Goal: Task Accomplishment & Management: Manage account settings

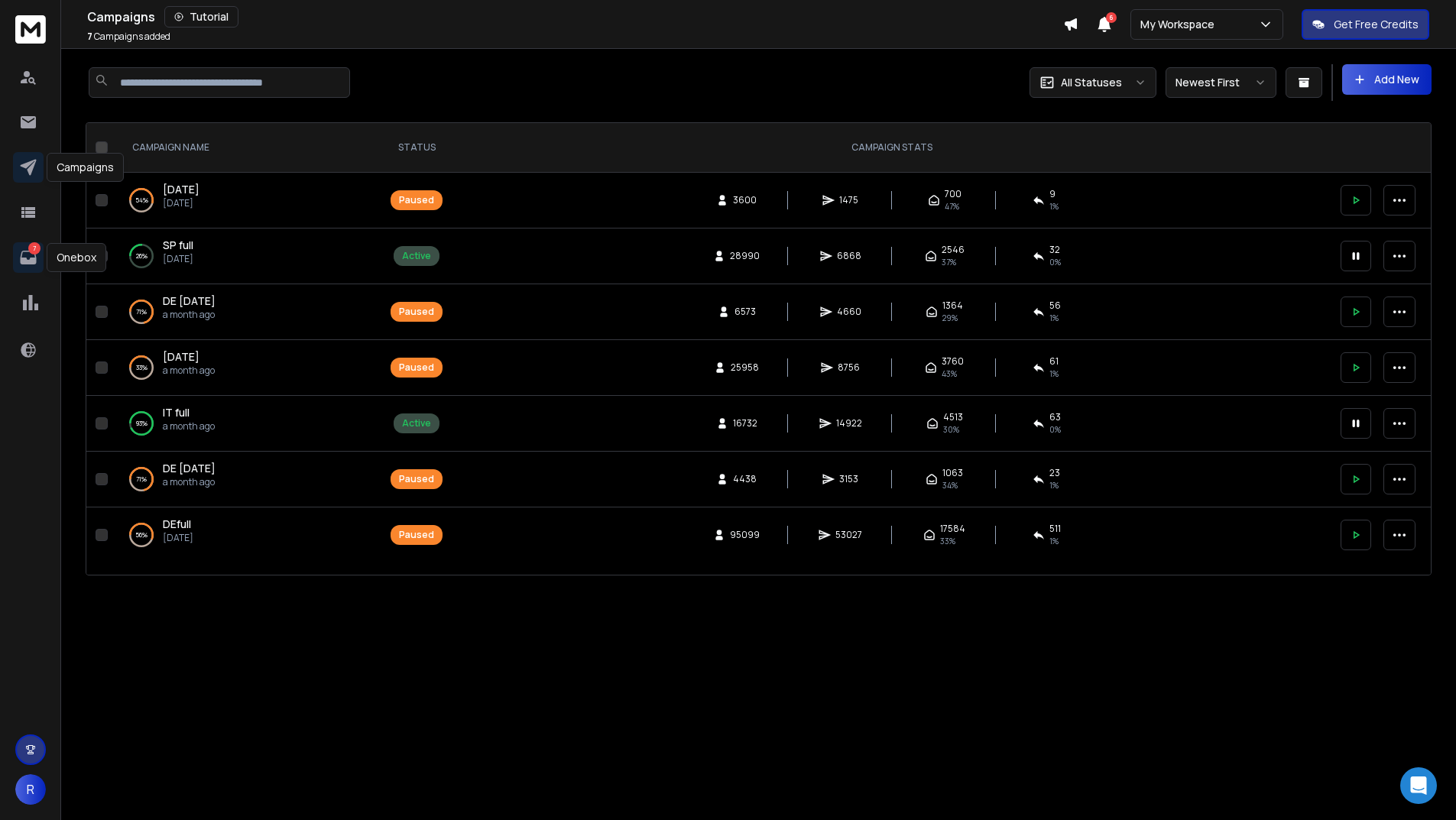
click at [23, 260] on icon at bounding box center [28, 258] width 16 height 14
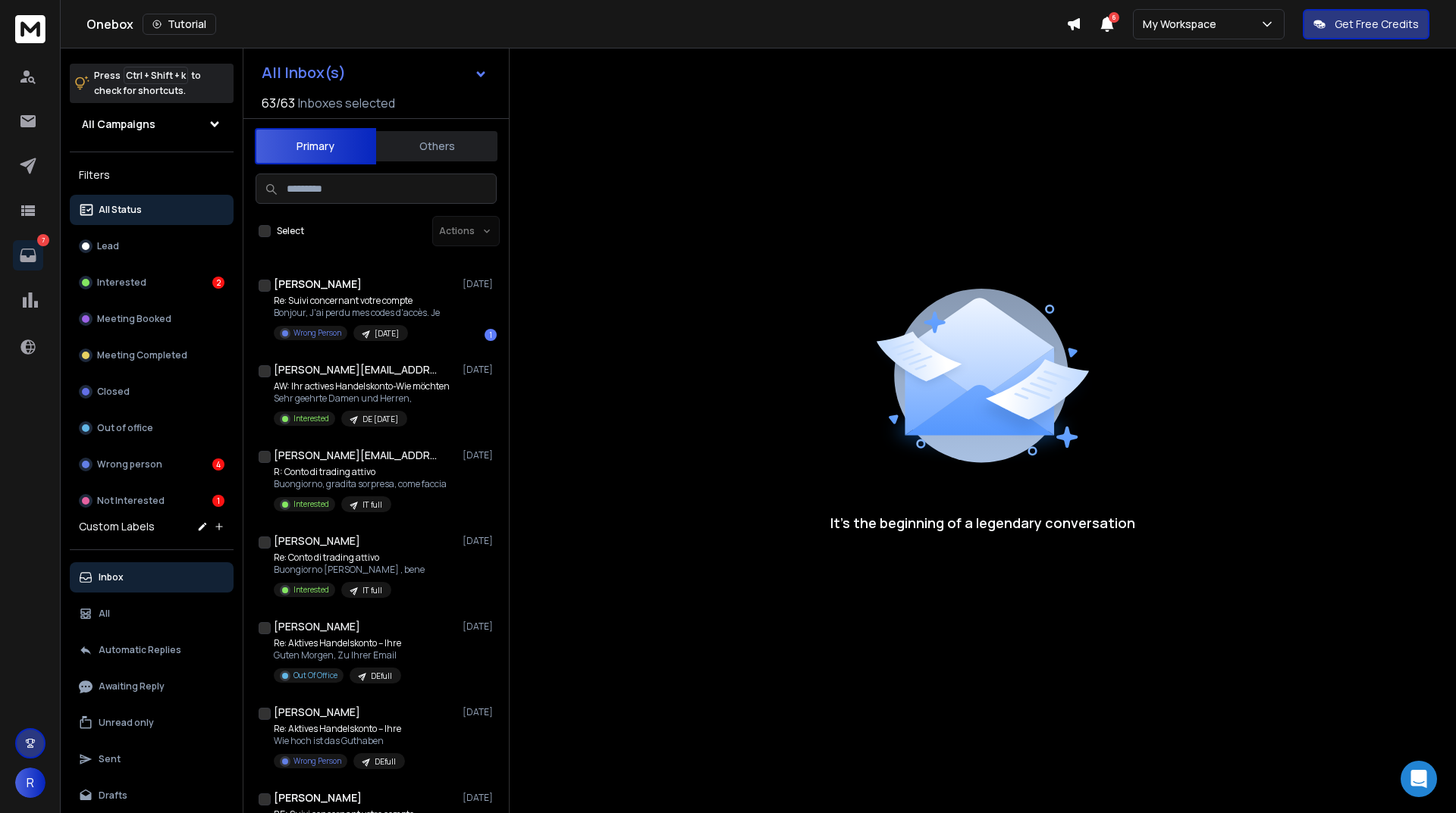
scroll to position [1137, 0]
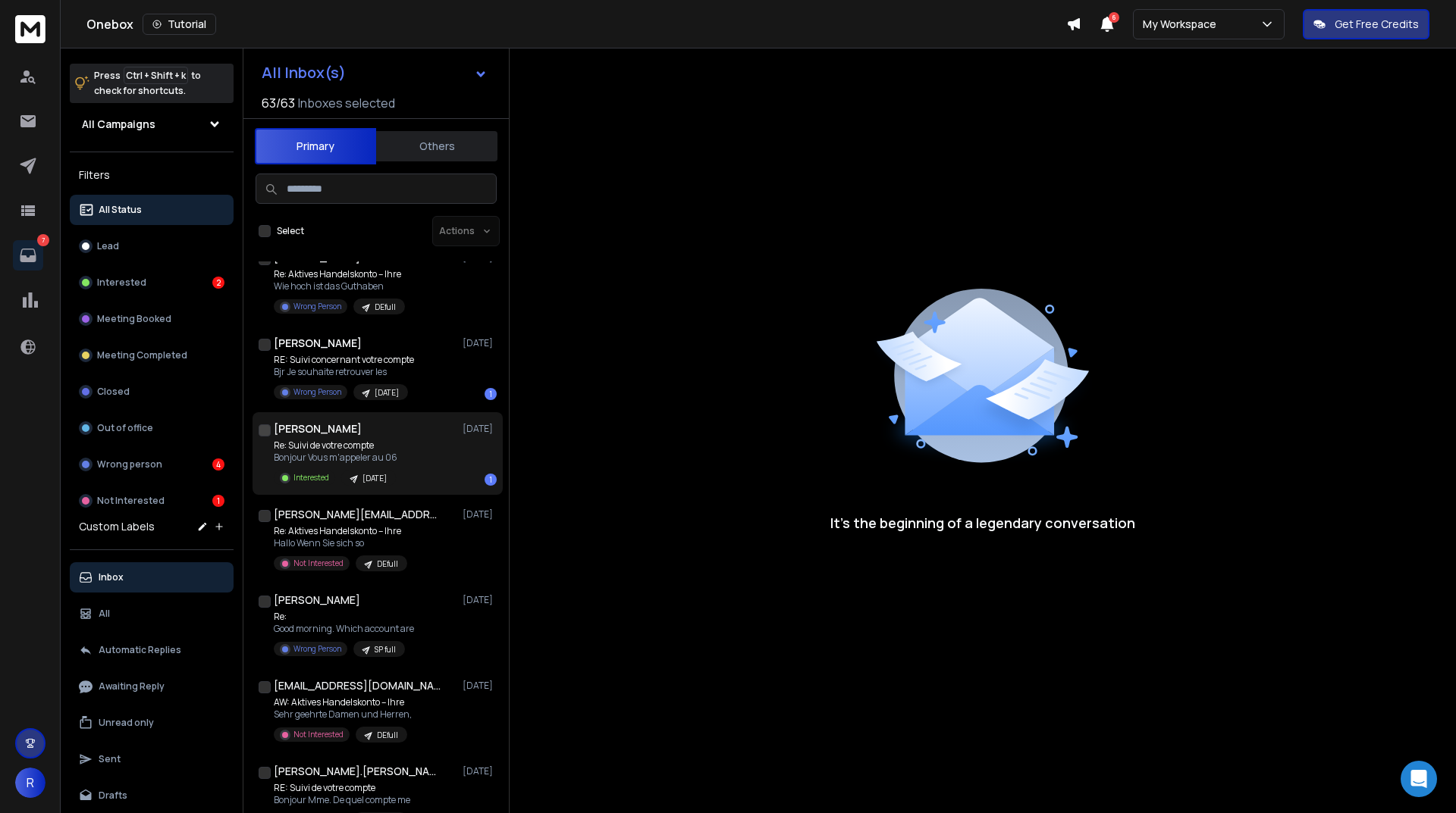
click at [410, 472] on div "Re: Suivi de votre compte Bonjour Vous m'appeler au 06 Interested FR sep 2 1" at bounding box center [385, 462] width 223 height 46
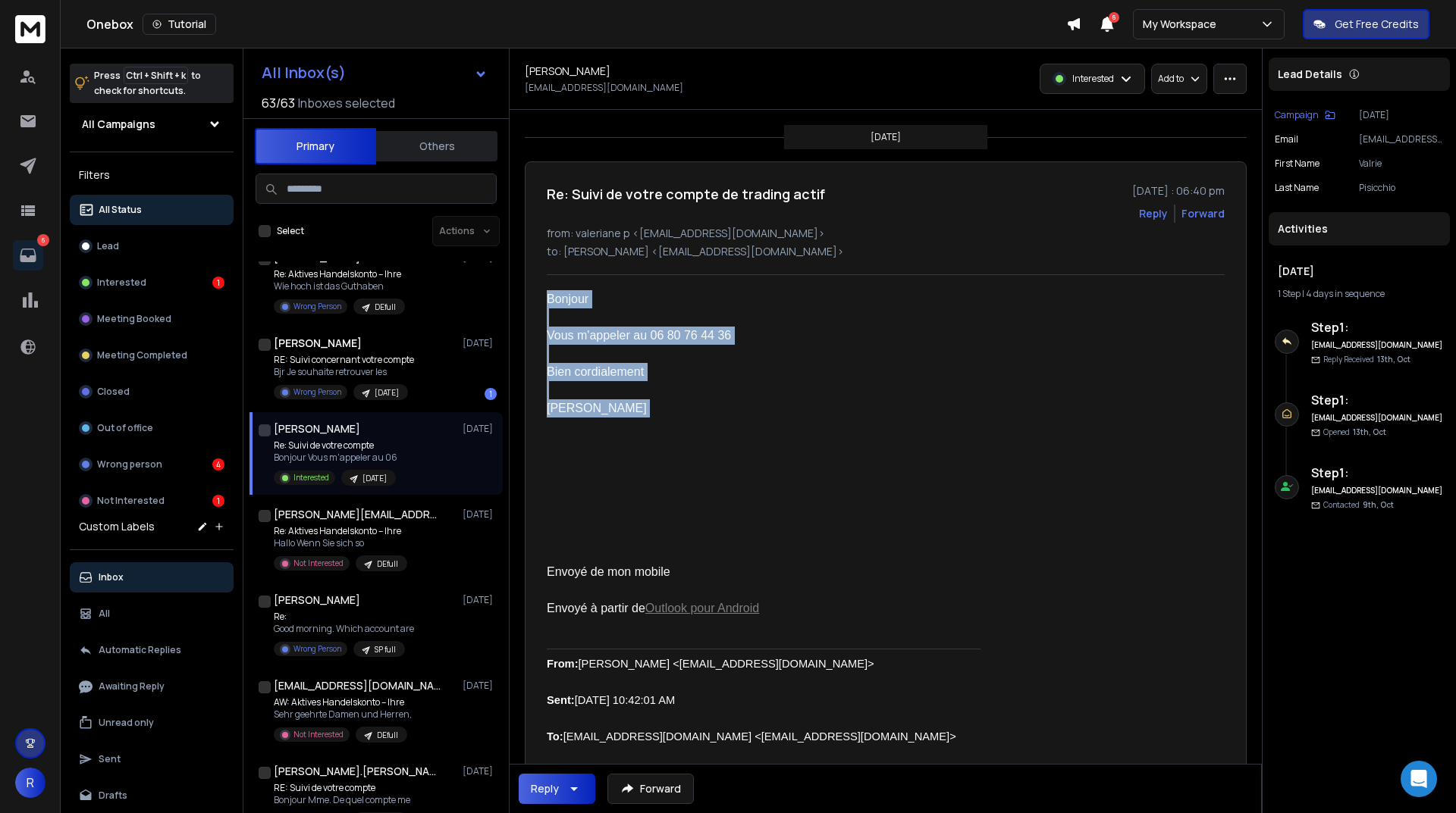
drag, startPoint x: 548, startPoint y: 322, endPoint x: 656, endPoint y: 492, distance: 201.4
copy div "Bonjour Vous m'appeler au 06 80 76 44 36 Bien cordialement Valérie PISICCHIO"
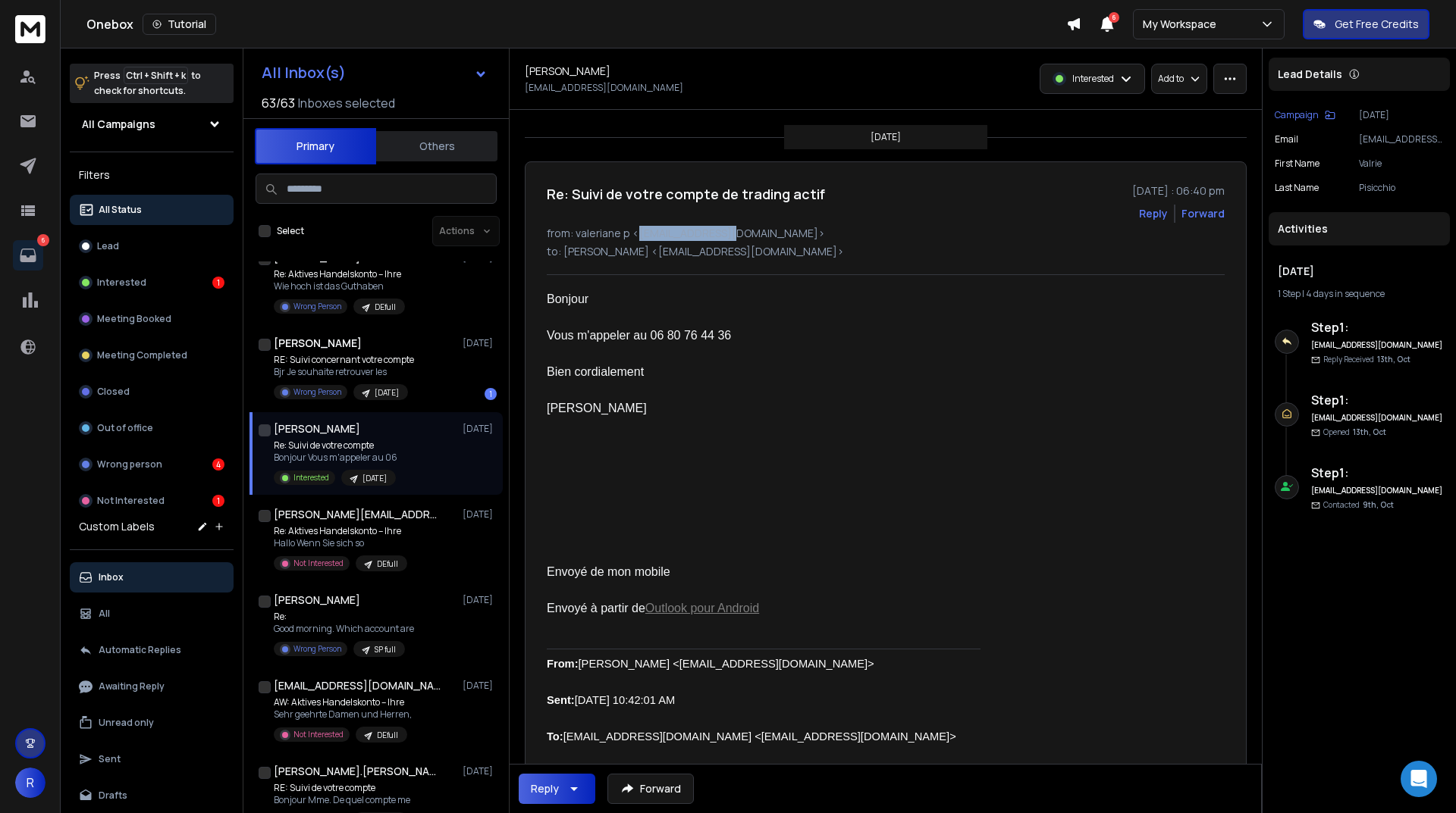
drag, startPoint x: 635, startPoint y: 231, endPoint x: 724, endPoint y: 236, distance: 89.1
click at [719, 234] on p "from: valeriane p <pvaleriane@live.fr>" at bounding box center [885, 234] width 678 height 15
click at [721, 236] on p "from: valeriane p <pvaleriane@live.fr>" at bounding box center [885, 234] width 678 height 15
drag, startPoint x: 721, startPoint y: 236, endPoint x: 638, endPoint y: 237, distance: 83.0
click at [638, 237] on p "from: valeriane p <pvaleriane@live.fr>" at bounding box center [885, 234] width 678 height 15
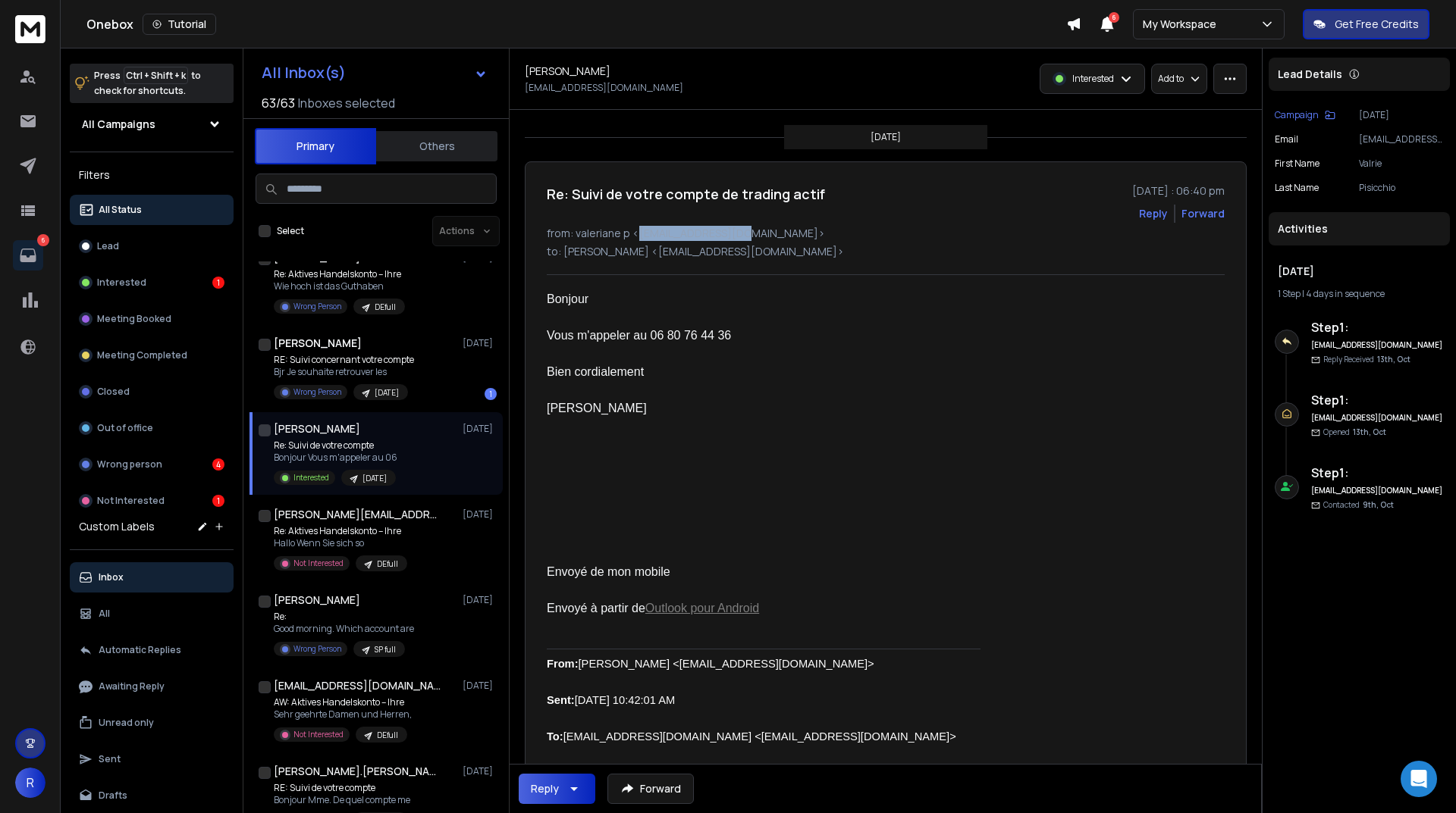
copy p "pvaleriane@live.fr"
drag, startPoint x: 651, startPoint y: 252, endPoint x: 838, endPoint y: 255, distance: 187.0
click at [838, 255] on p "to: Rayan Brendfort <rayan.brendford@web-blockchain.com>" at bounding box center [885, 252] width 678 height 15
copy p "rayan.brendford@web-blockchain.com"
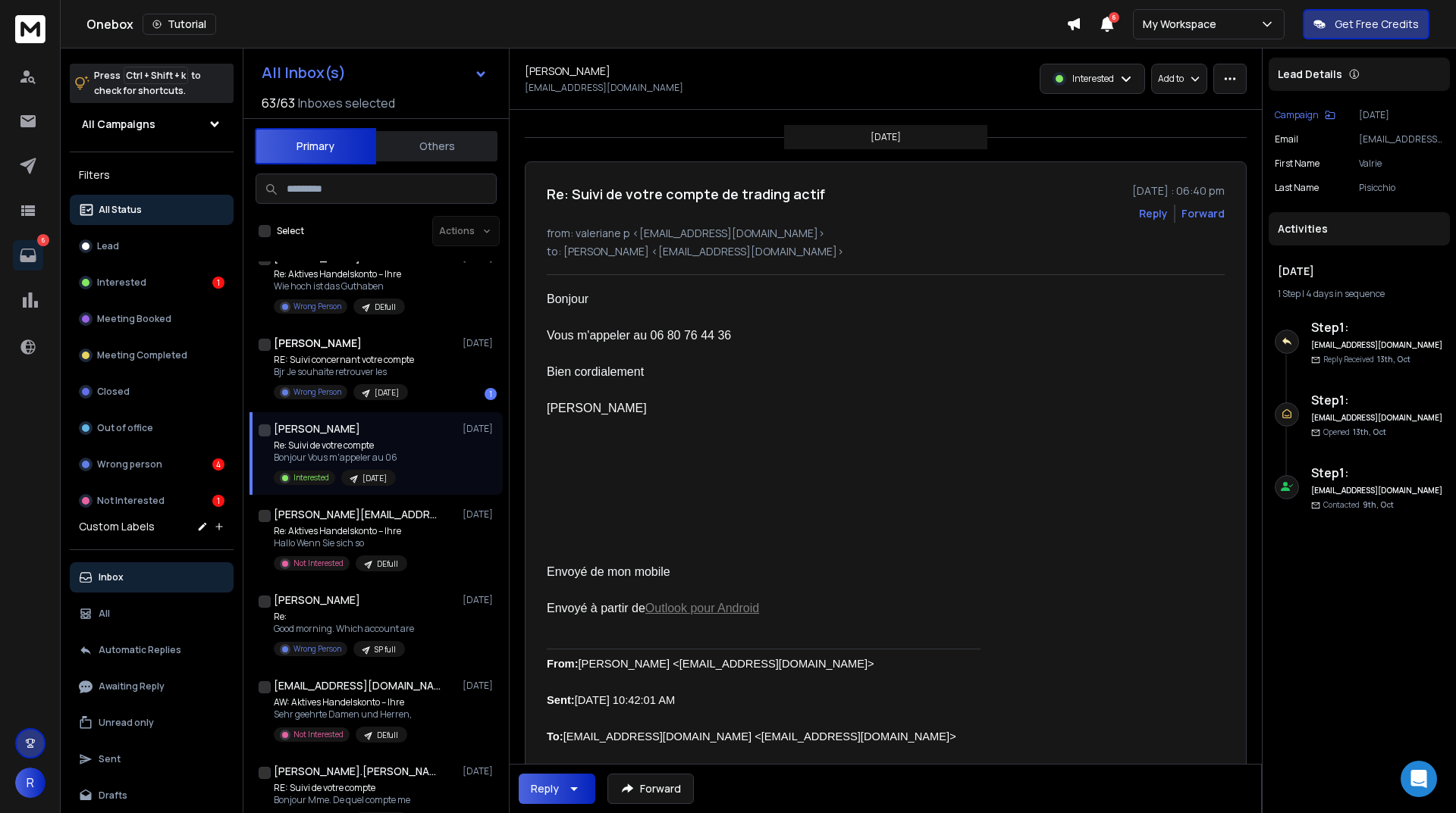
click at [612, 308] on div "Bonjour" at bounding box center [768, 300] width 443 height 18
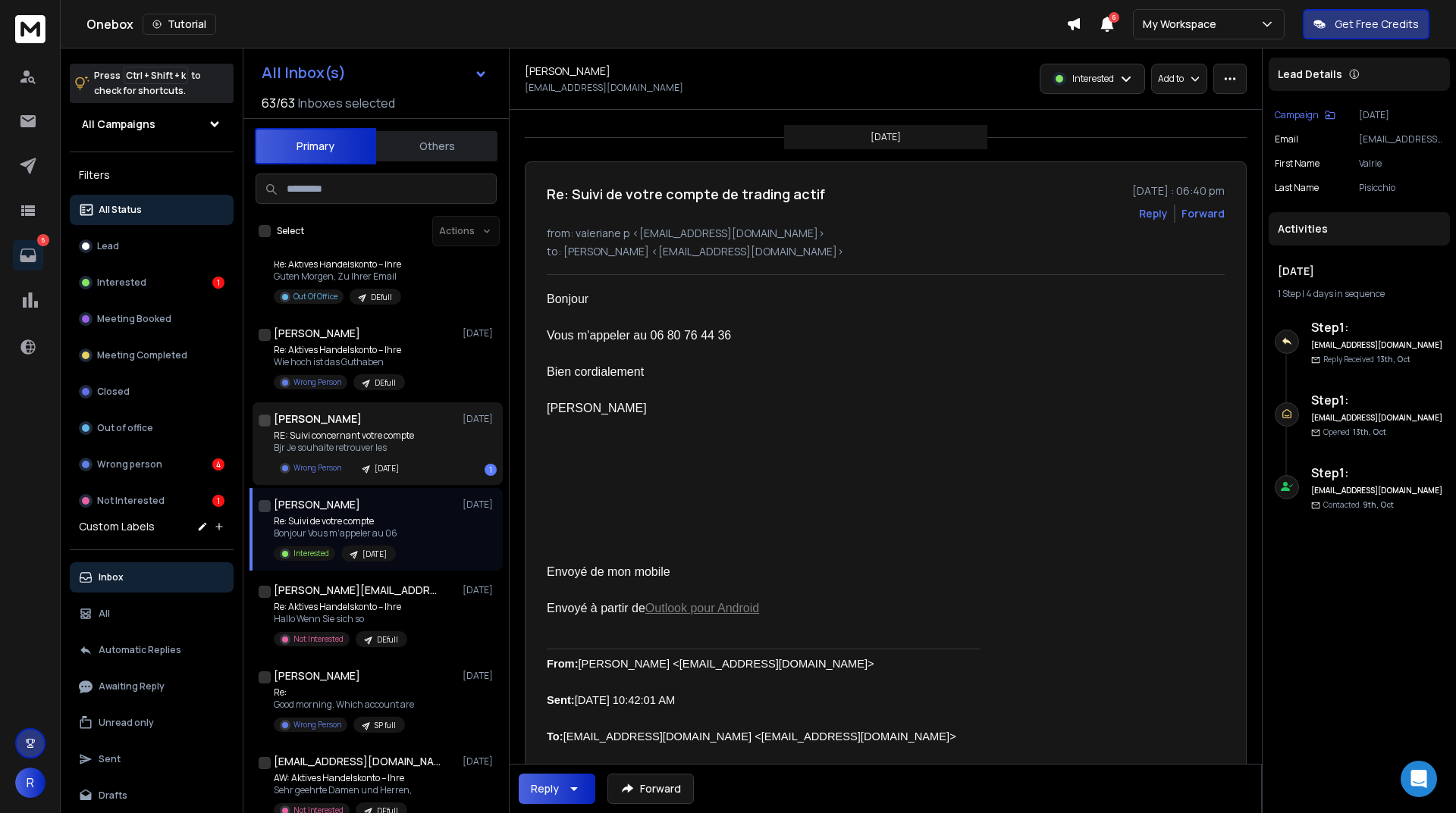
click at [420, 456] on div "RE: Suivi concernant votre compte Bjr Je souhaite retrouver les Wrong Person fr…" at bounding box center [385, 452] width 223 height 46
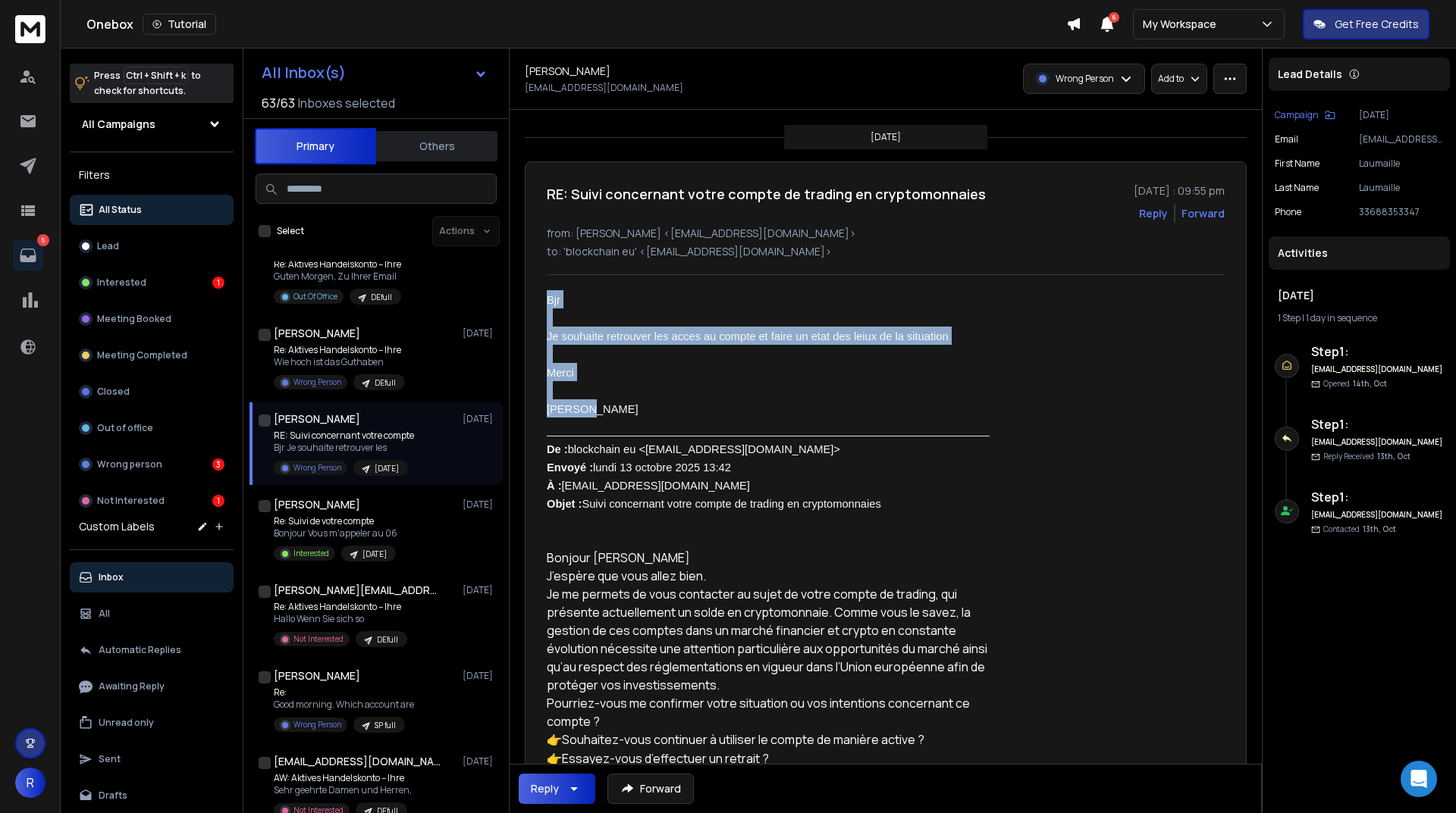
drag, startPoint x: 542, startPoint y: 296, endPoint x: 581, endPoint y: 405, distance: 115.8
click at [581, 405] on div "RE: Suivi concernant votre compte de trading en cryptomonnaies 13 October 2025 …" at bounding box center [885, 828] width 722 height 1334
copy div "Bjr Je souhaite retrouver les acces au compte et faire un etat des leiux de la …"
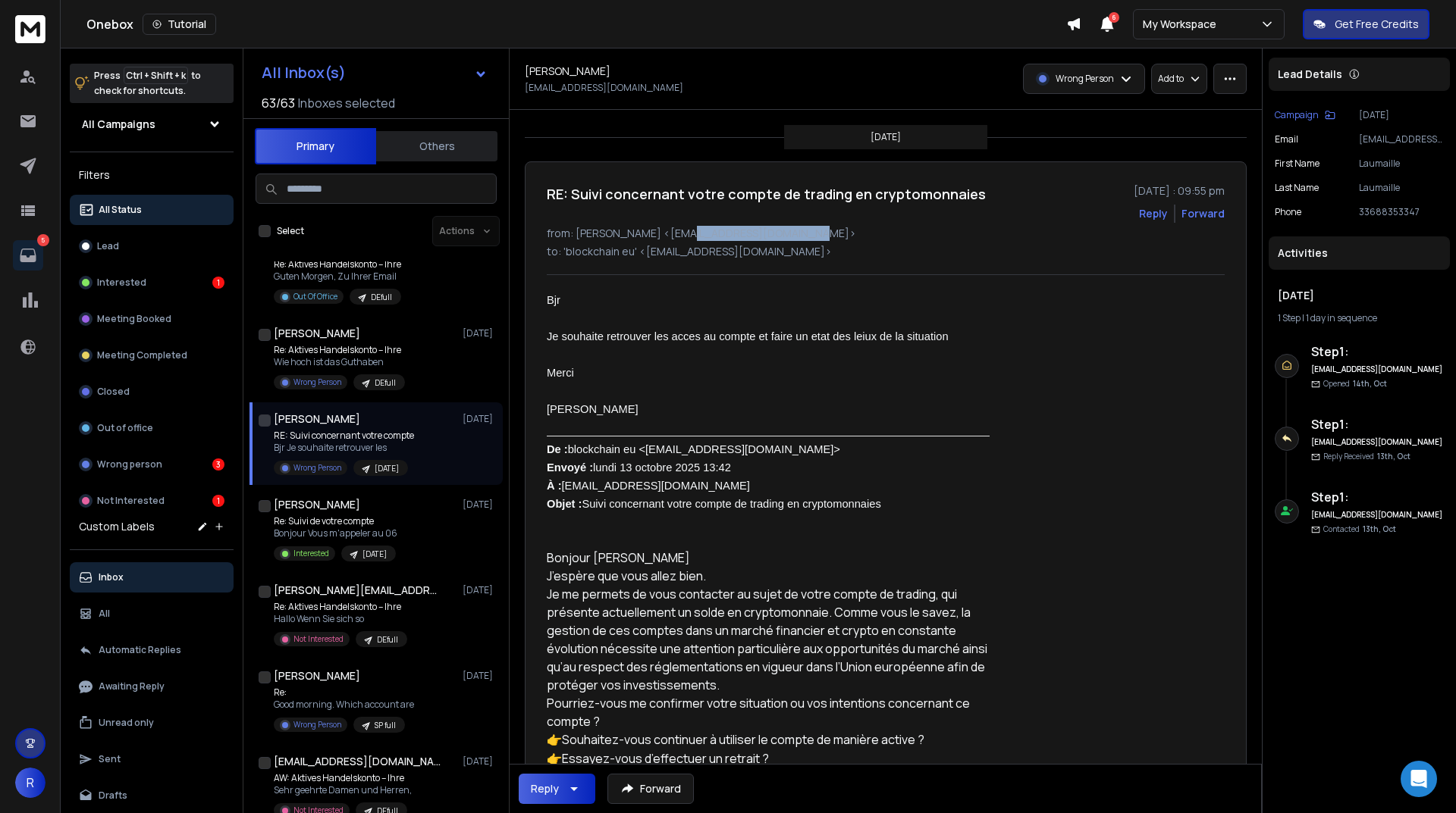
drag, startPoint x: 679, startPoint y: 233, endPoint x: 791, endPoint y: 235, distance: 112.0
click at [791, 235] on p "from: Vincent LAUMAILLE <direction@ucandri.com>" at bounding box center [885, 234] width 678 height 15
copy p "direction@ucandri.com"
click at [618, 430] on p at bounding box center [768, 427] width 443 height 18
drag, startPoint x: 668, startPoint y: 233, endPoint x: 576, endPoint y: 230, distance: 92.0
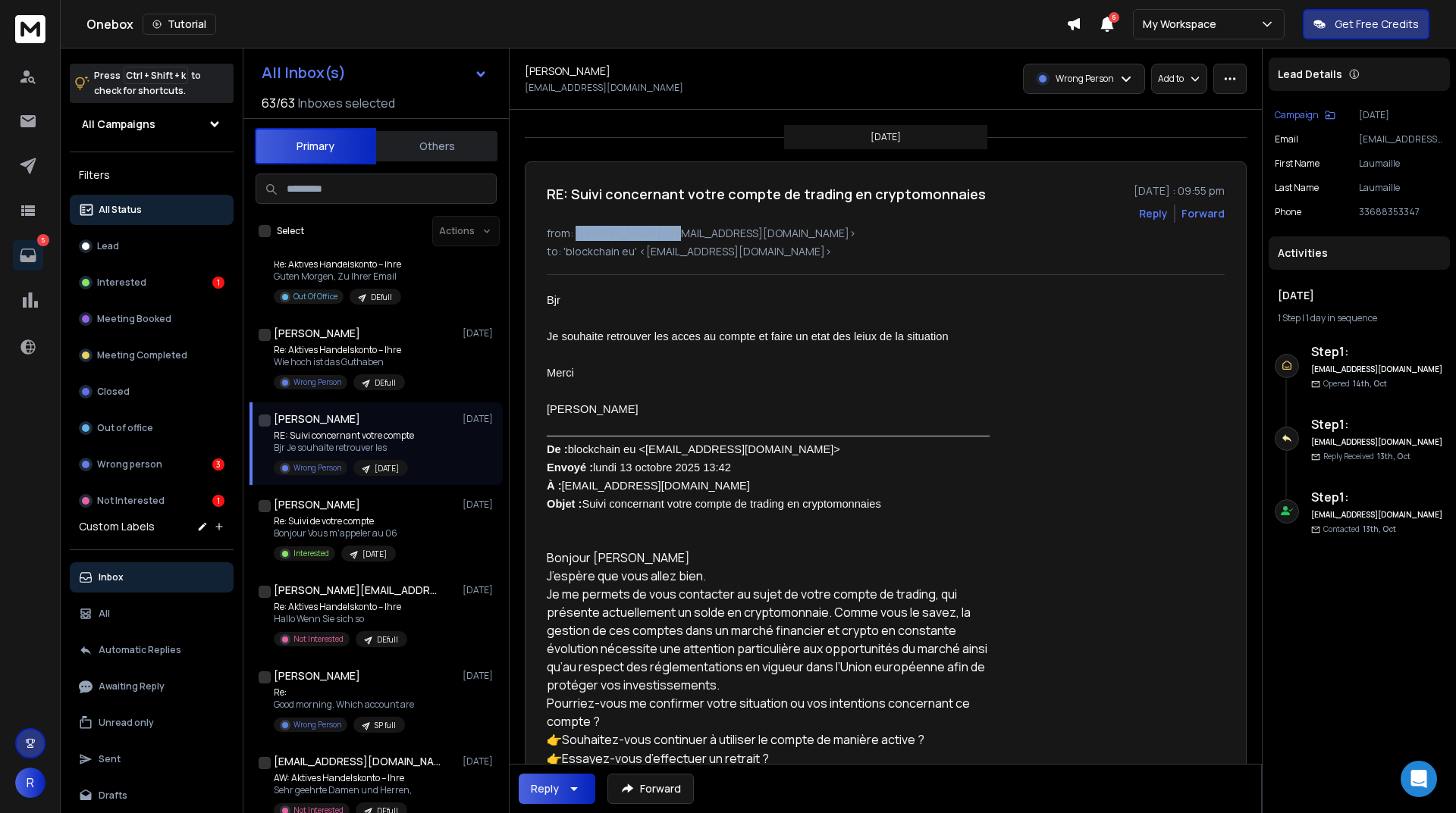
click at [576, 230] on p "from: Vincent LAUMAILLE <direction@ucandri.com>" at bounding box center [885, 234] width 678 height 15
copy p "[PERSON_NAME]"
click at [660, 550] on p "Bonjour Laumaille Laumaille J’espère que vous allez bien." at bounding box center [768, 566] width 443 height 36
drag, startPoint x: 658, startPoint y: 255, endPoint x: 800, endPoint y: 256, distance: 142.0
click at [800, 256] on p "to: 'blockchain eu' <blockchaineu@recover-now.org>" at bounding box center [885, 252] width 678 height 15
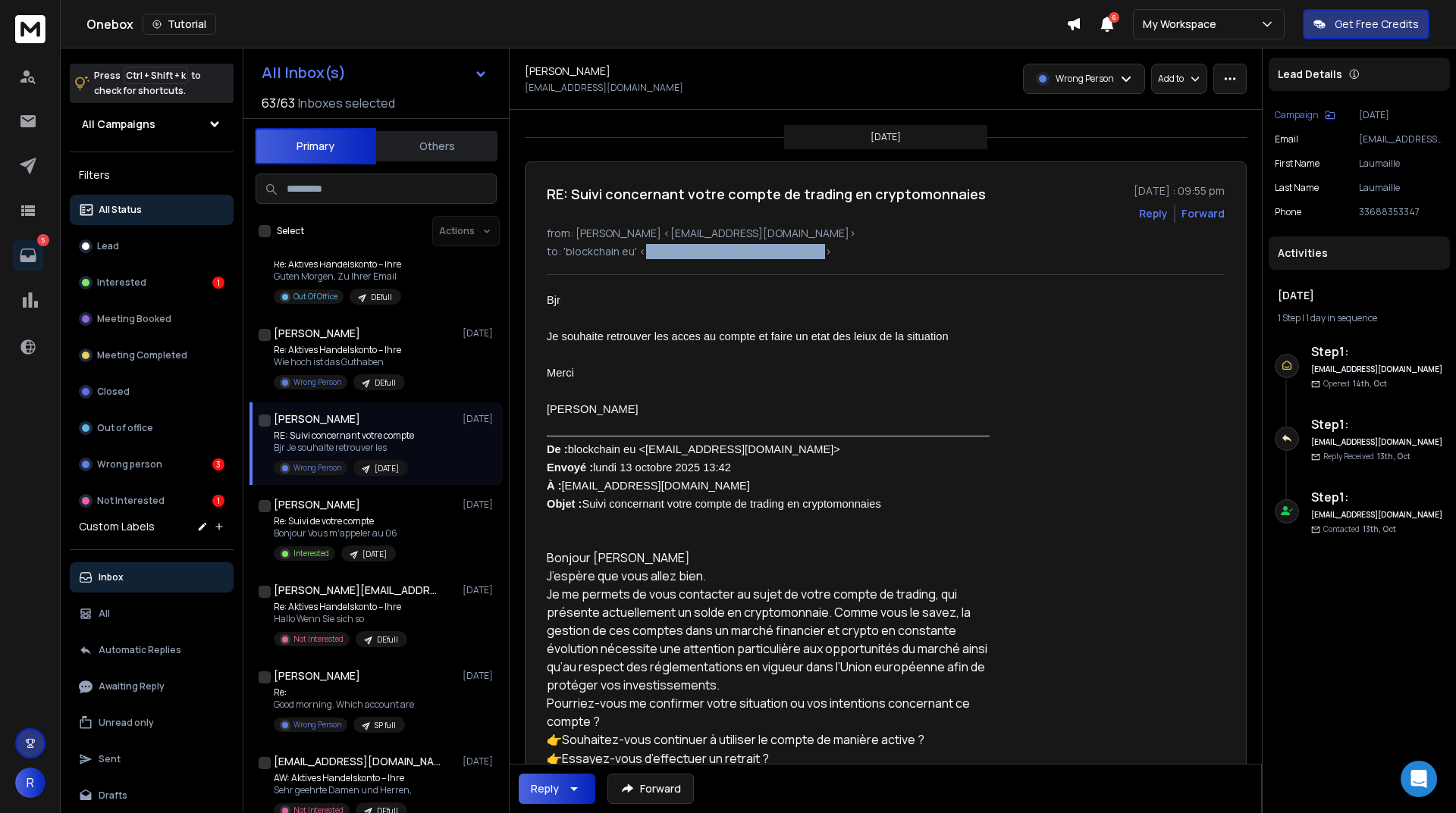
copy p "blockchaineu@recover-now.org"
click at [728, 89] on div "Vincent LAUMAILLE Vincent LAUMAILLE direction@ucandri.com" at bounding box center [702, 79] width 356 height 30
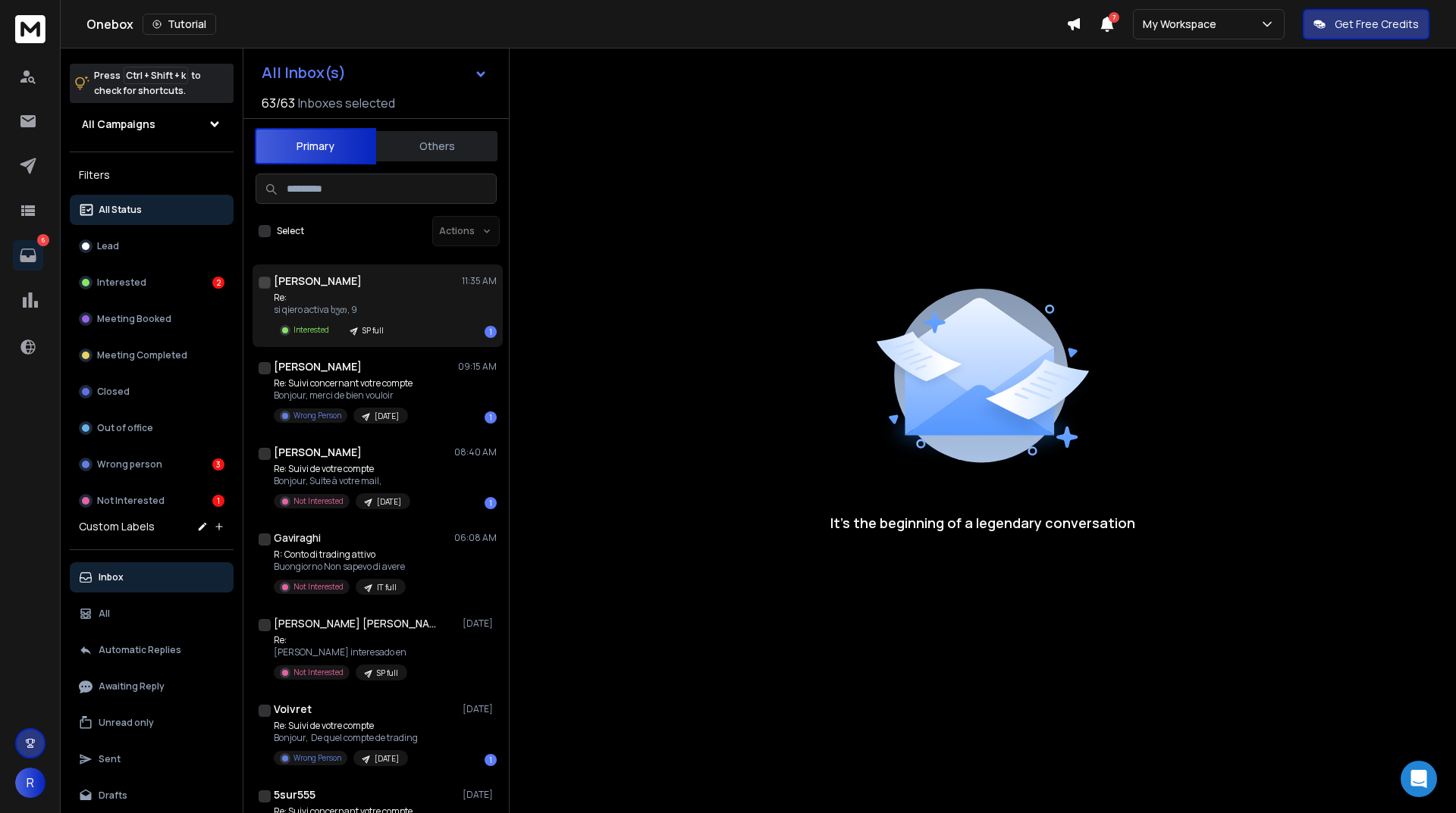
click at [461, 303] on div "Re: si qiero activa ხუთ, 9 Interested SP full 1" at bounding box center [385, 315] width 223 height 46
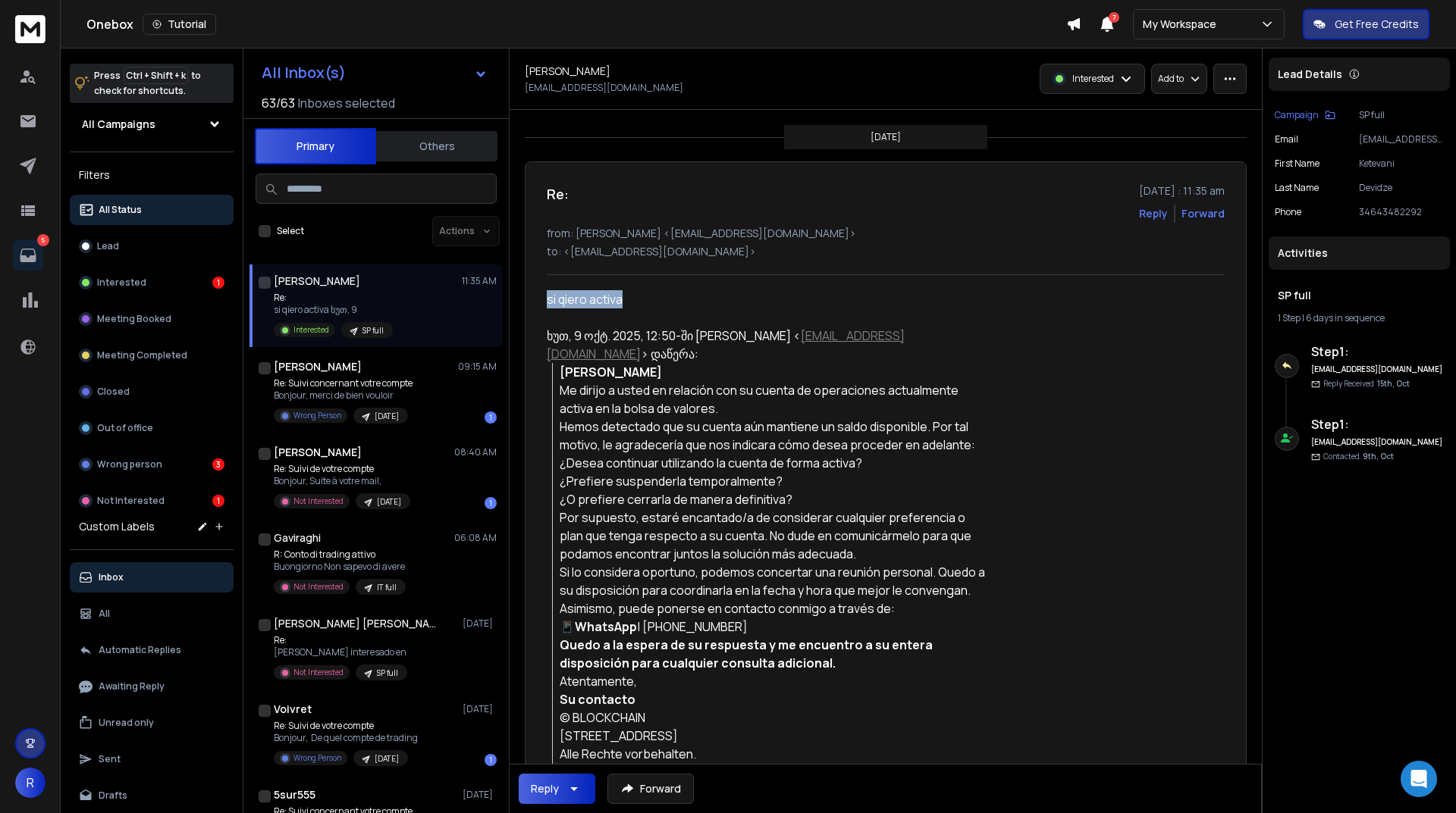
drag, startPoint x: 545, startPoint y: 293, endPoint x: 635, endPoint y: 305, distance: 90.8
click at [635, 305] on div "Re: 15 October 2025 : 11:35 am Reply Forward from: Keti Devidze <devidzeketi99@…" at bounding box center [885, 507] width 722 height 691
copy div "si qiero activa"
click at [645, 231] on p "from: Keti Devidze <devidzeketi99@gmail.com>" at bounding box center [885, 234] width 678 height 15
drag, startPoint x: 643, startPoint y: 231, endPoint x: 769, endPoint y: 234, distance: 126.0
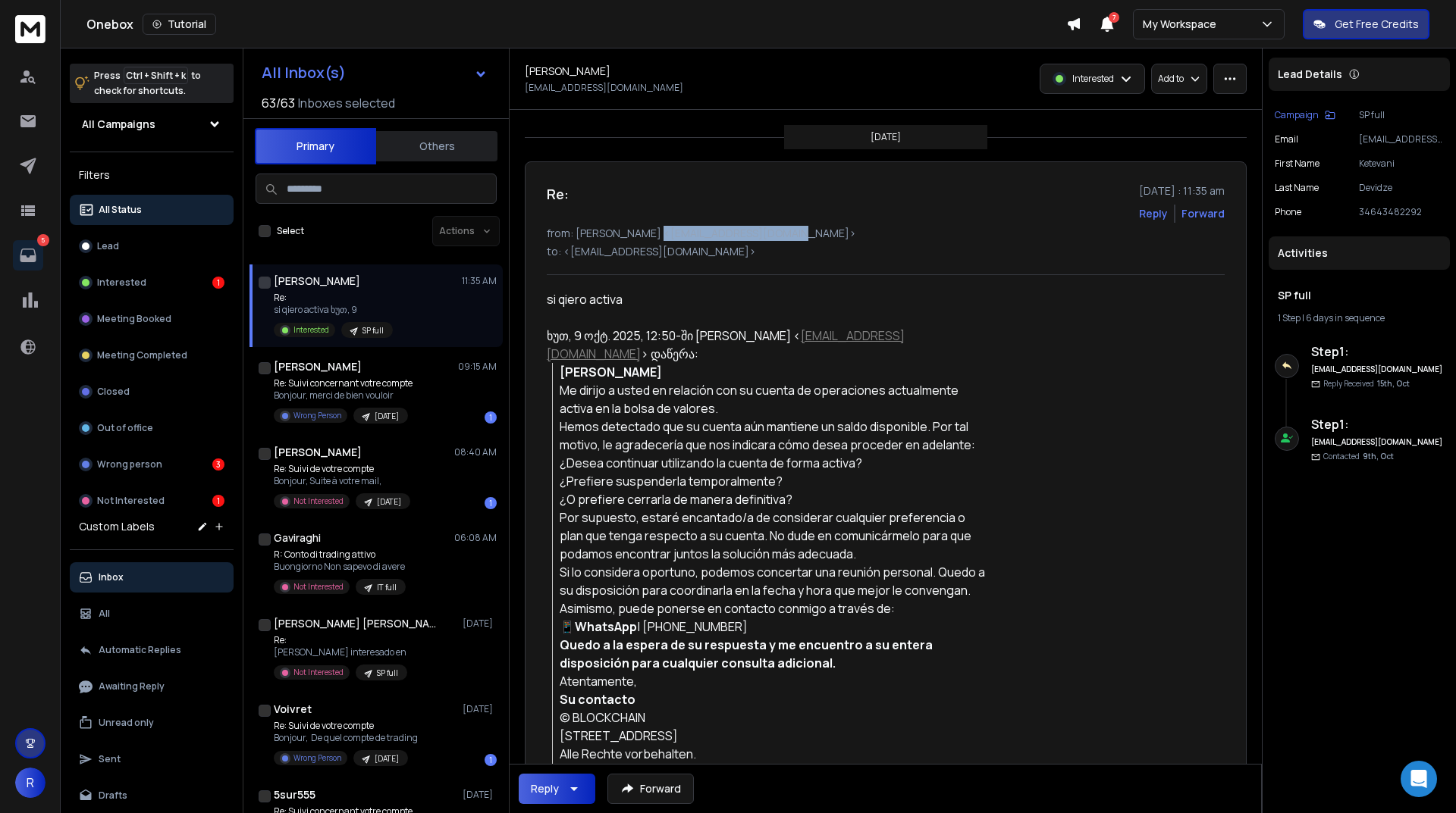
click at [769, 234] on p "from: Keti Devidze <devidzeketi99@gmail.com>" at bounding box center [885, 234] width 678 height 15
copy p "devidzeketi99@gmail.com"
click at [878, 691] on div "Atentamente, Su contacto" at bounding box center [774, 690] width 430 height 36
drag, startPoint x: 574, startPoint y: 231, endPoint x: 635, endPoint y: 235, distance: 61.1
click at [635, 235] on p "from: Keti Devidze <devidzeketi99@gmail.com>" at bounding box center [885, 234] width 678 height 15
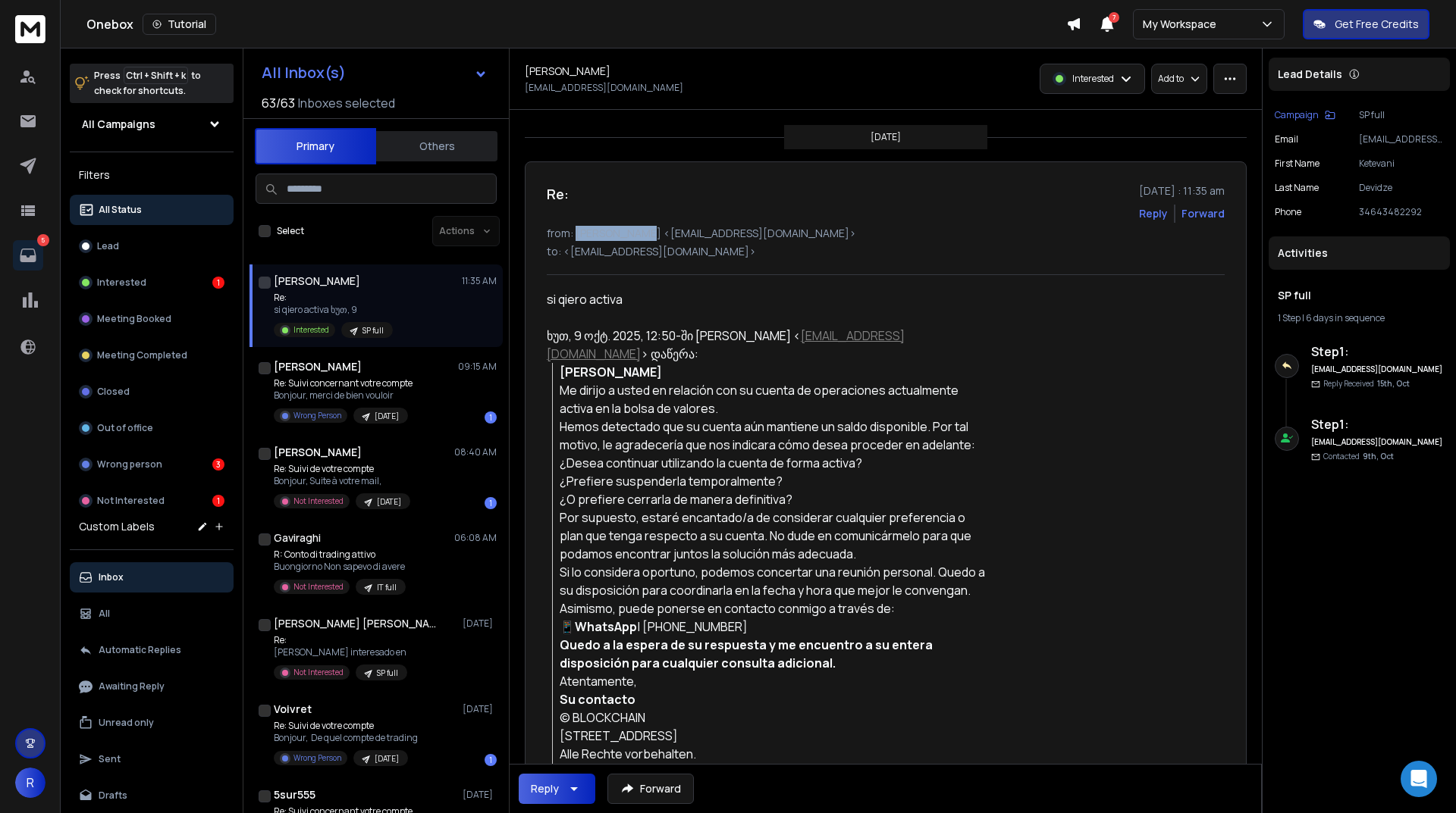
copy p "[PERSON_NAME]"
drag, startPoint x: 883, startPoint y: 673, endPoint x: 862, endPoint y: 676, distance: 21.2
click at [883, 673] on div "Atentamente, Su contacto" at bounding box center [774, 690] width 430 height 36
drag, startPoint x: 568, startPoint y: 250, endPoint x: 746, endPoint y: 261, distance: 178.3
click at [746, 261] on div "Re: 15 October 2025 : 11:35 am Reply Forward from: Keti Devidze <devidzeketi99@…" at bounding box center [885, 507] width 678 height 646
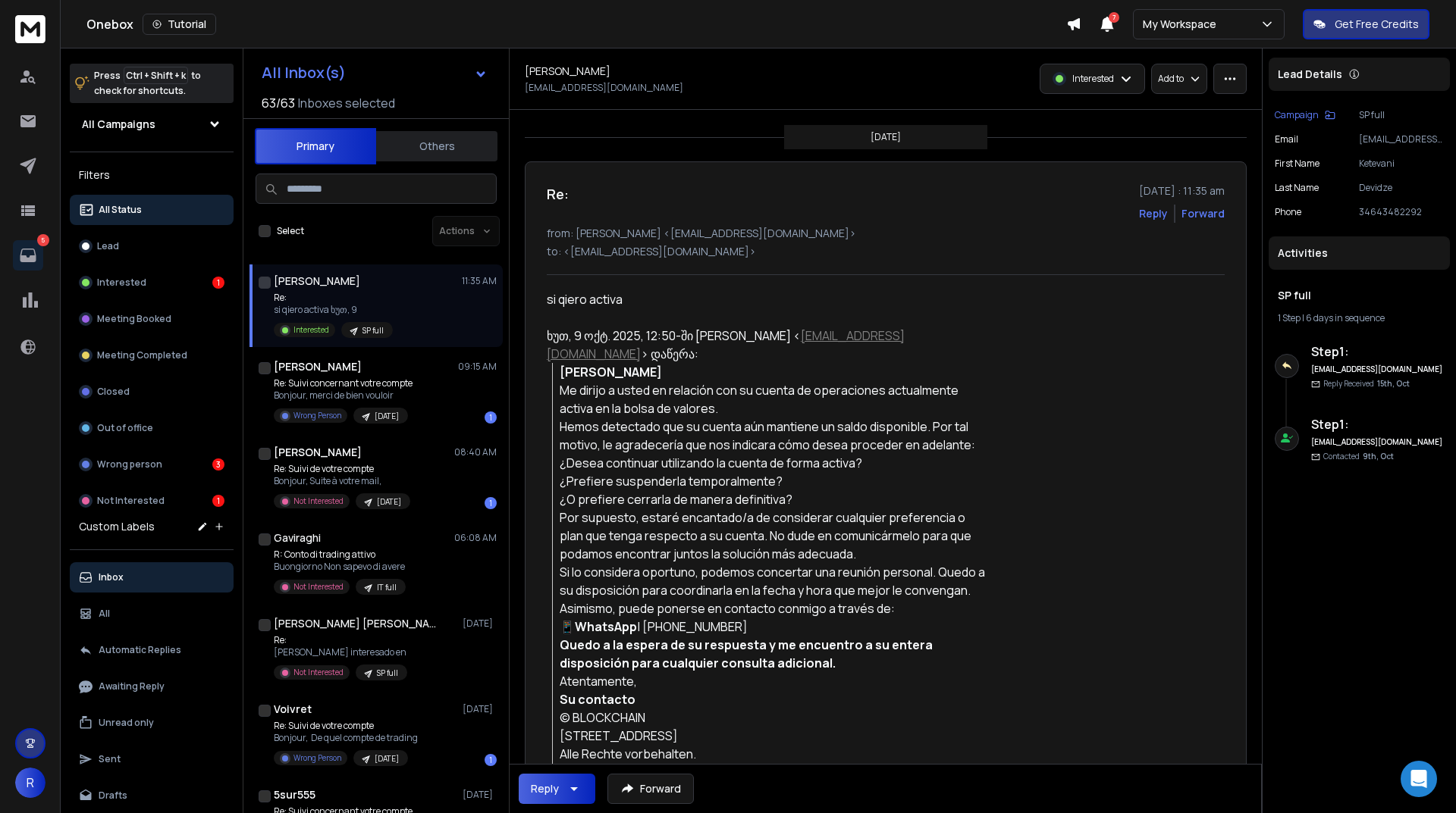
copy p "heleneruys@supporttradecrypto.org"
click at [658, 497] on li "¿O prefiere cerrarla de manera definitiva?" at bounding box center [774, 500] width 430 height 18
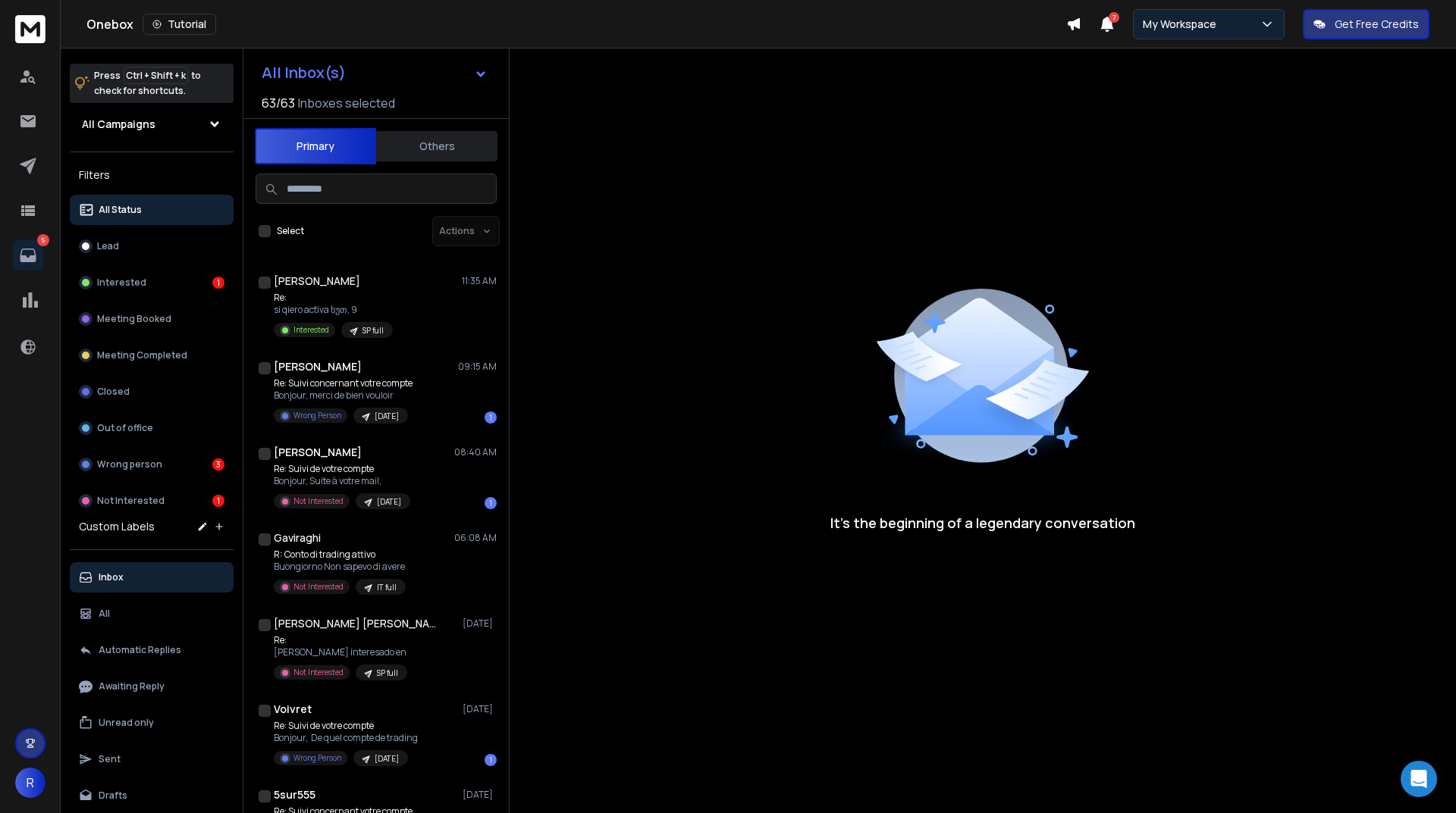
click at [1208, 20] on p "My Workspace" at bounding box center [1182, 24] width 80 height 15
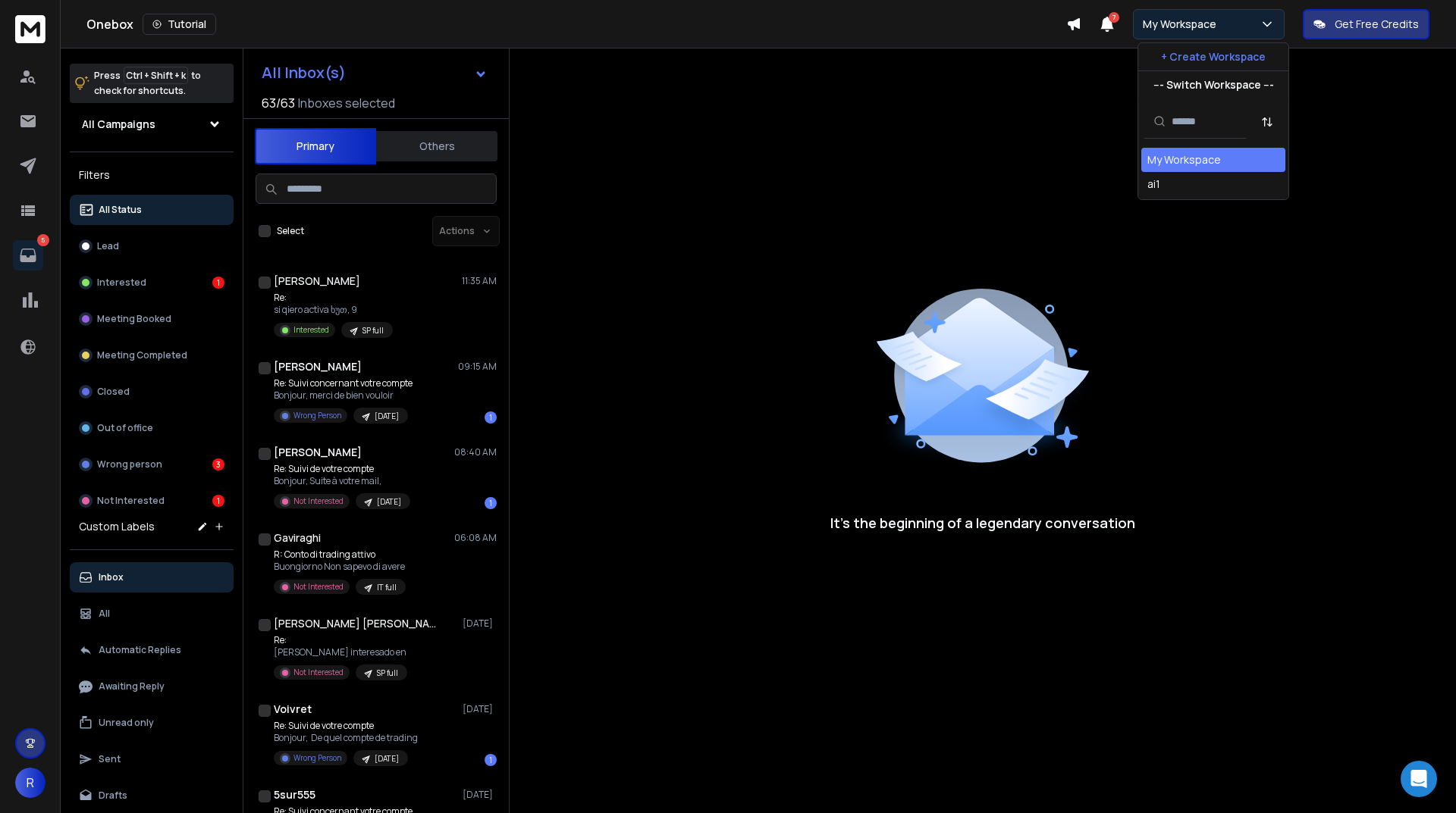
click at [1208, 20] on p "My Workspace" at bounding box center [1182, 24] width 80 height 15
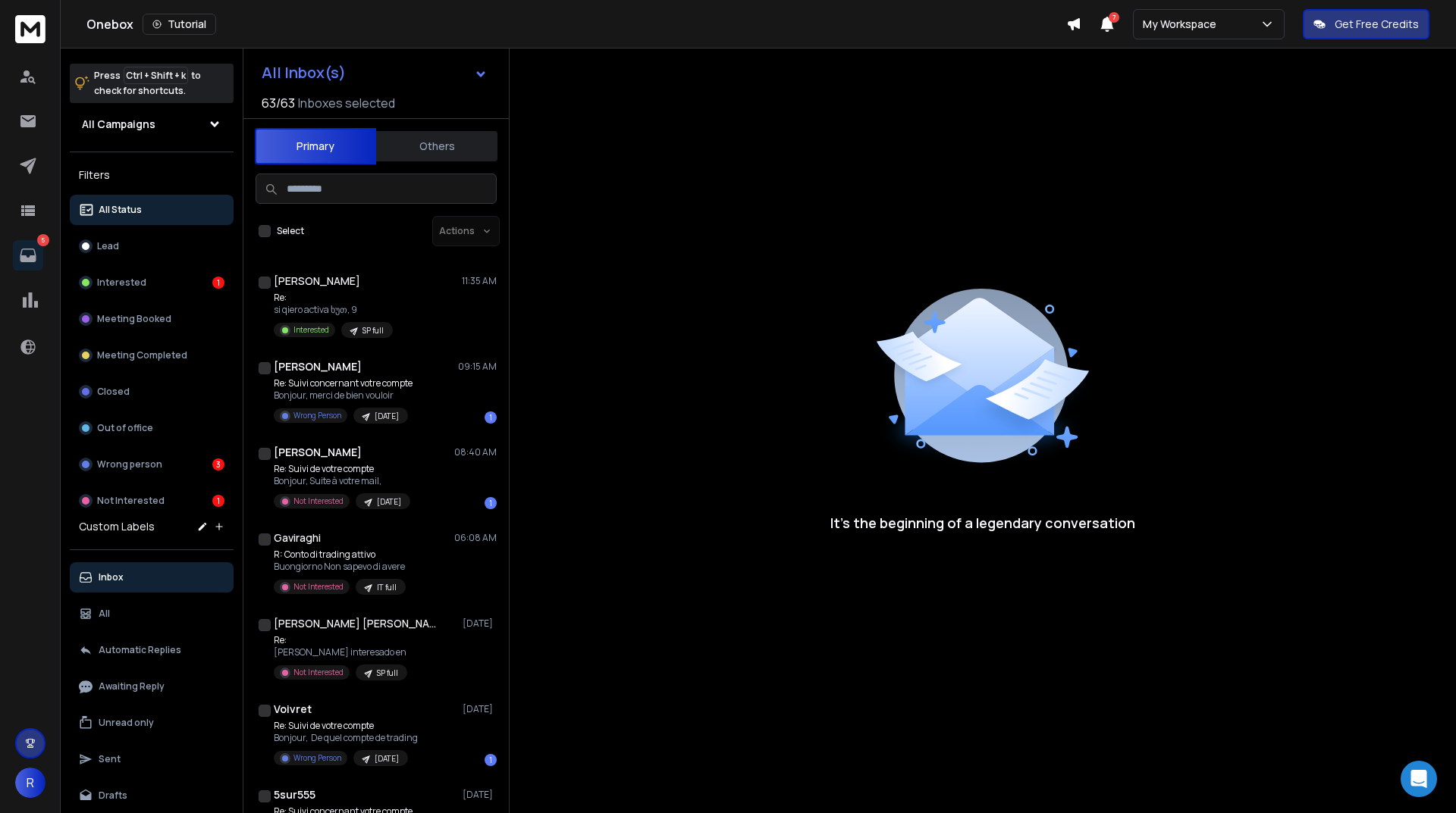
click at [903, 292] on icon at bounding box center [983, 376] width 228 height 174
drag, startPoint x: 789, startPoint y: 513, endPoint x: 1145, endPoint y: 541, distance: 357.1
click at [1145, 541] on div "It’s the beginning of a legendary conversation" at bounding box center [983, 394] width 947 height 692
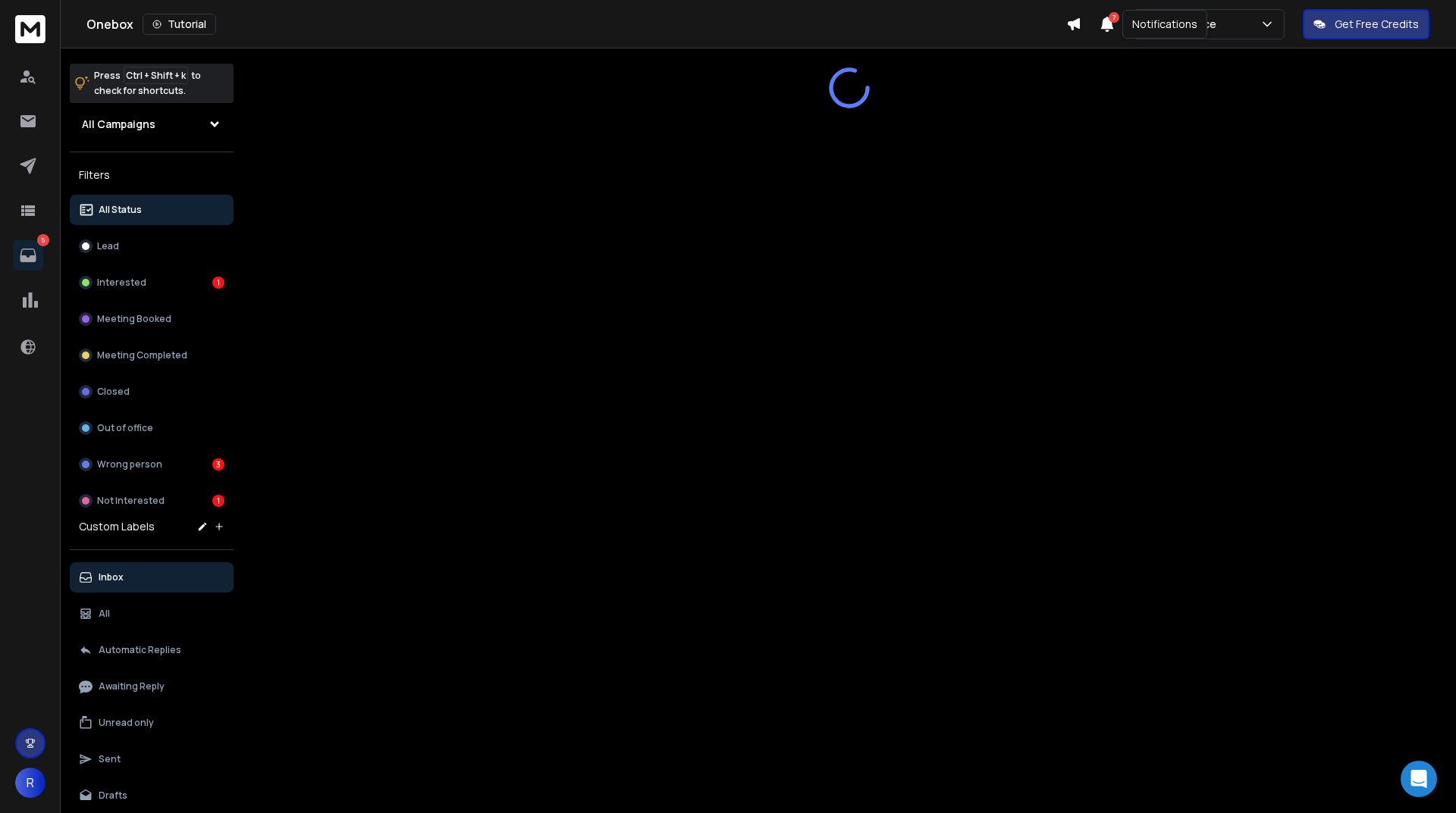
click at [1113, 28] on icon at bounding box center [1107, 23] width 13 height 15
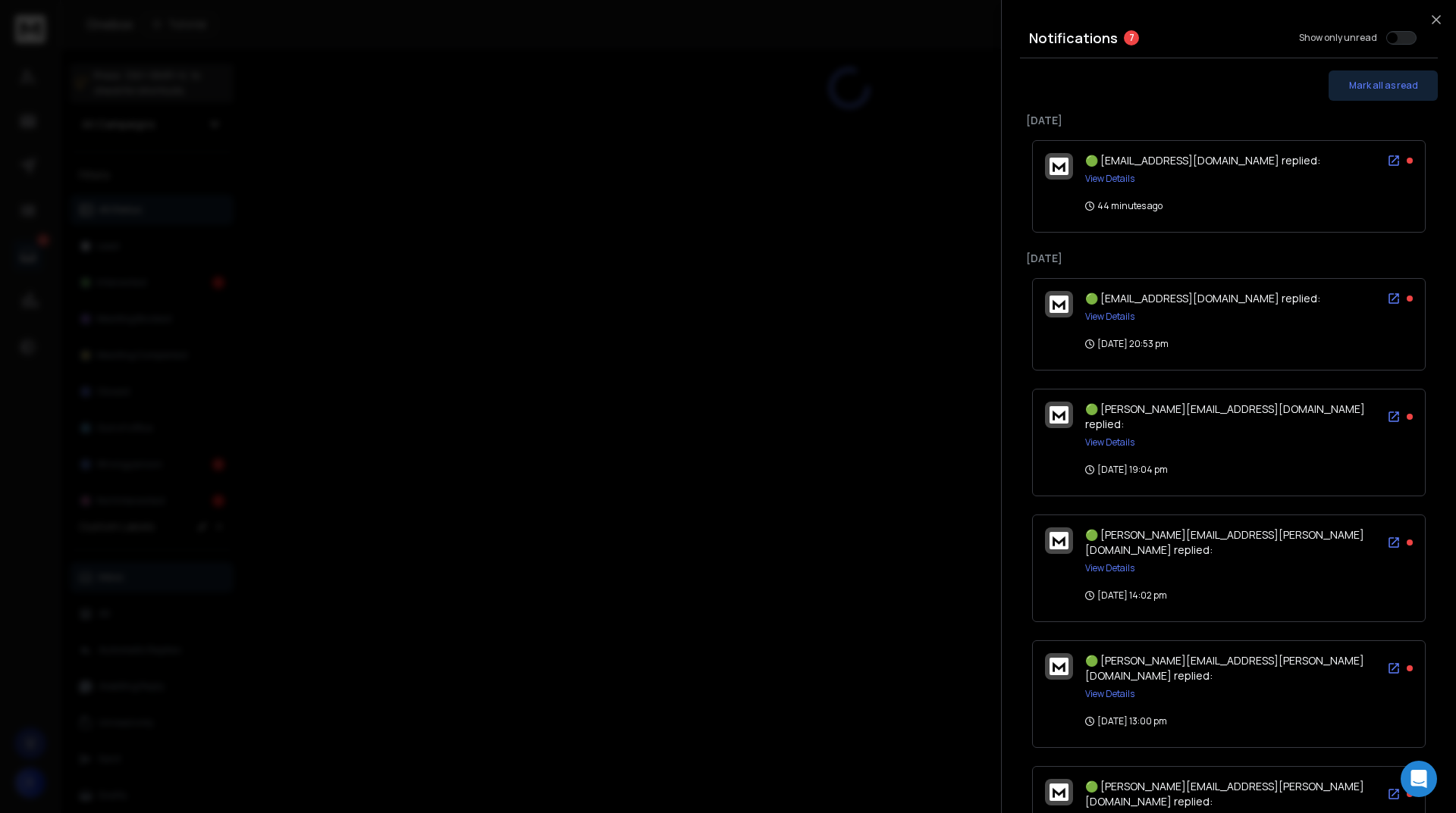
click at [1397, 81] on span "Mark all as read" at bounding box center [1384, 85] width 69 height 12
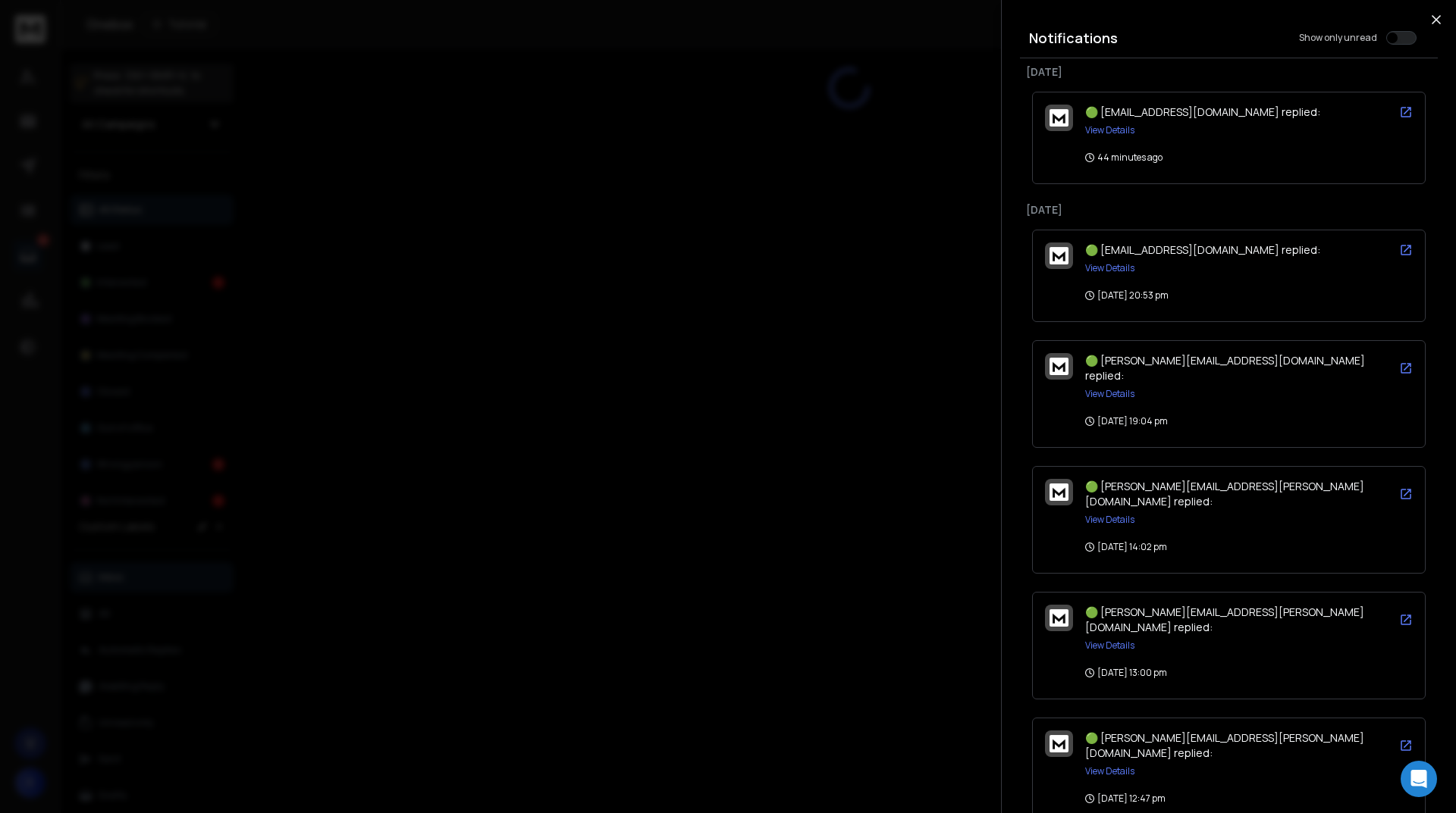
click at [1435, 17] on icon "button" at bounding box center [1436, 19] width 8 height 8
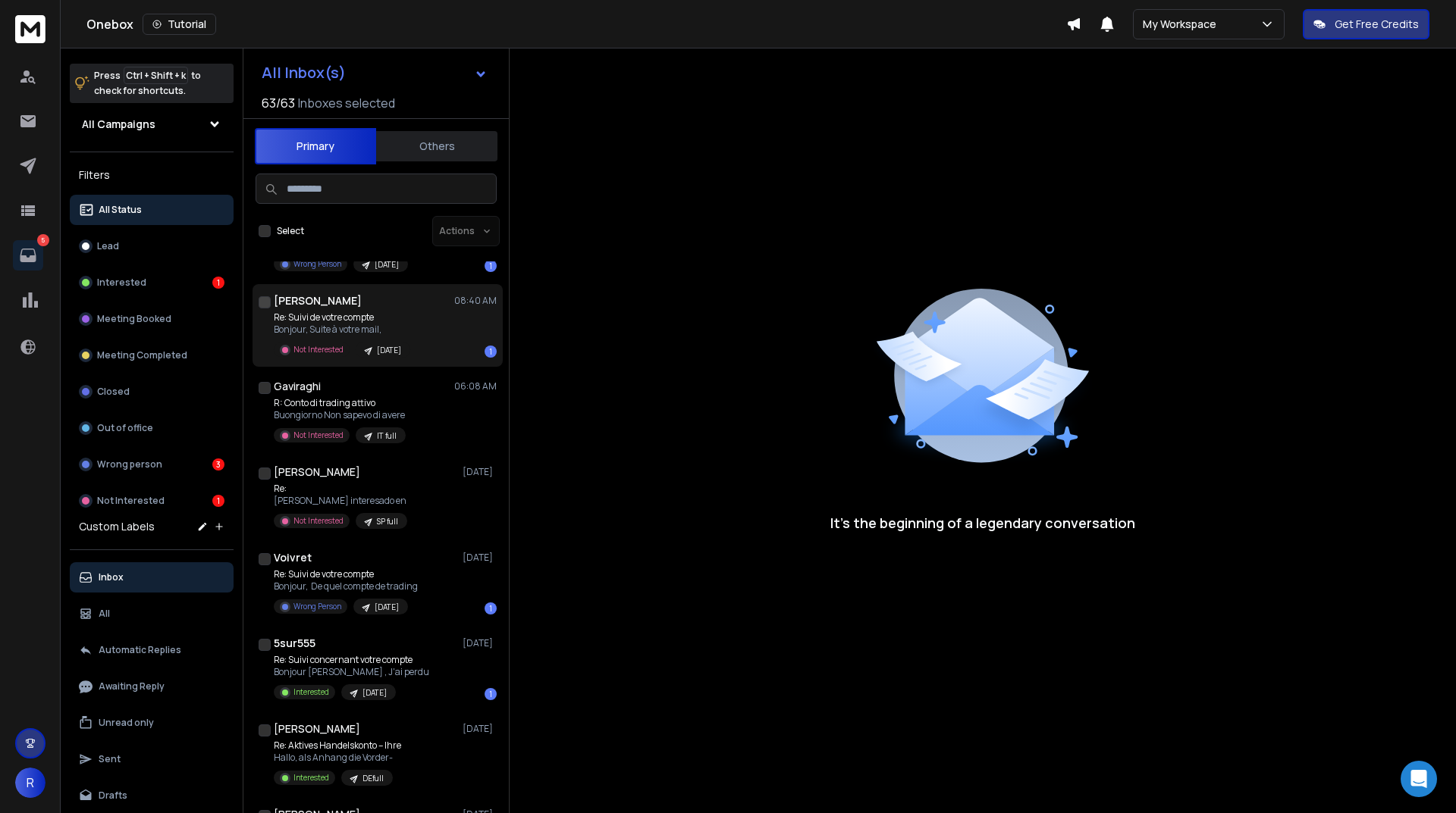
scroll to position [228, 0]
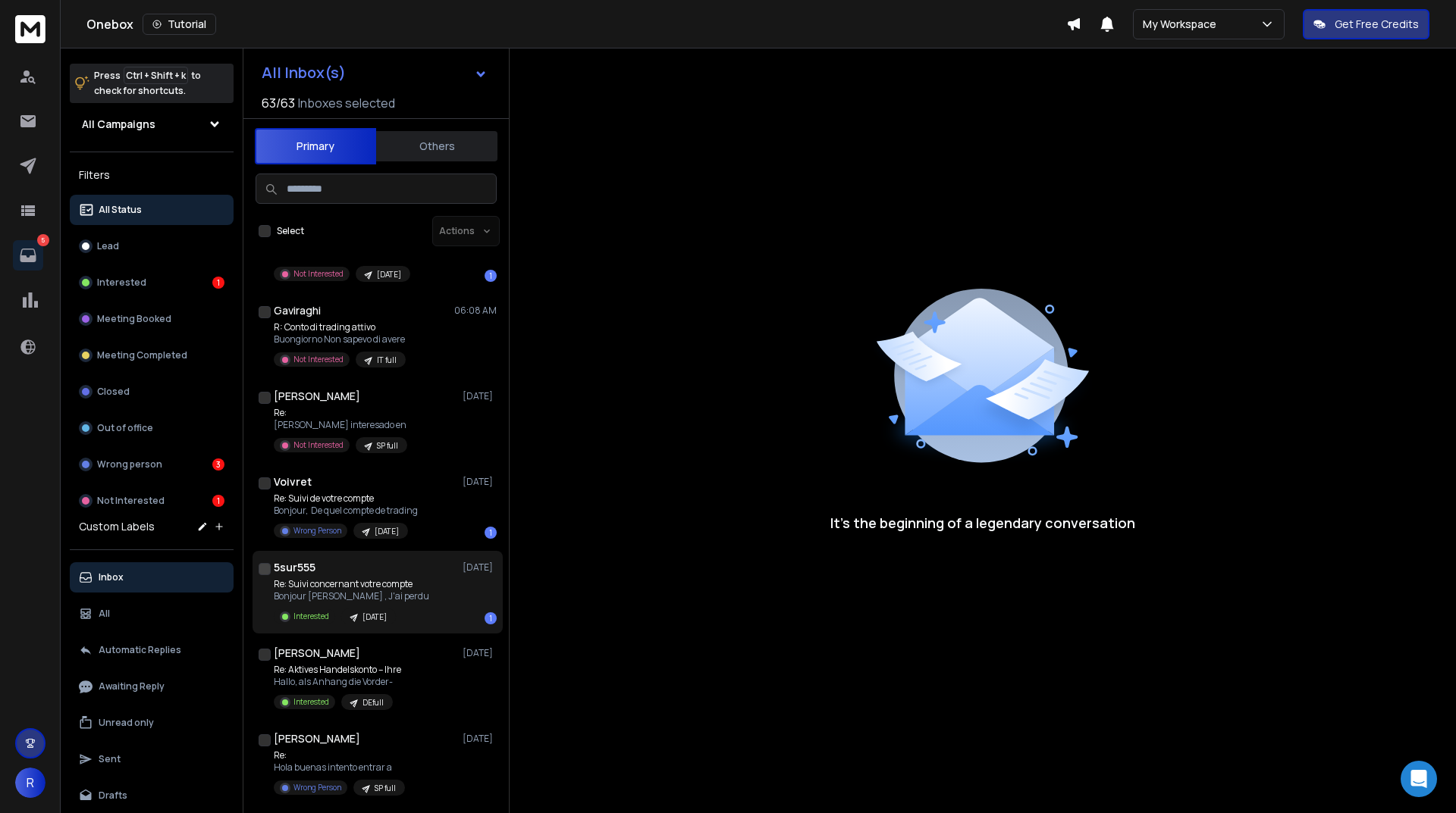
click at [453, 577] on div "5sur555 14 Oct Re: Suivi concernant votre compte Bonjour Giulia Popescu , J'ai …" at bounding box center [385, 592] width 223 height 64
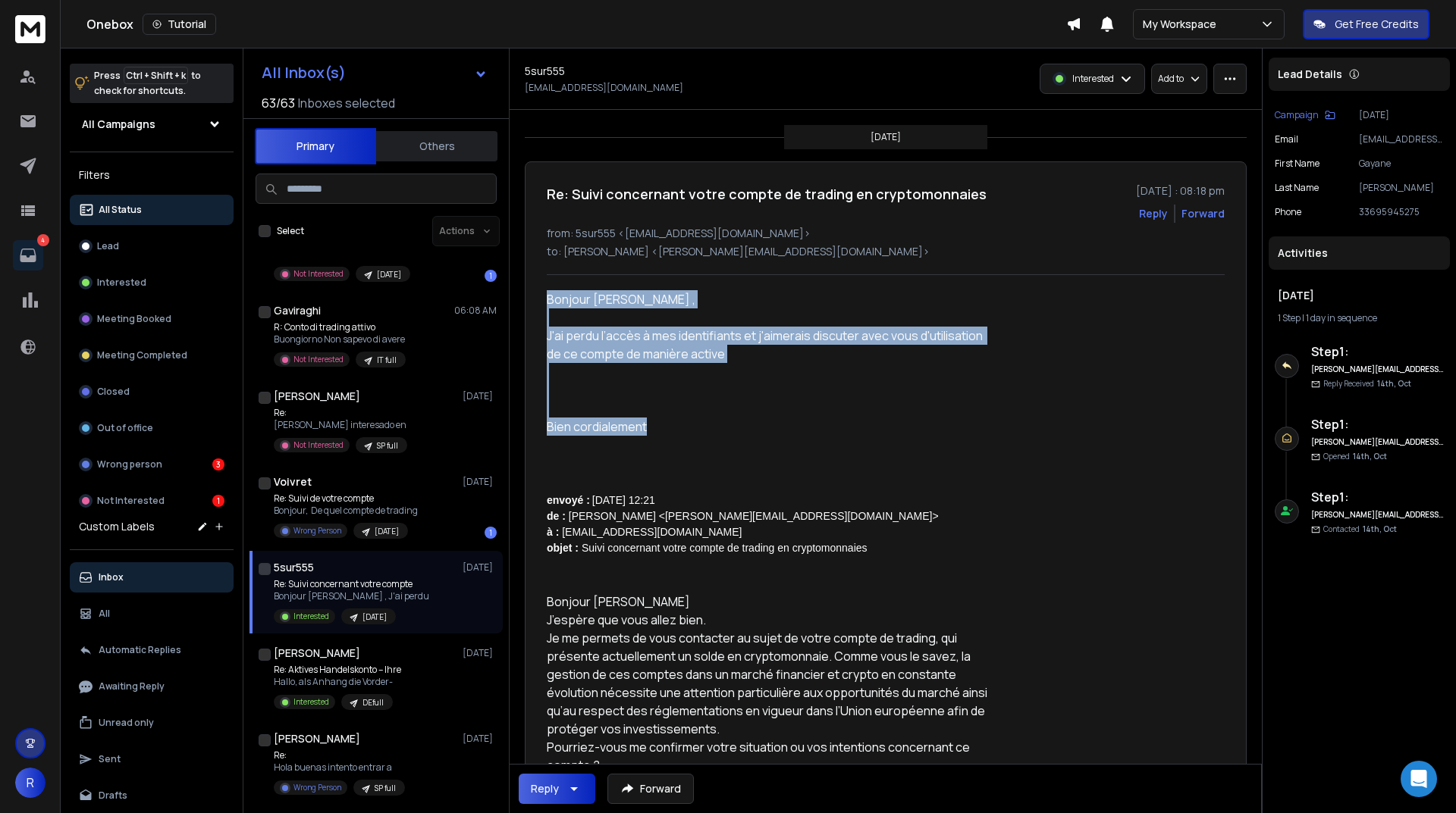
drag, startPoint x: 588, startPoint y: 318, endPoint x: 669, endPoint y: 430, distance: 138.2
click at [669, 430] on div "Re: Suivi concernant votre compte de trading en cryptomonnaies 14 October 2025 …" at bounding box center [885, 749] width 722 height 1176
copy div "Bonjour Giulia Popescu , J'ai perdu l’accès à mes identifiants et j'aimerais di…"
click at [266, 571] on button "button" at bounding box center [265, 569] width 12 height 12
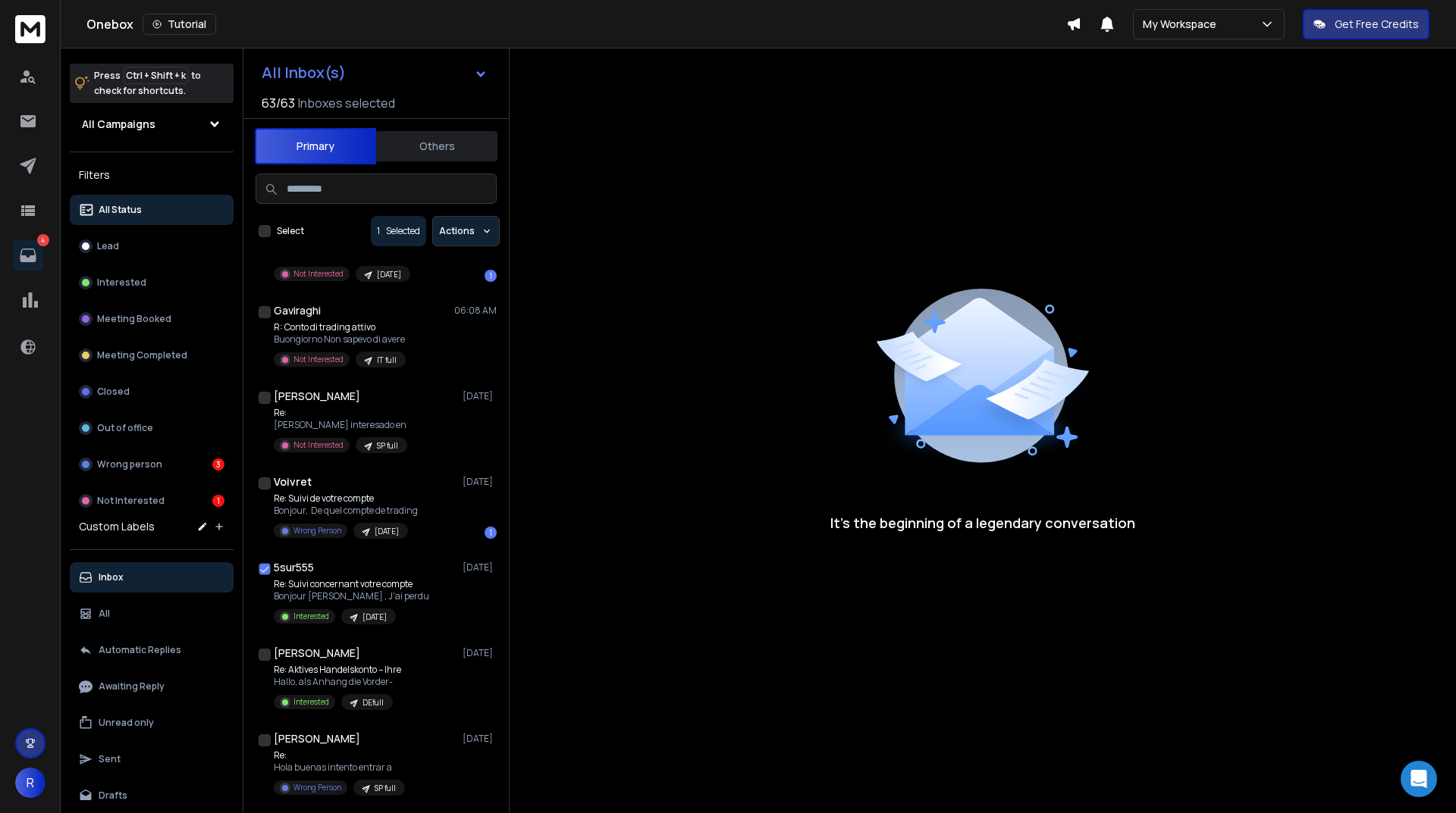
click at [460, 231] on p "Actions" at bounding box center [457, 231] width 36 height 12
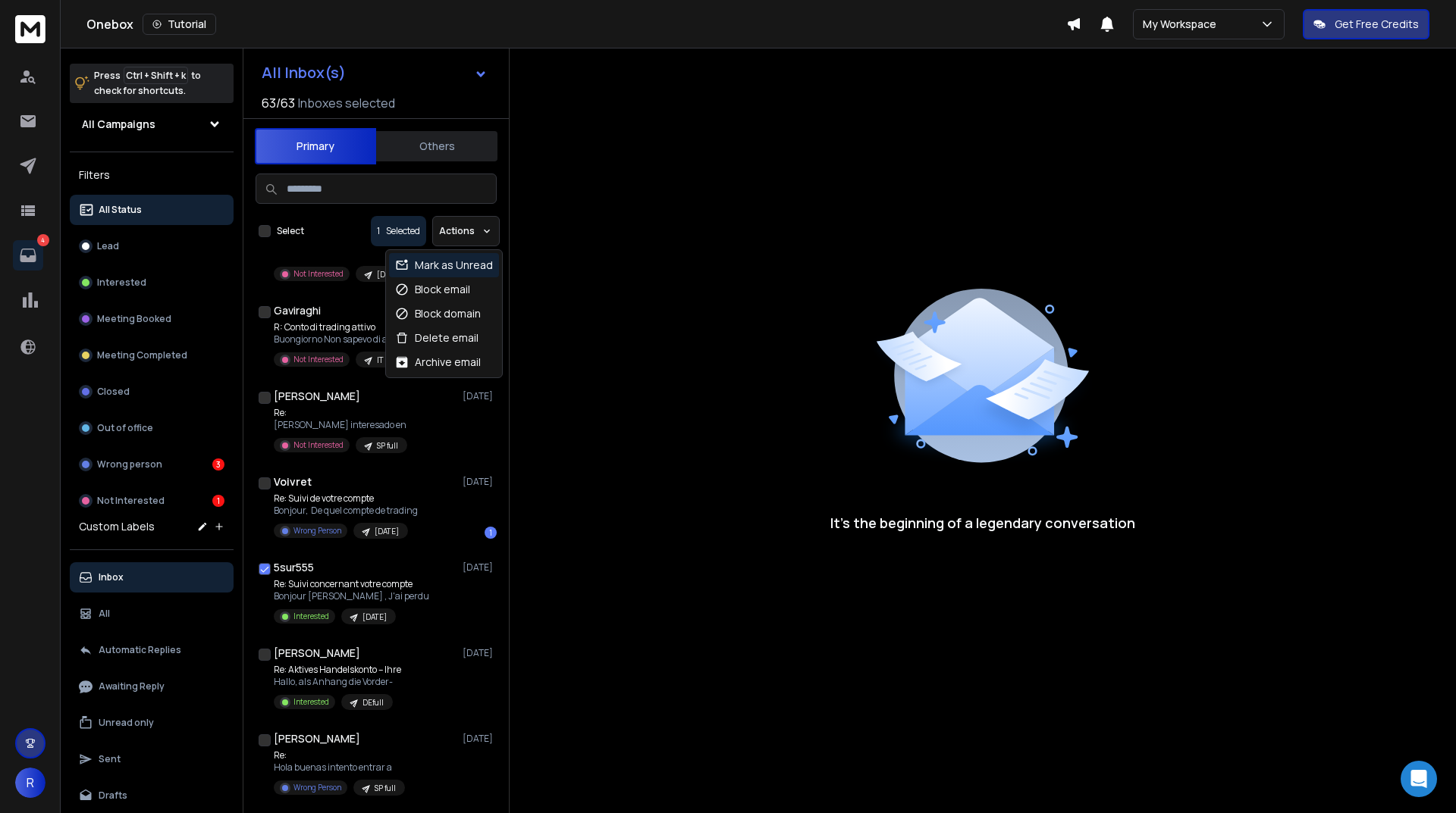
click at [461, 267] on div "Mark as Unread" at bounding box center [444, 265] width 98 height 15
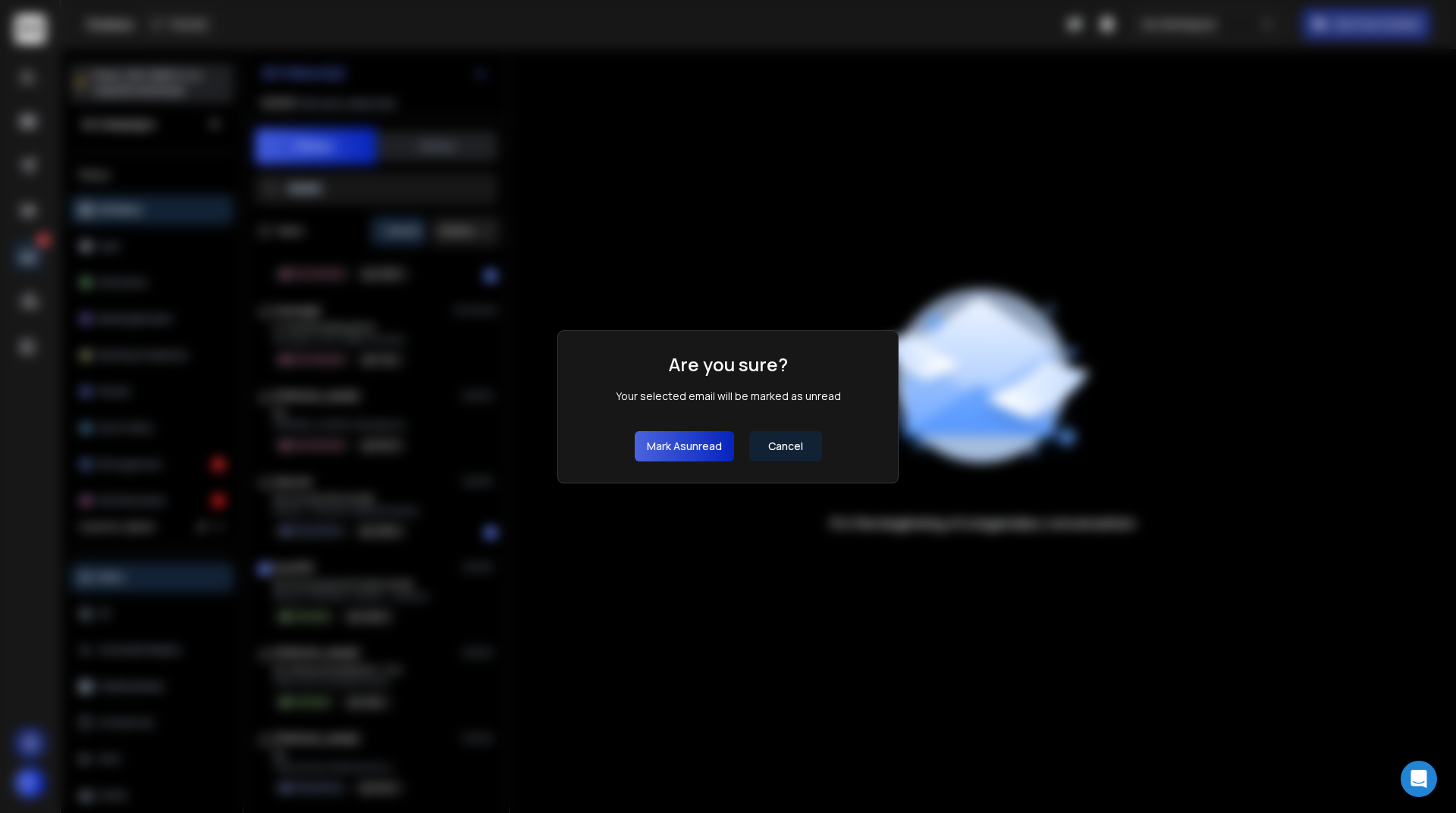
click at [681, 435] on button "Mark as unread" at bounding box center [684, 446] width 100 height 30
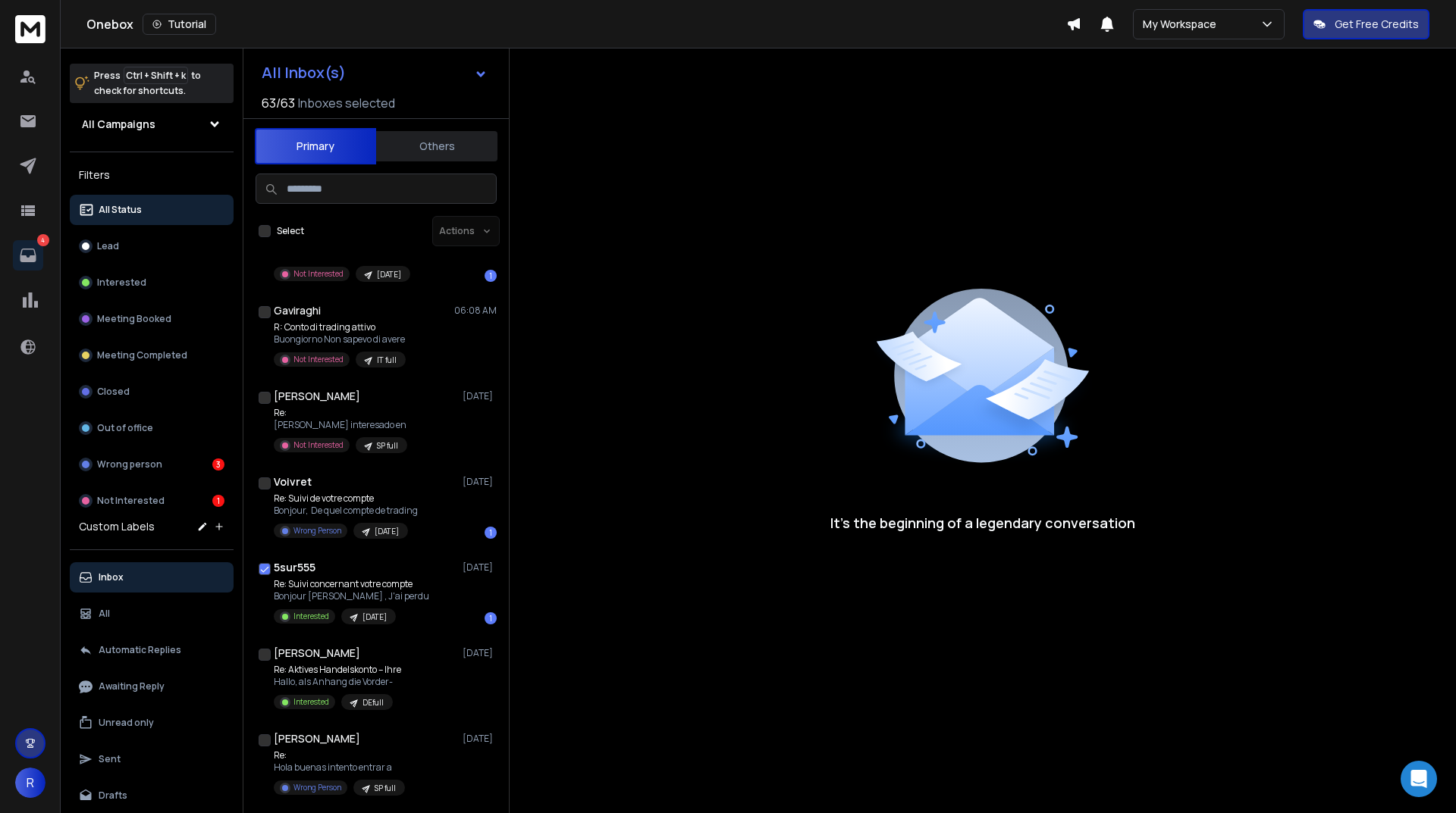
drag, startPoint x: 1095, startPoint y: 563, endPoint x: 1212, endPoint y: 540, distance: 119.2
click at [1428, 588] on div "It’s the beginning of a legendary conversation" at bounding box center [983, 394] width 947 height 692
drag, startPoint x: 696, startPoint y: 466, endPoint x: 1107, endPoint y: 528, distance: 415.7
click at [1107, 528] on div "It’s the beginning of a legendary conversation" at bounding box center [983, 394] width 947 height 692
click at [929, 429] on icon at bounding box center [980, 410] width 149 height 51
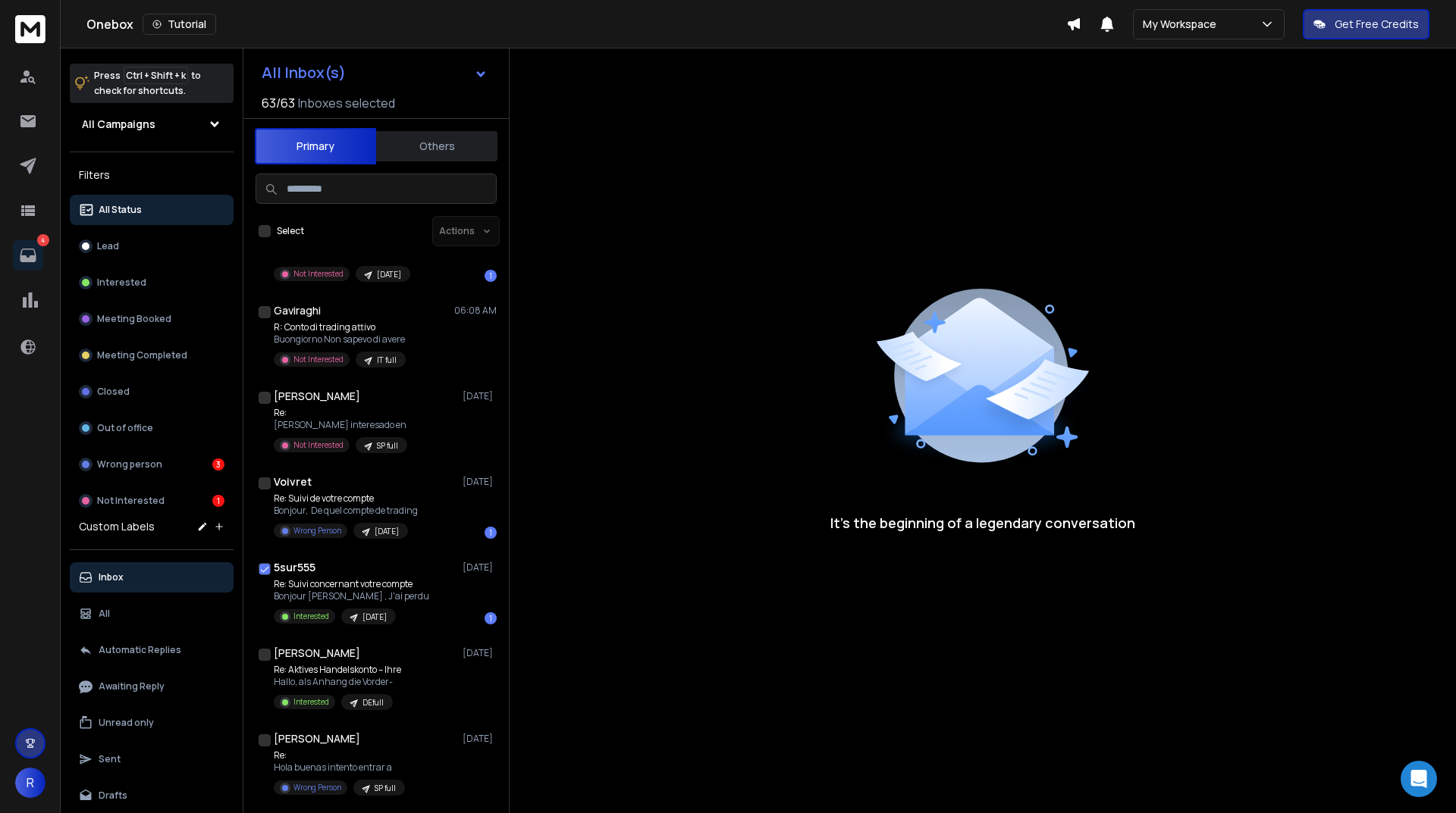
click at [745, 194] on div "It’s the beginning of a legendary conversation" at bounding box center [983, 394] width 947 height 692
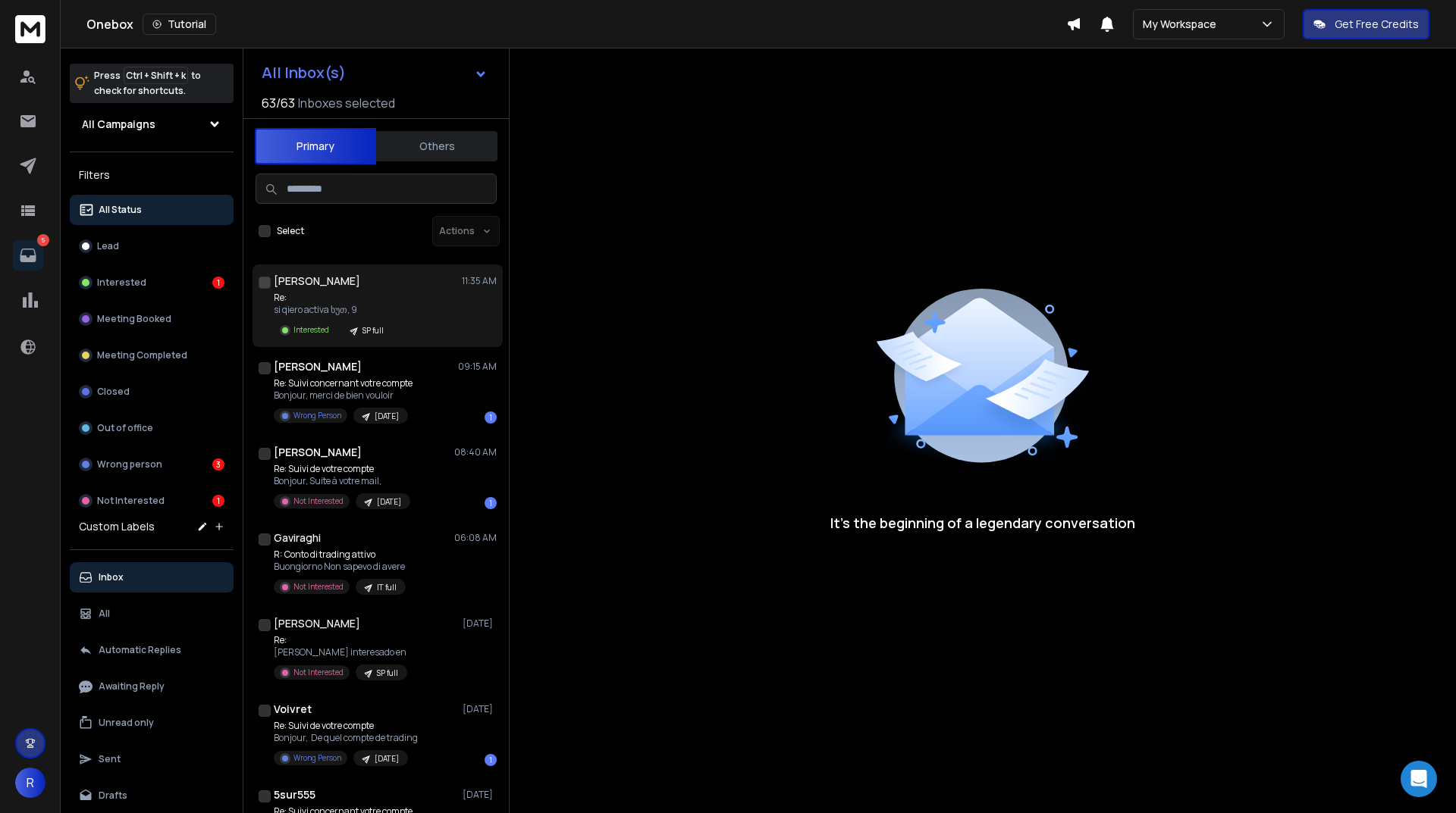
click at [446, 299] on div "Re: si qiero activa ხუთ, 9 Interested SP full" at bounding box center [385, 315] width 223 height 46
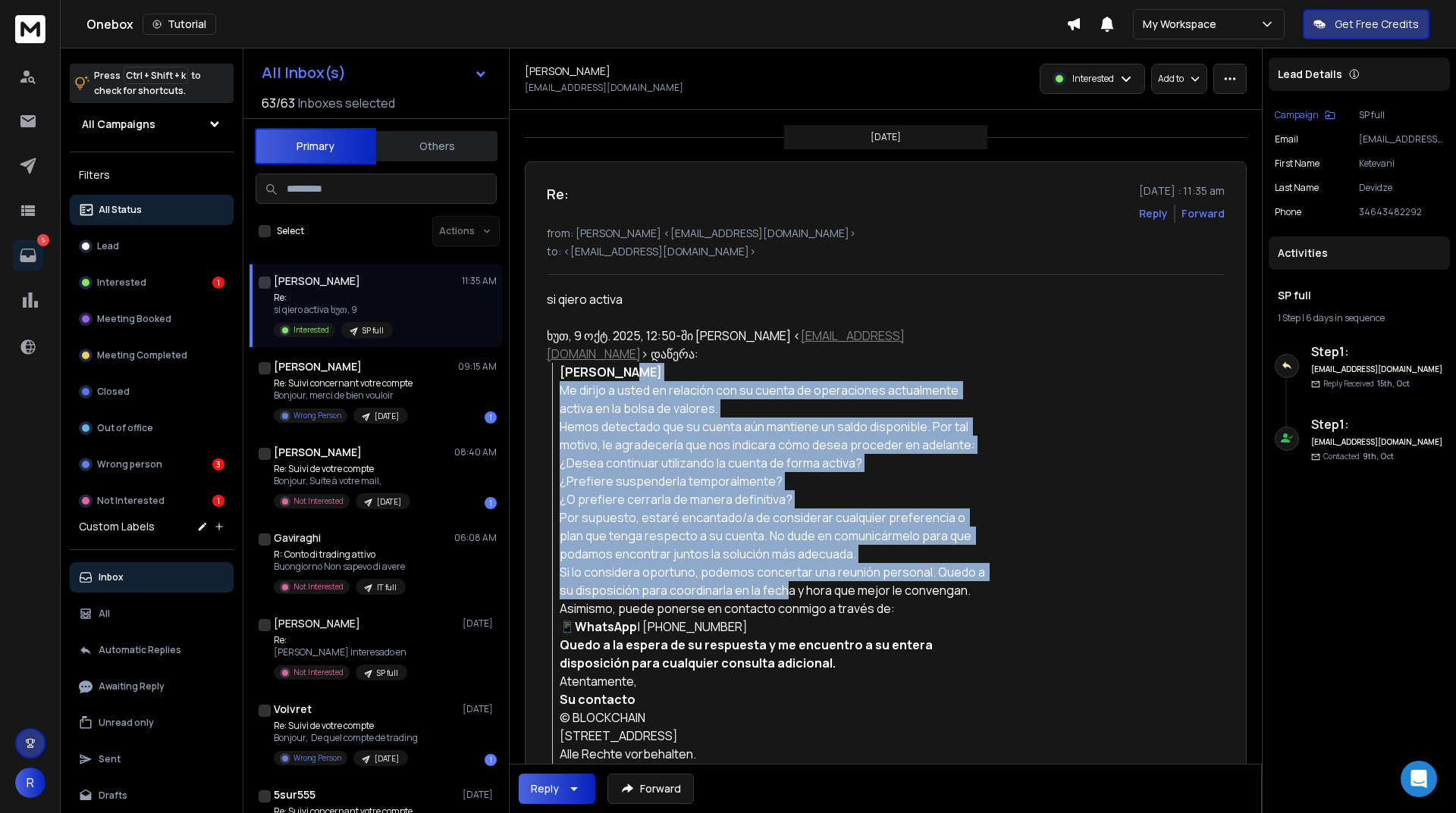
drag, startPoint x: 625, startPoint y: 373, endPoint x: 792, endPoint y: 605, distance: 285.9
click at [792, 602] on span "[PERSON_NAME] Me dirijo a usted en relación con su cuenta de operaciones actual…" at bounding box center [774, 563] width 430 height 400
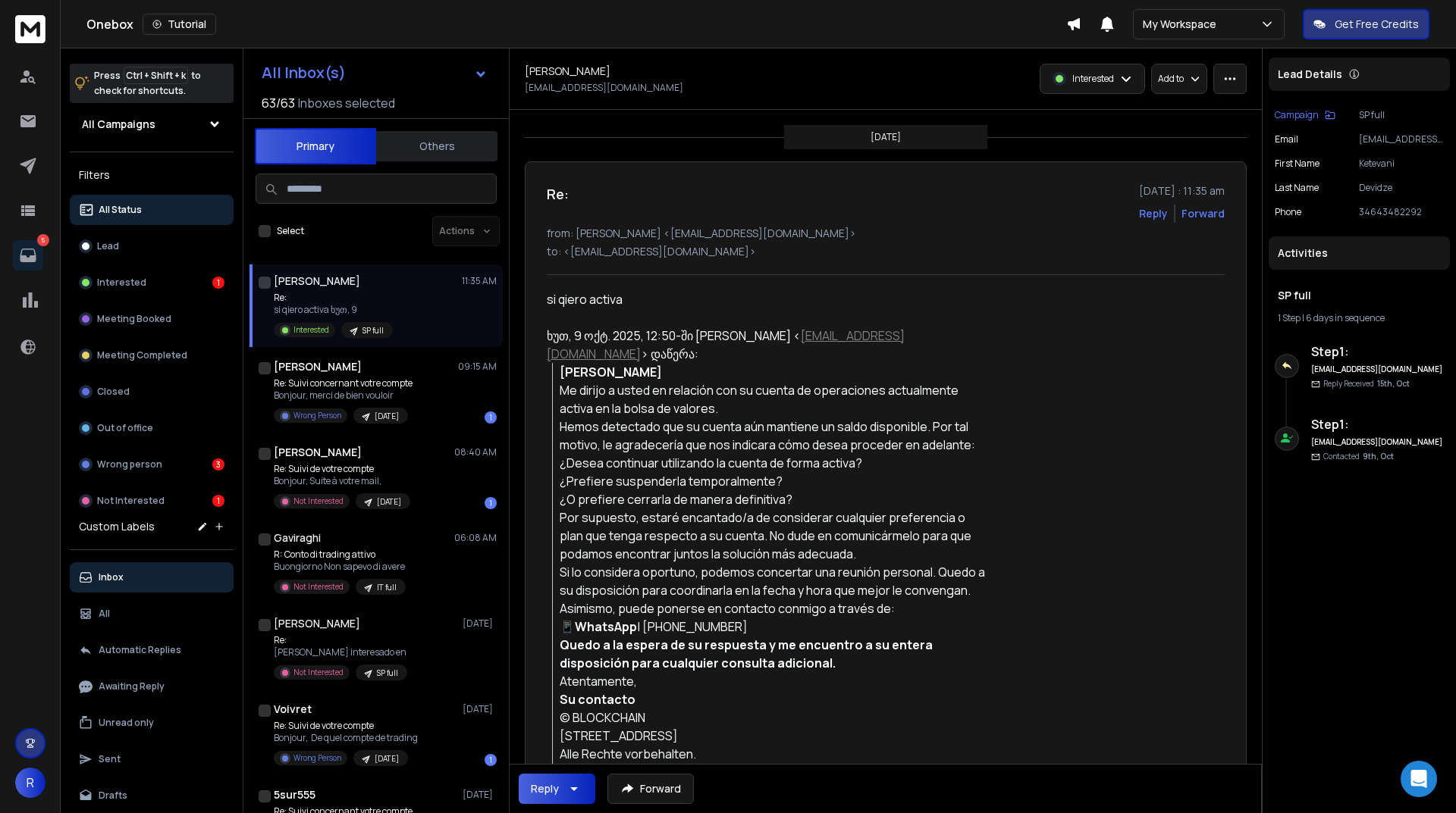
click at [729, 621] on div "📱 WhatsApp | [PHONE_NUMBER]" at bounding box center [774, 627] width 430 height 18
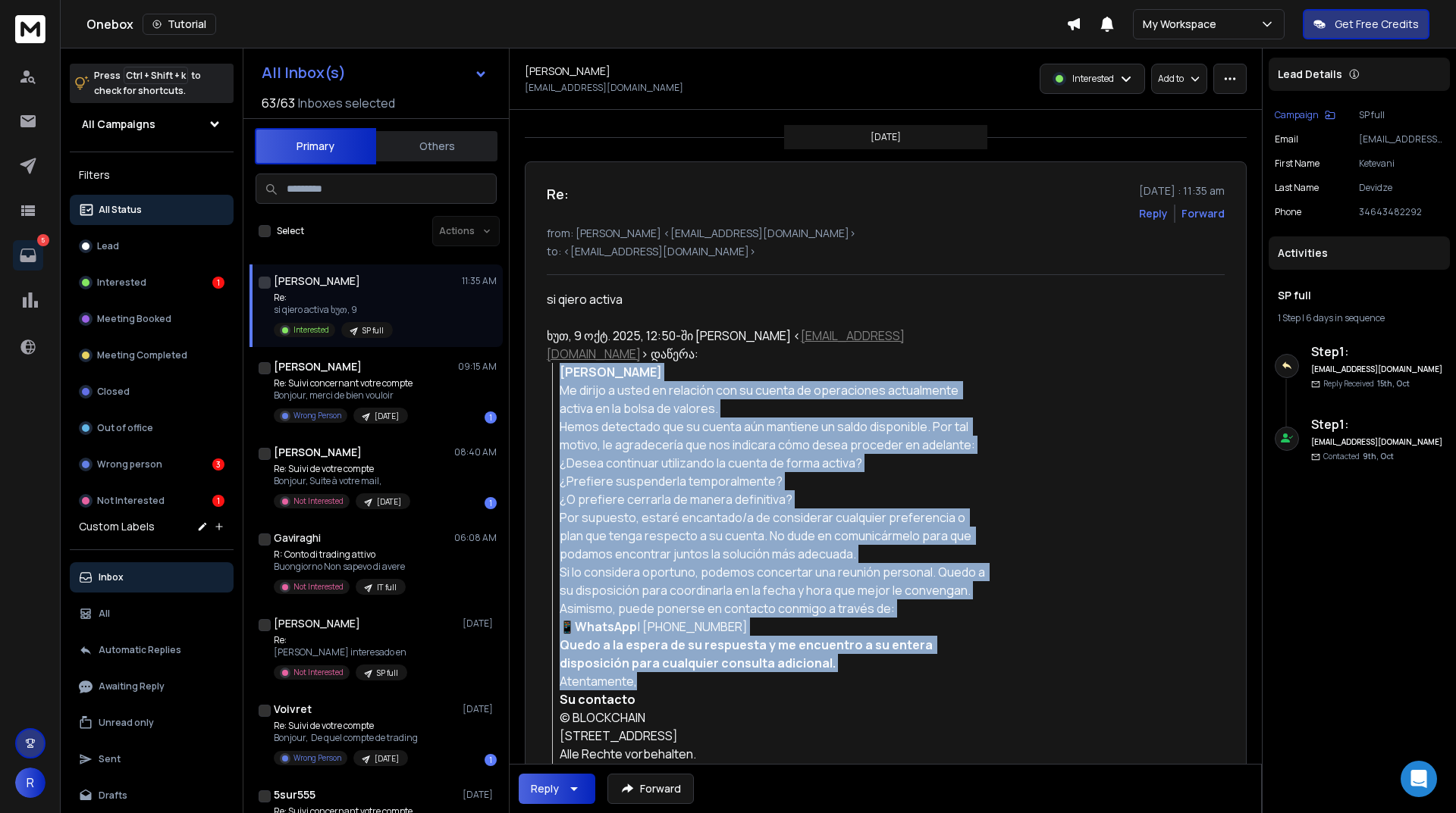
drag, startPoint x: 602, startPoint y: 403, endPoint x: 796, endPoint y: 670, distance: 330.0
click at [796, 670] on blockquote "[PERSON_NAME] Me dirijo a usted en relación con su cuenta de operaciones actual…" at bounding box center [771, 573] width 437 height 419
click at [1123, 346] on div "Re: [DATE] : 11:35 am Reply Forward from: [PERSON_NAME] <[EMAIL_ADDRESS][DOMAIN…" at bounding box center [885, 507] width 678 height 646
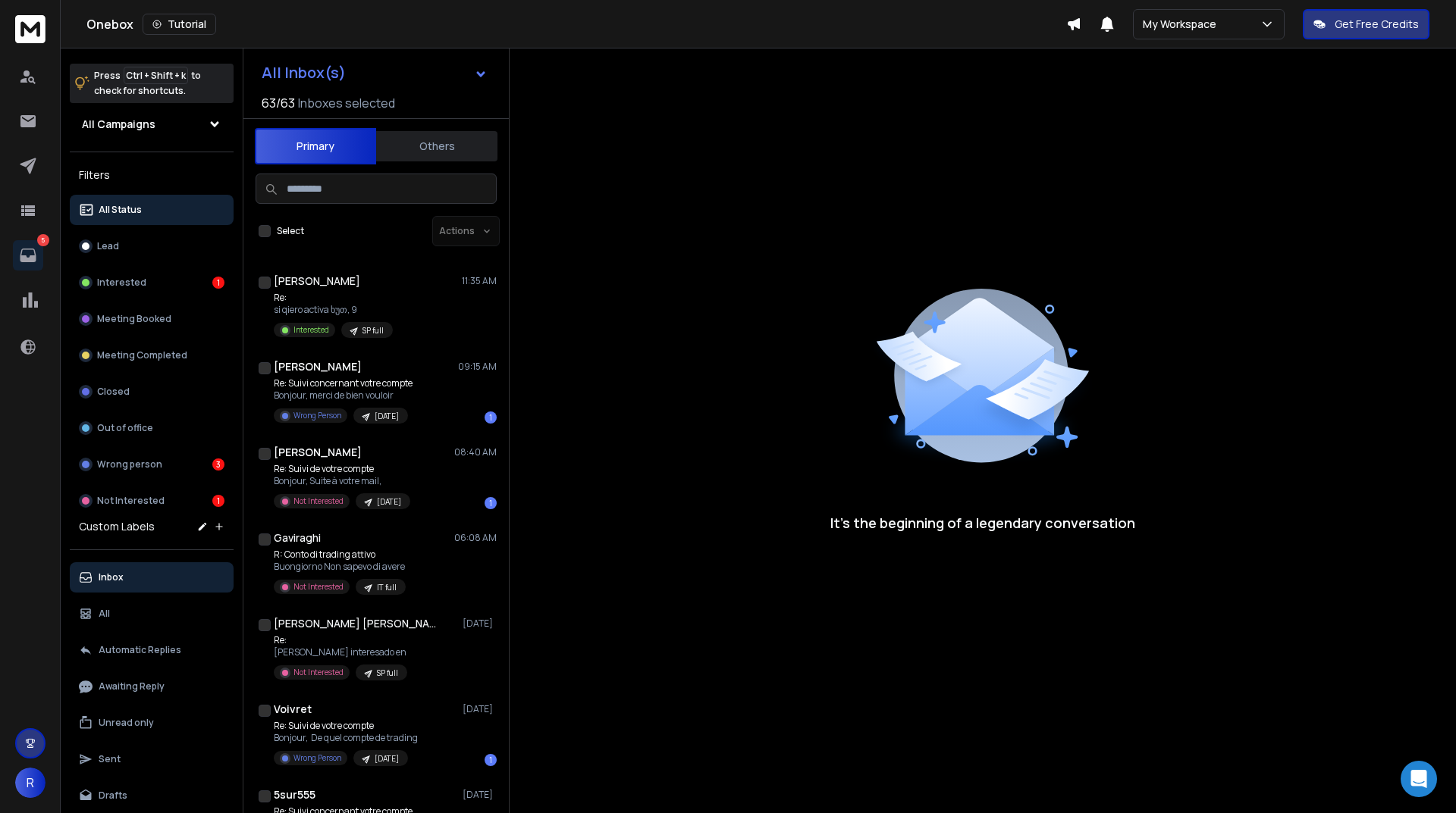
click at [386, 148] on button "Others" at bounding box center [436, 147] width 121 height 33
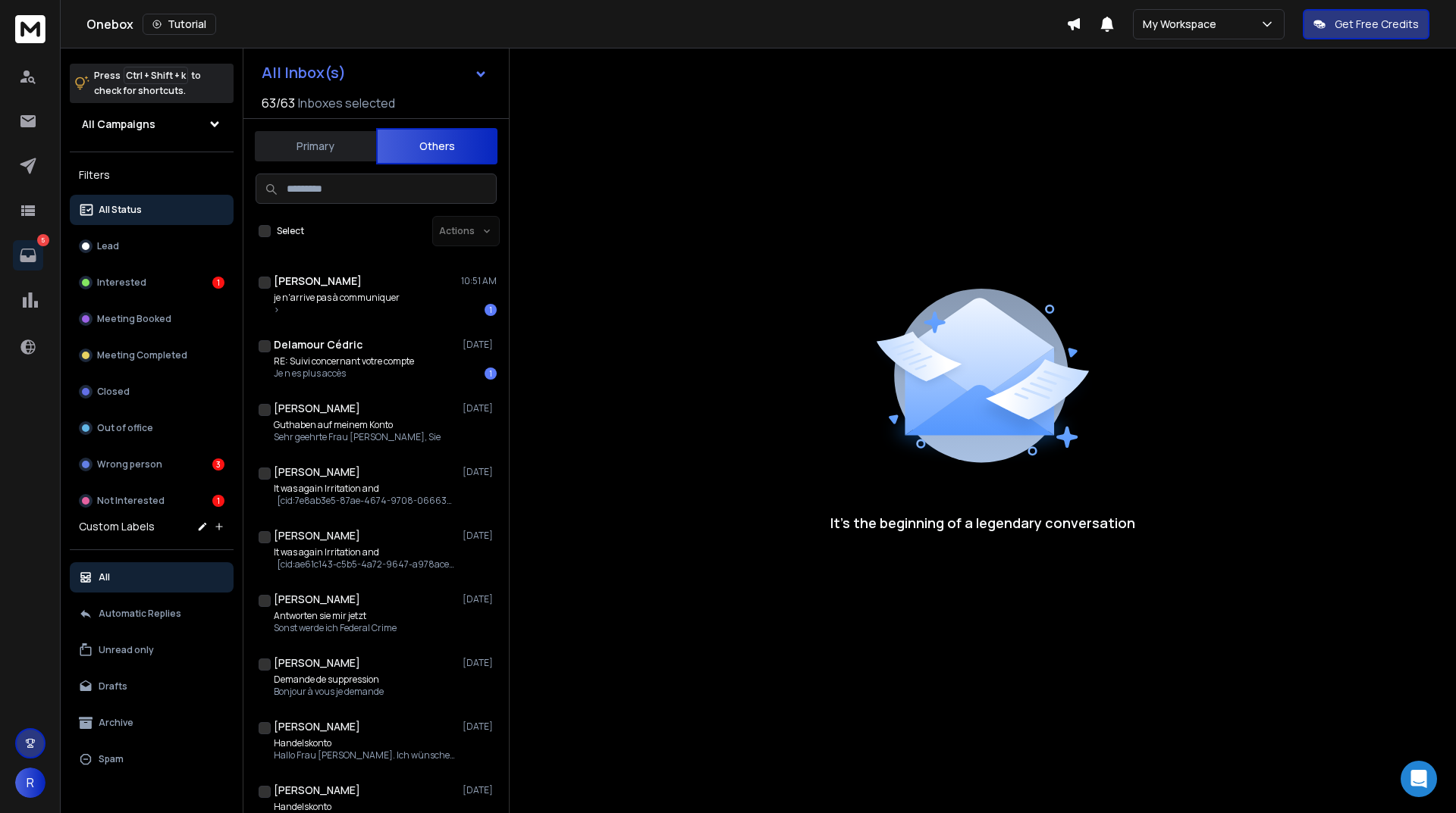
click at [359, 156] on button "Primary" at bounding box center [315, 147] width 121 height 33
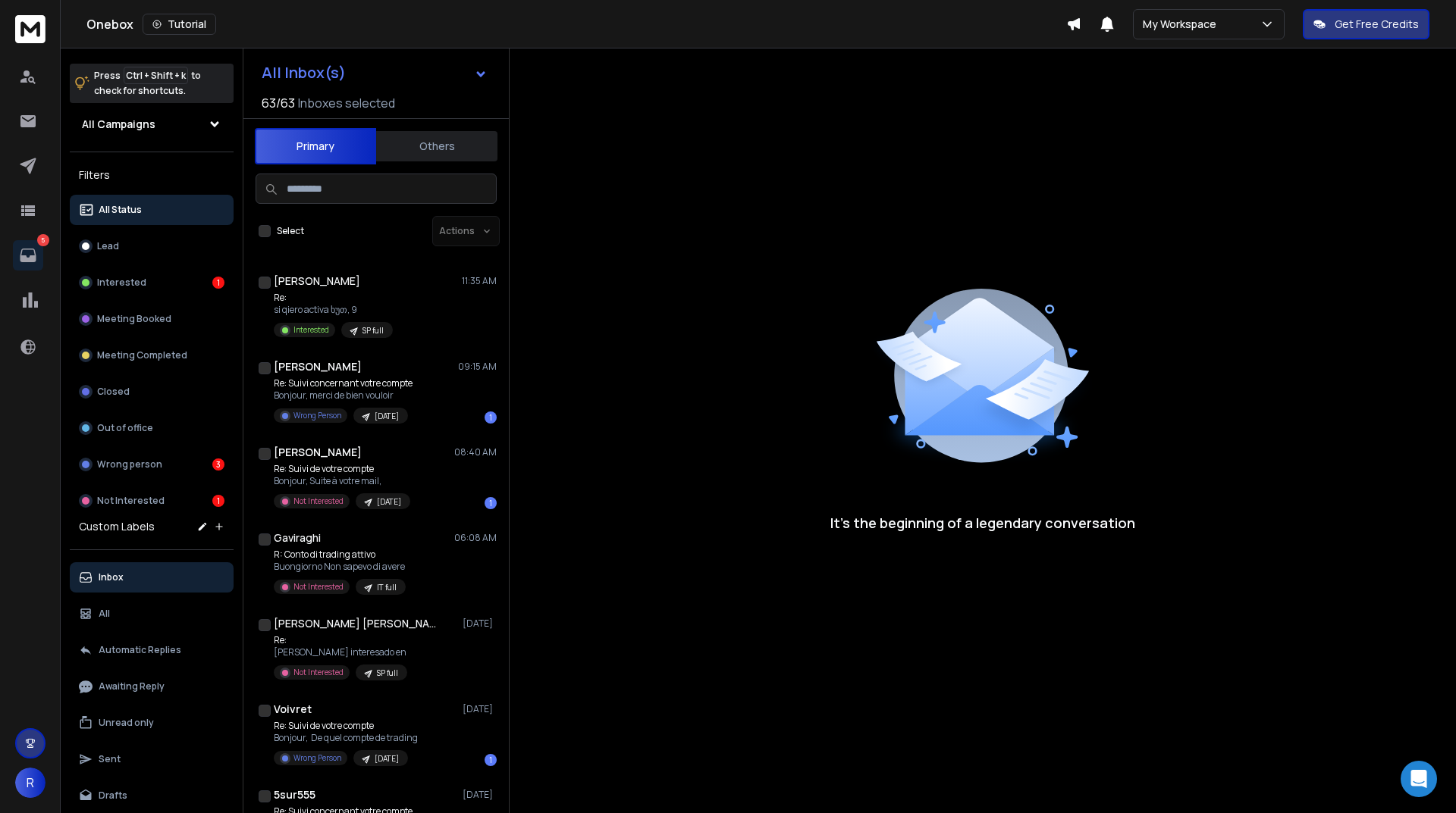
click at [335, 196] on input at bounding box center [376, 188] width 241 height 30
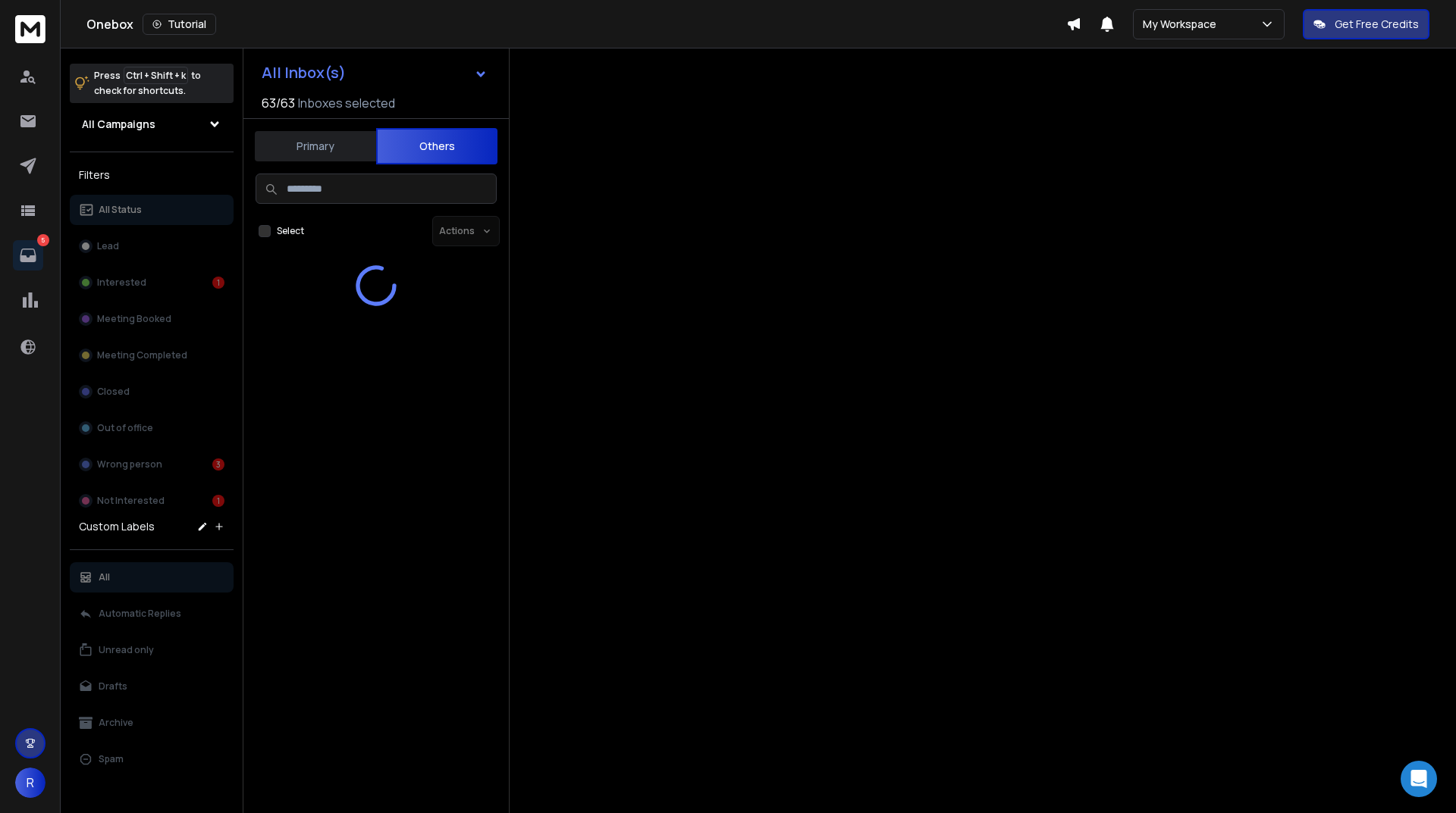
click at [418, 149] on button "Others" at bounding box center [436, 146] width 121 height 36
click at [355, 153] on button "Primary" at bounding box center [315, 147] width 121 height 33
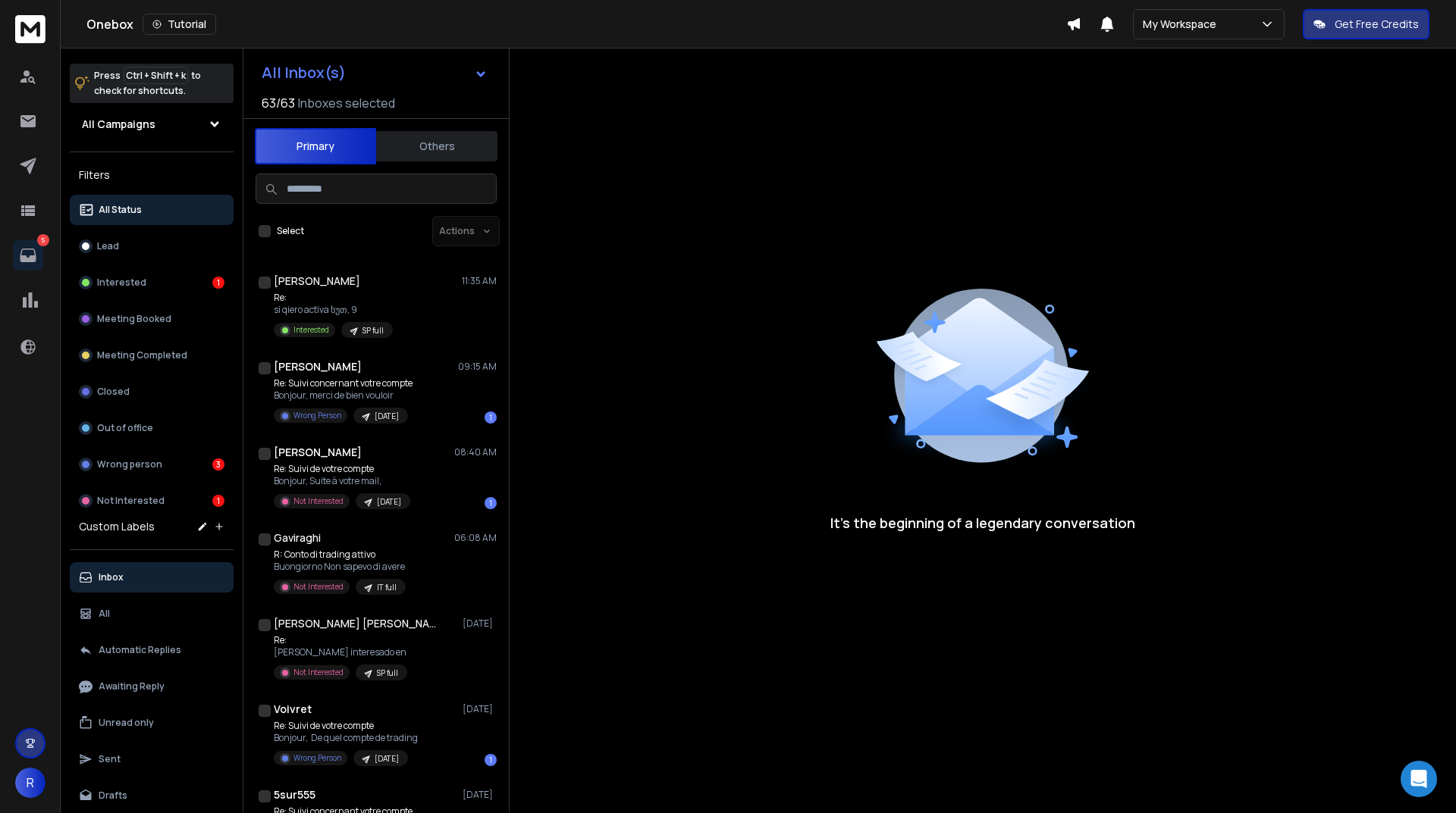
click at [421, 140] on button "Others" at bounding box center [436, 147] width 121 height 33
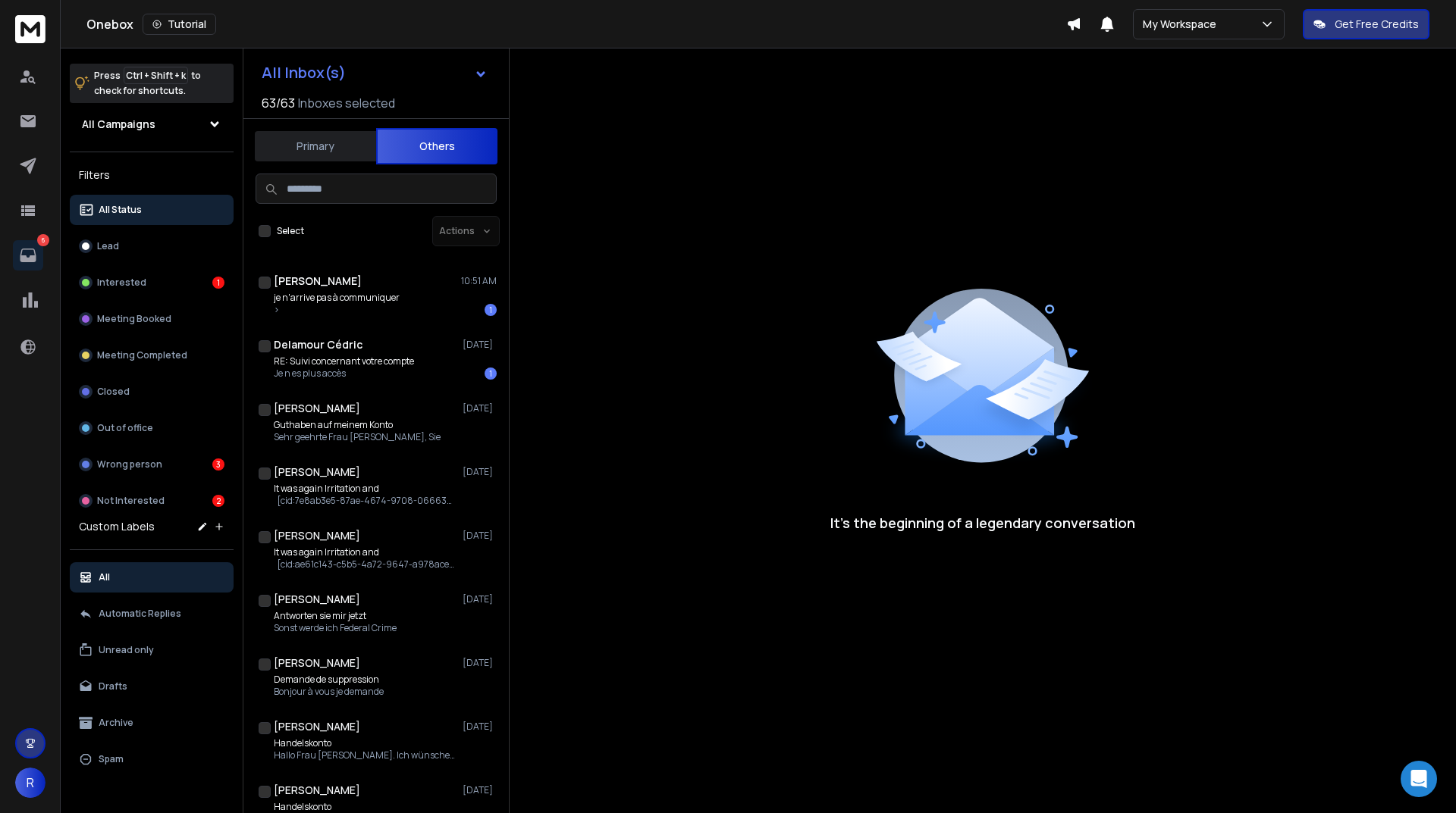
drag, startPoint x: 333, startPoint y: 142, endPoint x: 332, endPoint y: 151, distance: 9.1
click at [332, 151] on button "Primary" at bounding box center [315, 147] width 121 height 33
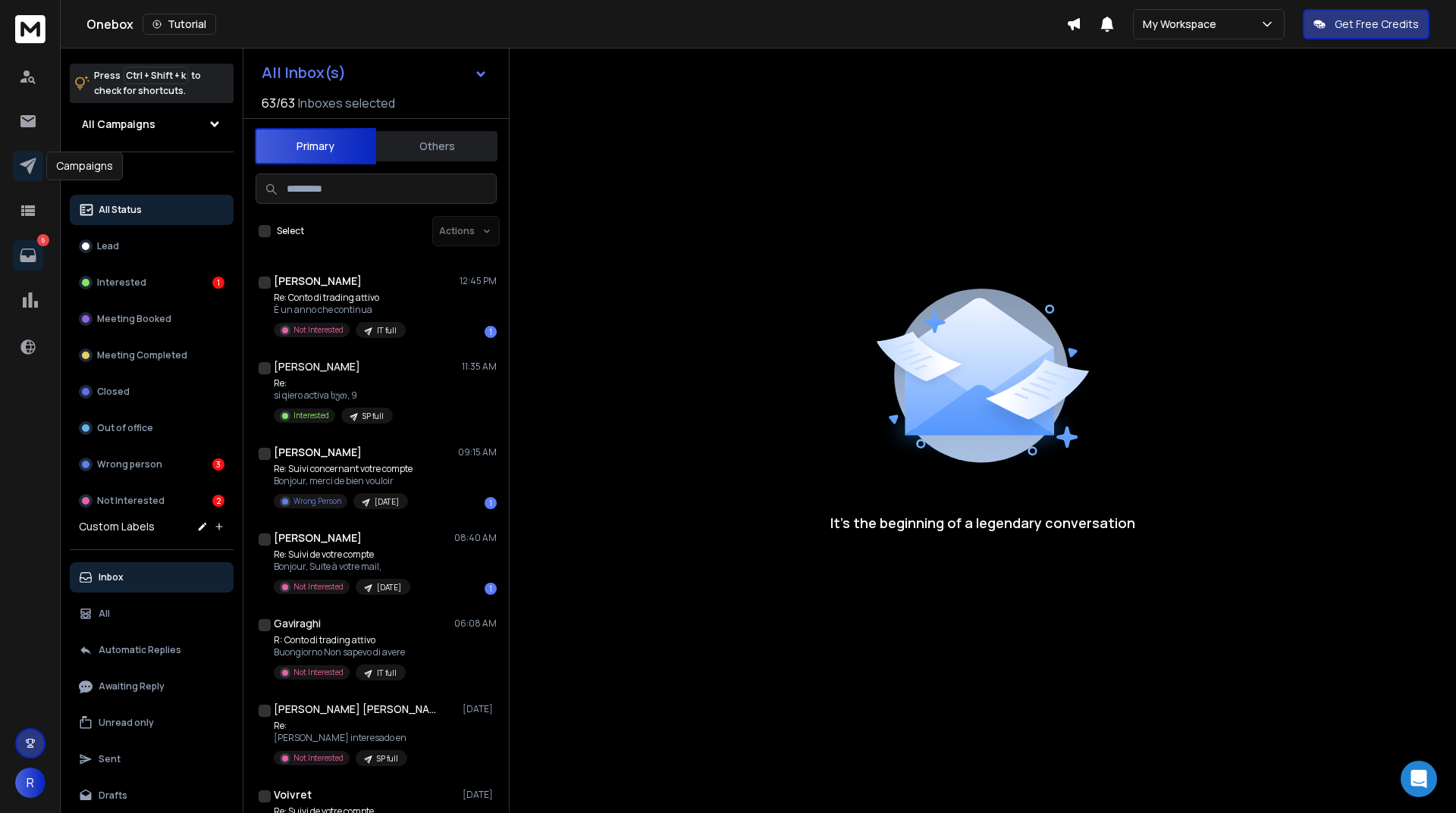
click at [20, 168] on icon at bounding box center [28, 166] width 18 height 18
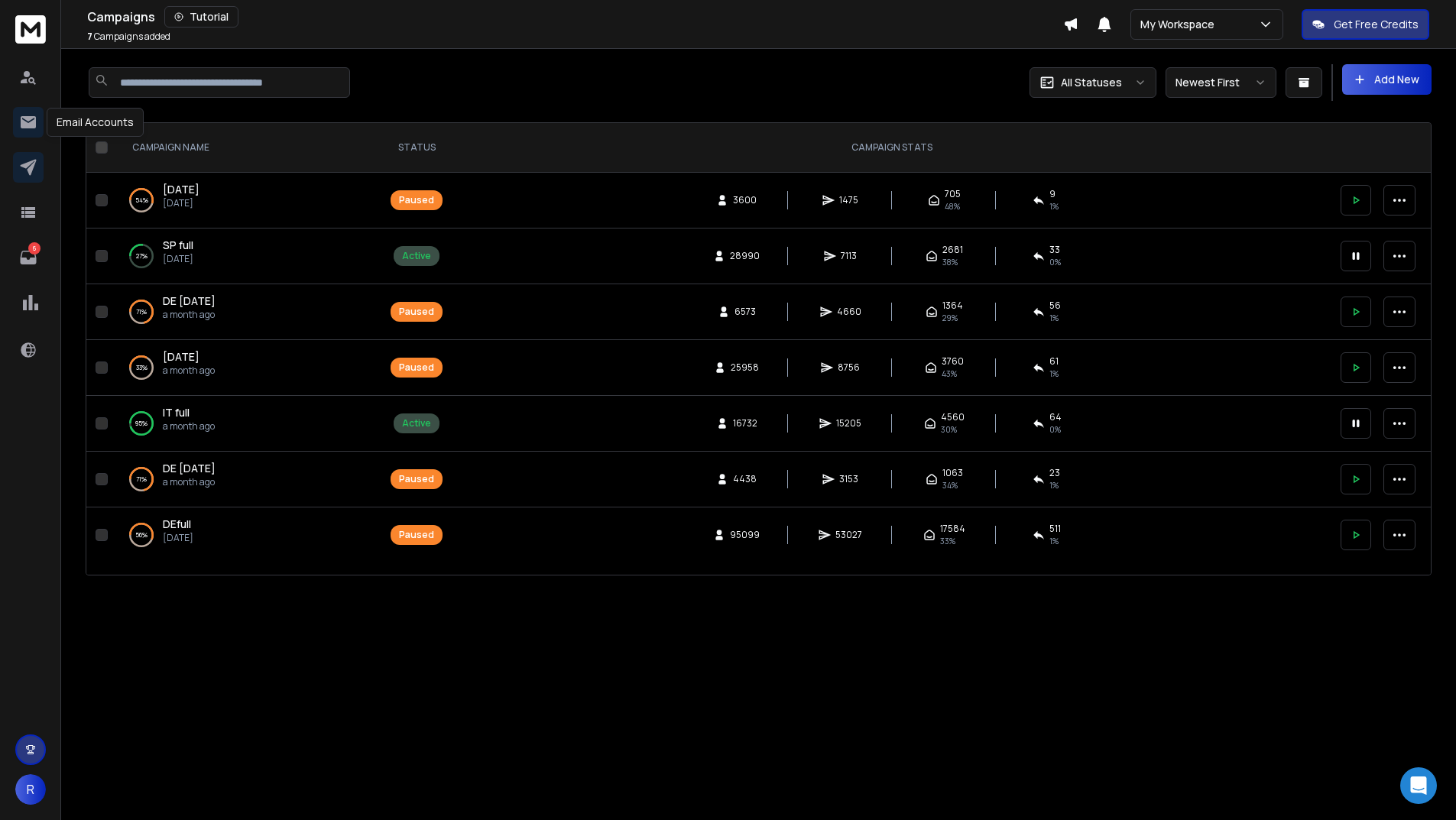
click at [32, 118] on icon at bounding box center [28, 122] width 15 height 12
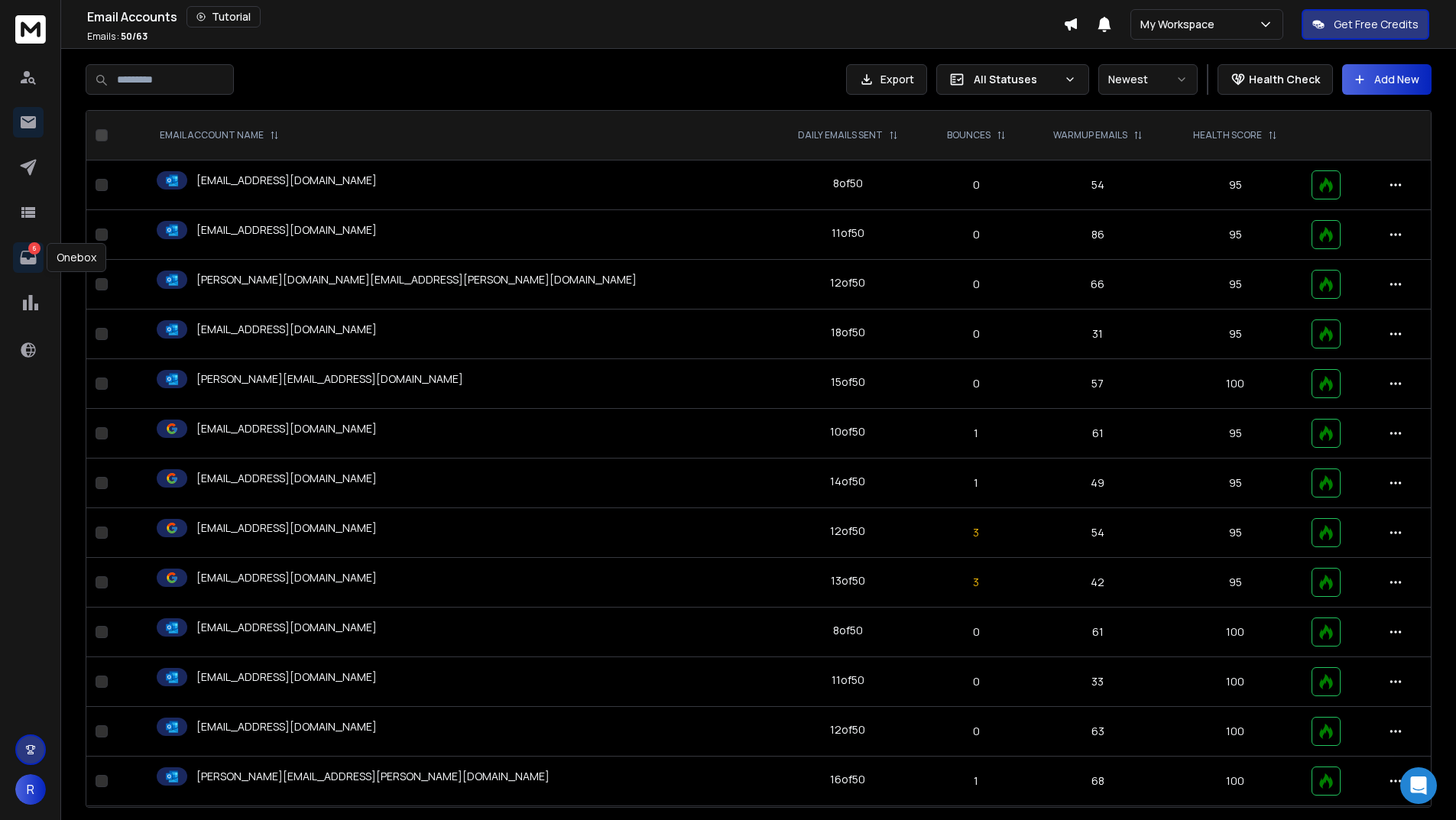
click at [29, 268] on link "6" at bounding box center [28, 258] width 30 height 30
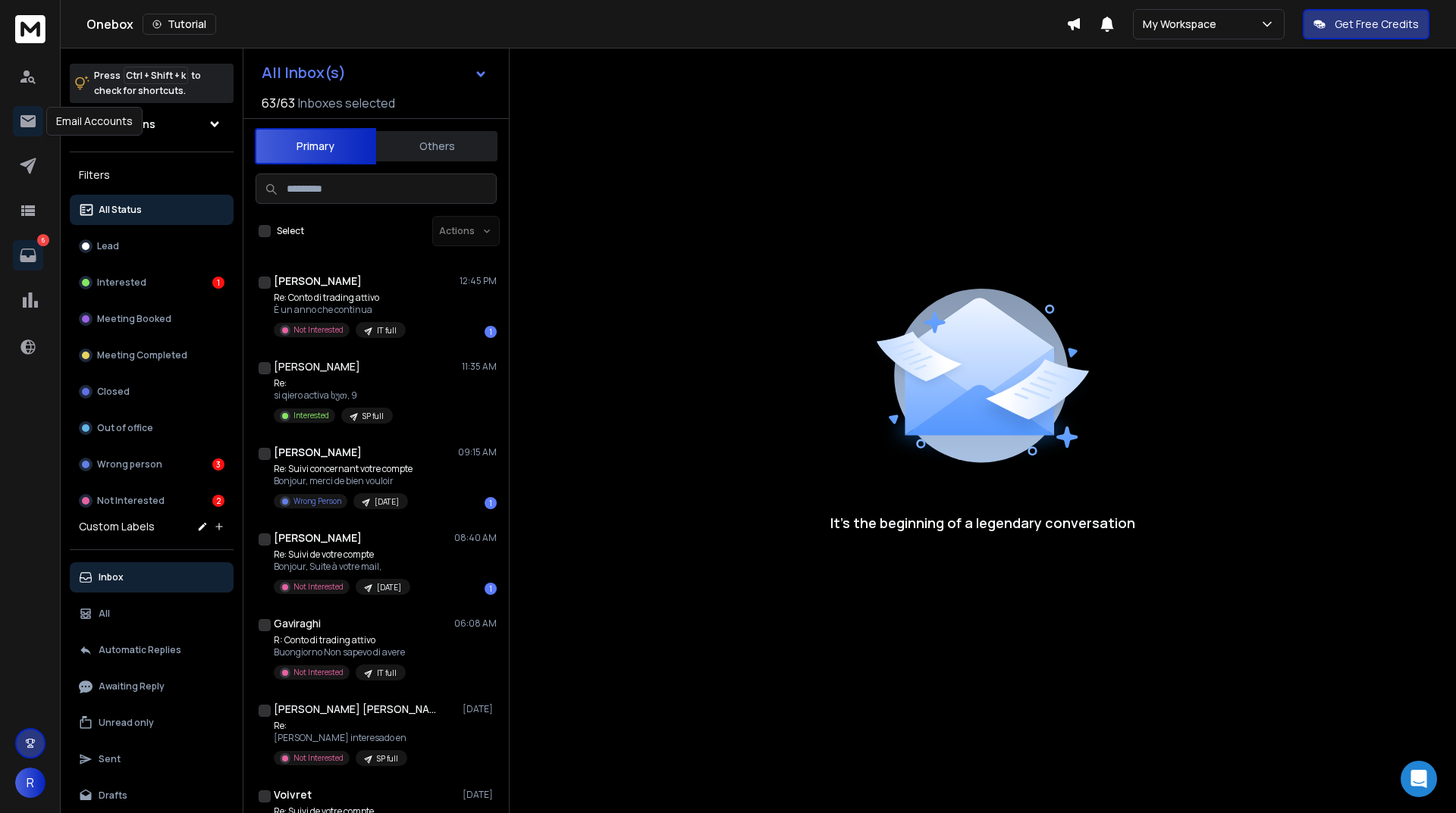
click at [38, 118] on link at bounding box center [28, 121] width 30 height 30
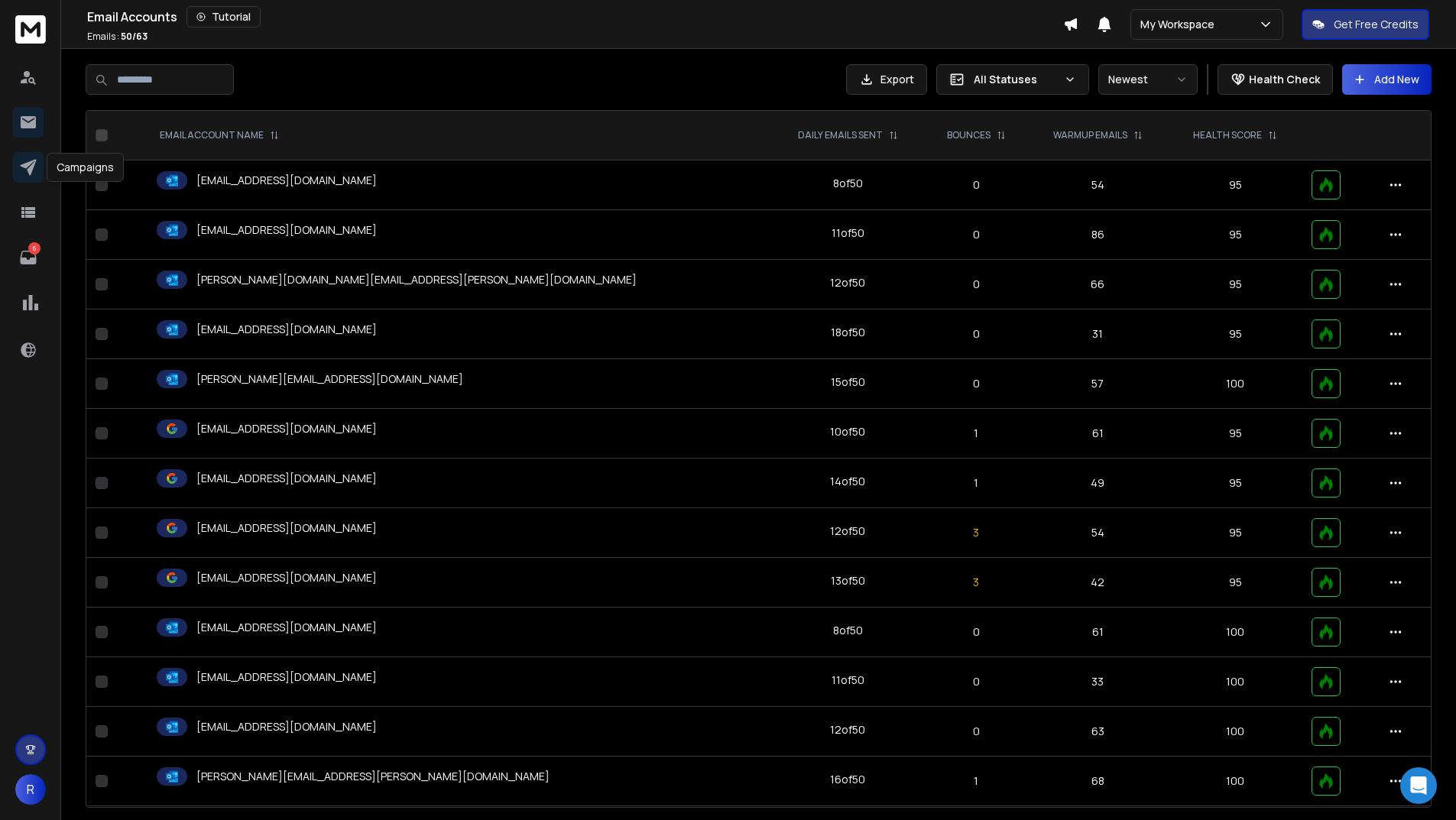
click at [36, 157] on link at bounding box center [28, 167] width 30 height 30
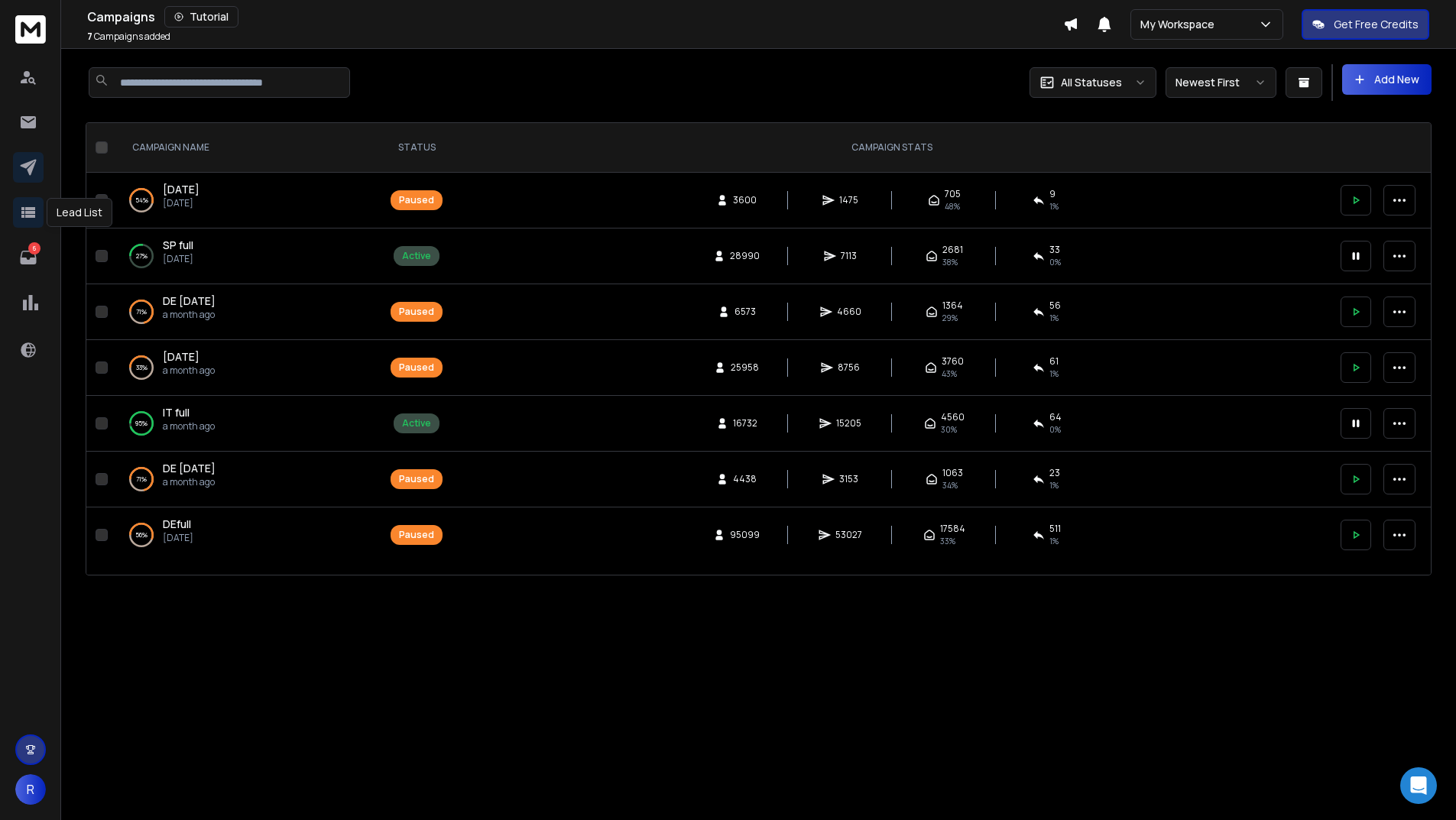
click at [28, 212] on icon at bounding box center [28, 212] width 14 height 11
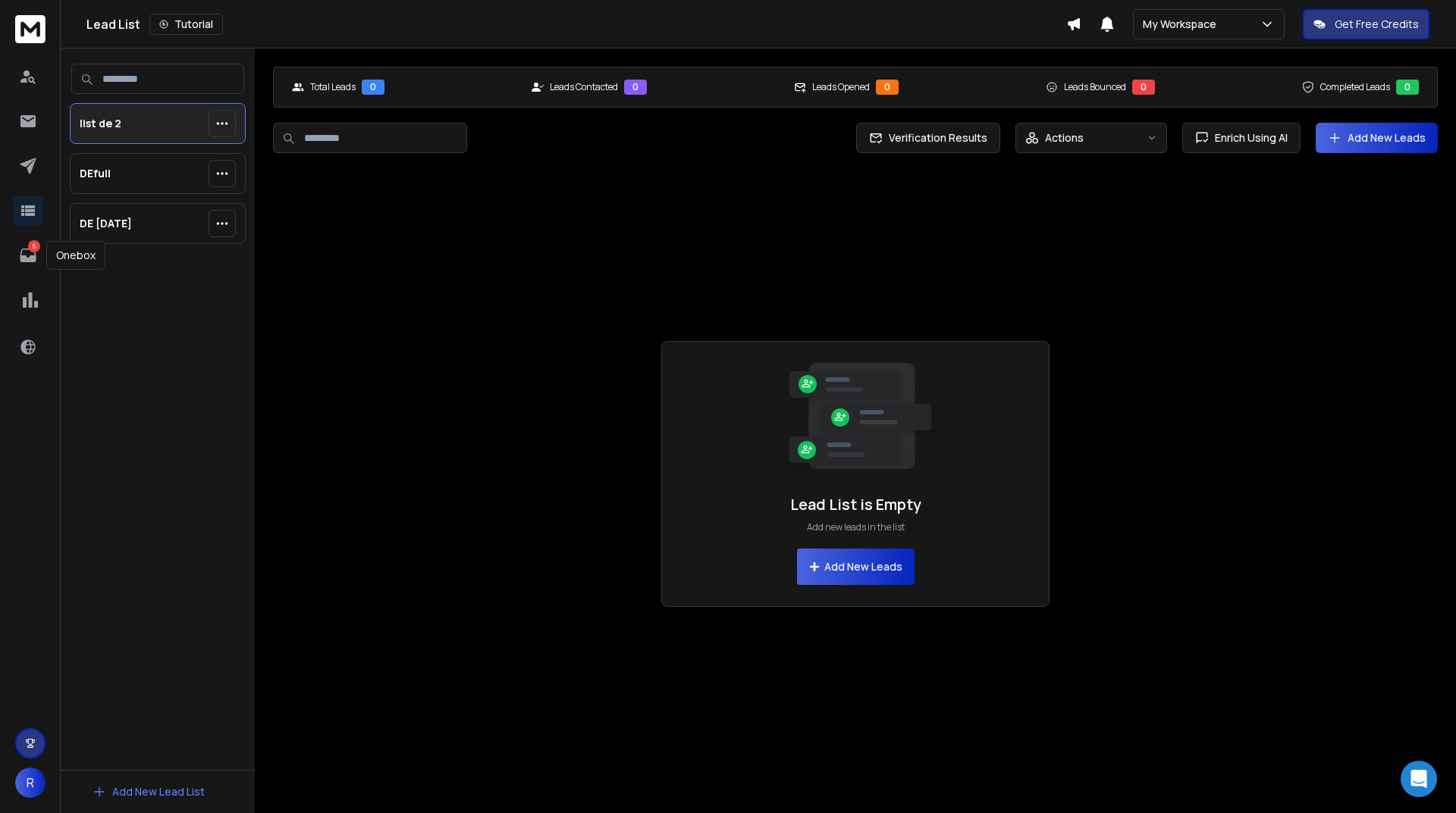
click at [37, 239] on div "6" at bounding box center [30, 214] width 35 height 306
click at [37, 245] on p "6" at bounding box center [34, 246] width 12 height 12
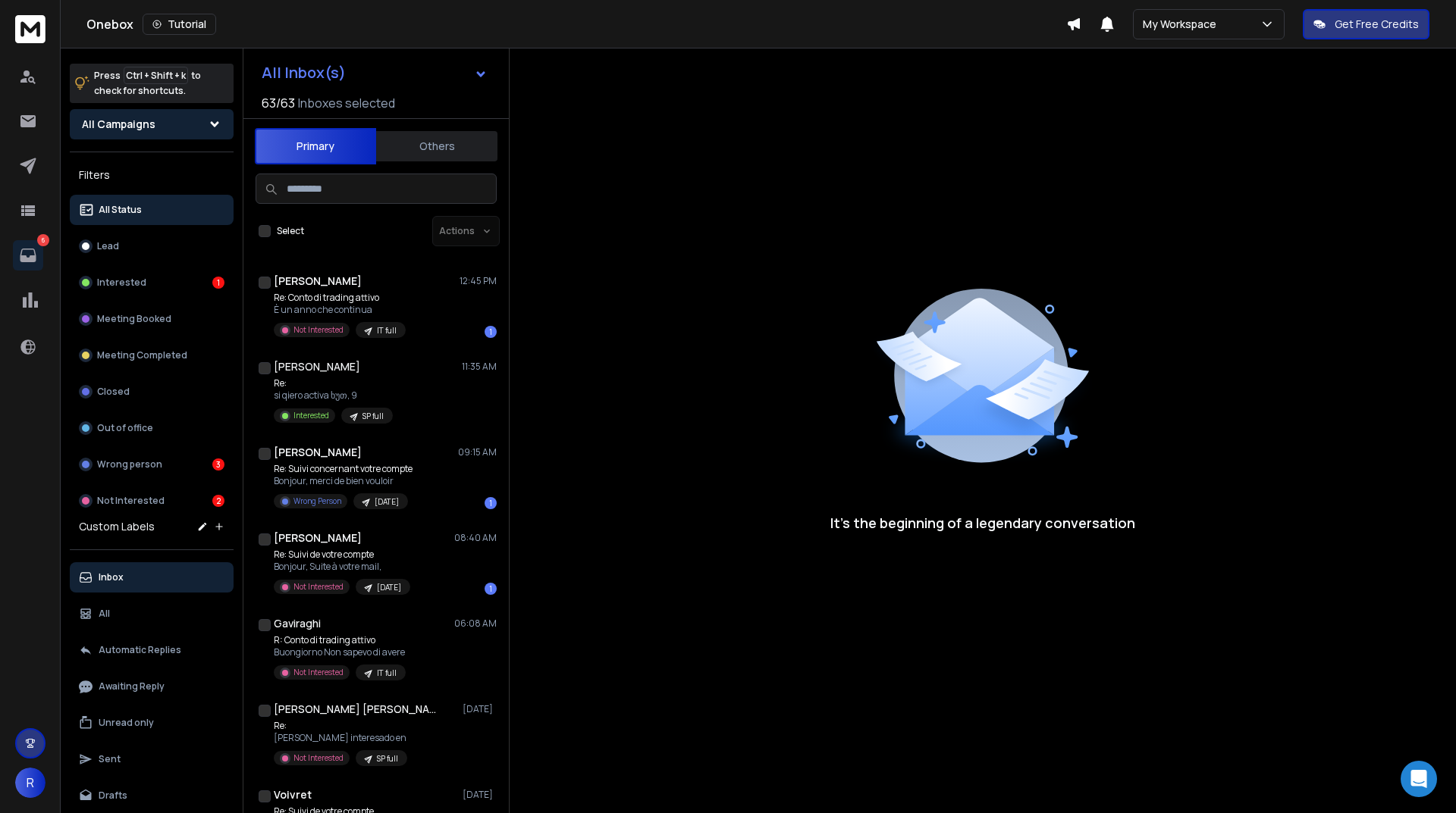
click at [141, 128] on h1 "All Campaigns" at bounding box center [119, 124] width 74 height 15
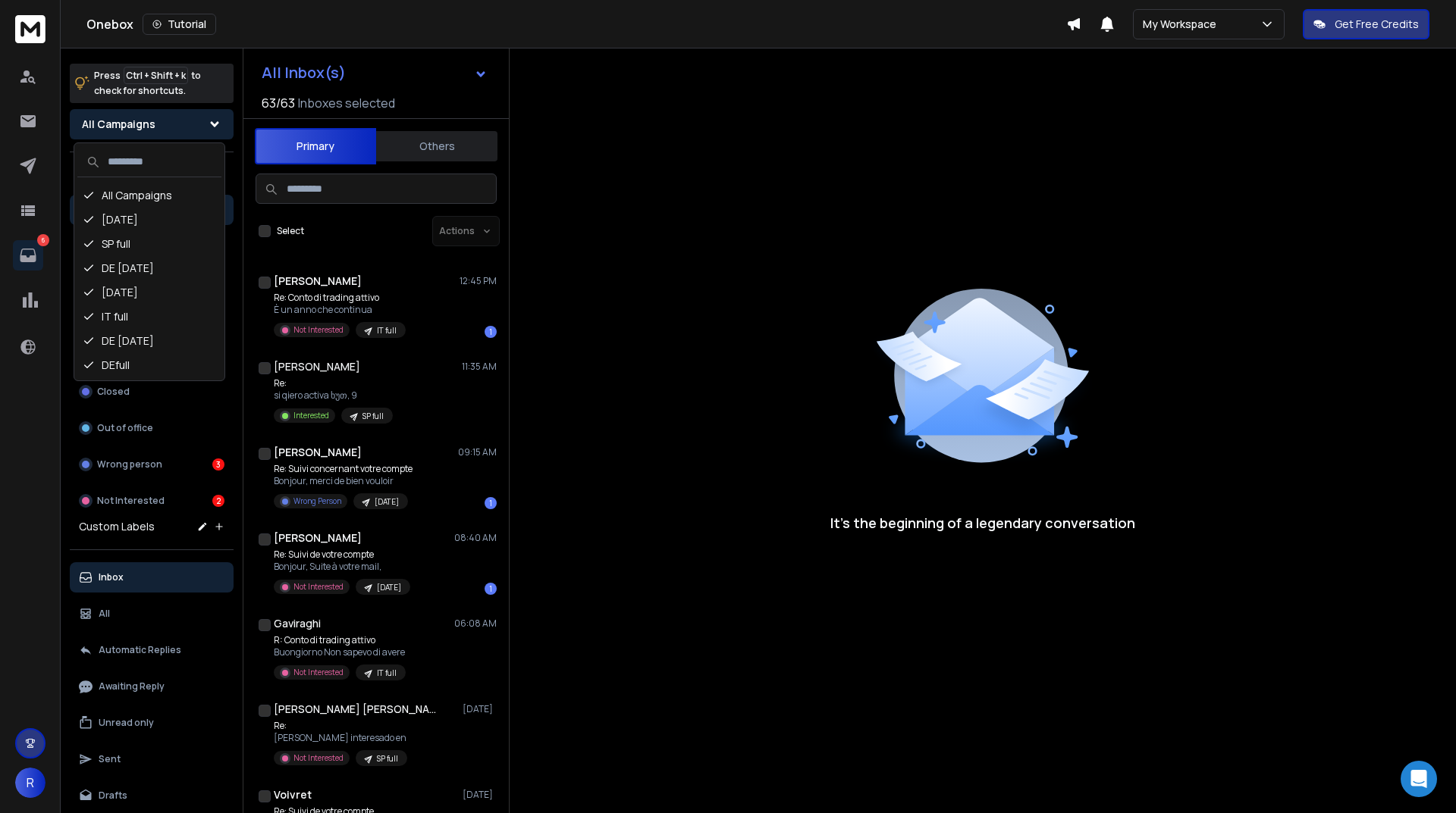
click at [141, 128] on h1 "All Campaigns" at bounding box center [119, 124] width 74 height 15
click at [839, 188] on div "It’s the beginning of a legendary conversation" at bounding box center [983, 394] width 947 height 692
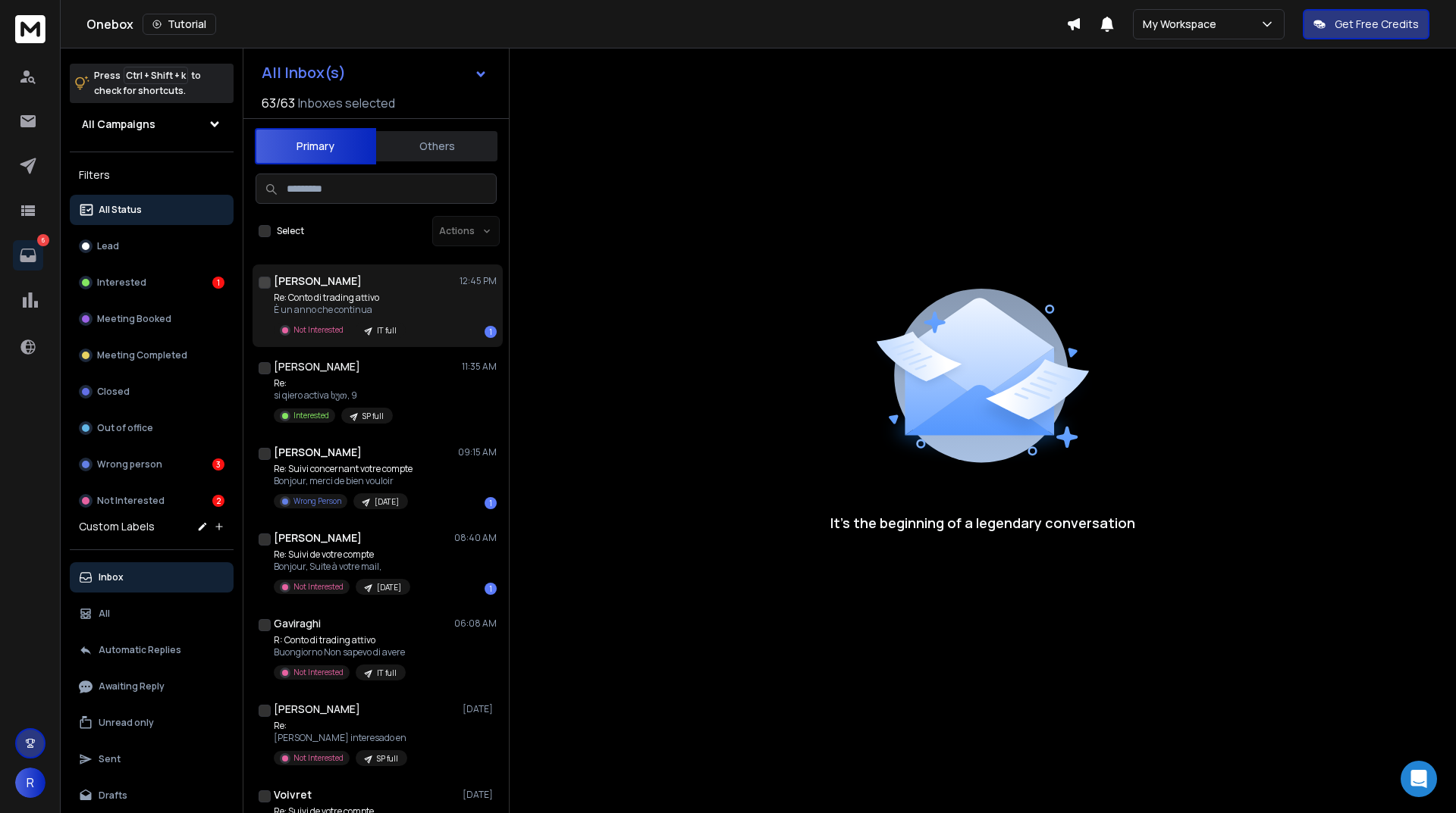
click at [419, 314] on div "Re: Conto di trading attivo È un anno che continua Not Interested IT full 1" at bounding box center [385, 315] width 223 height 46
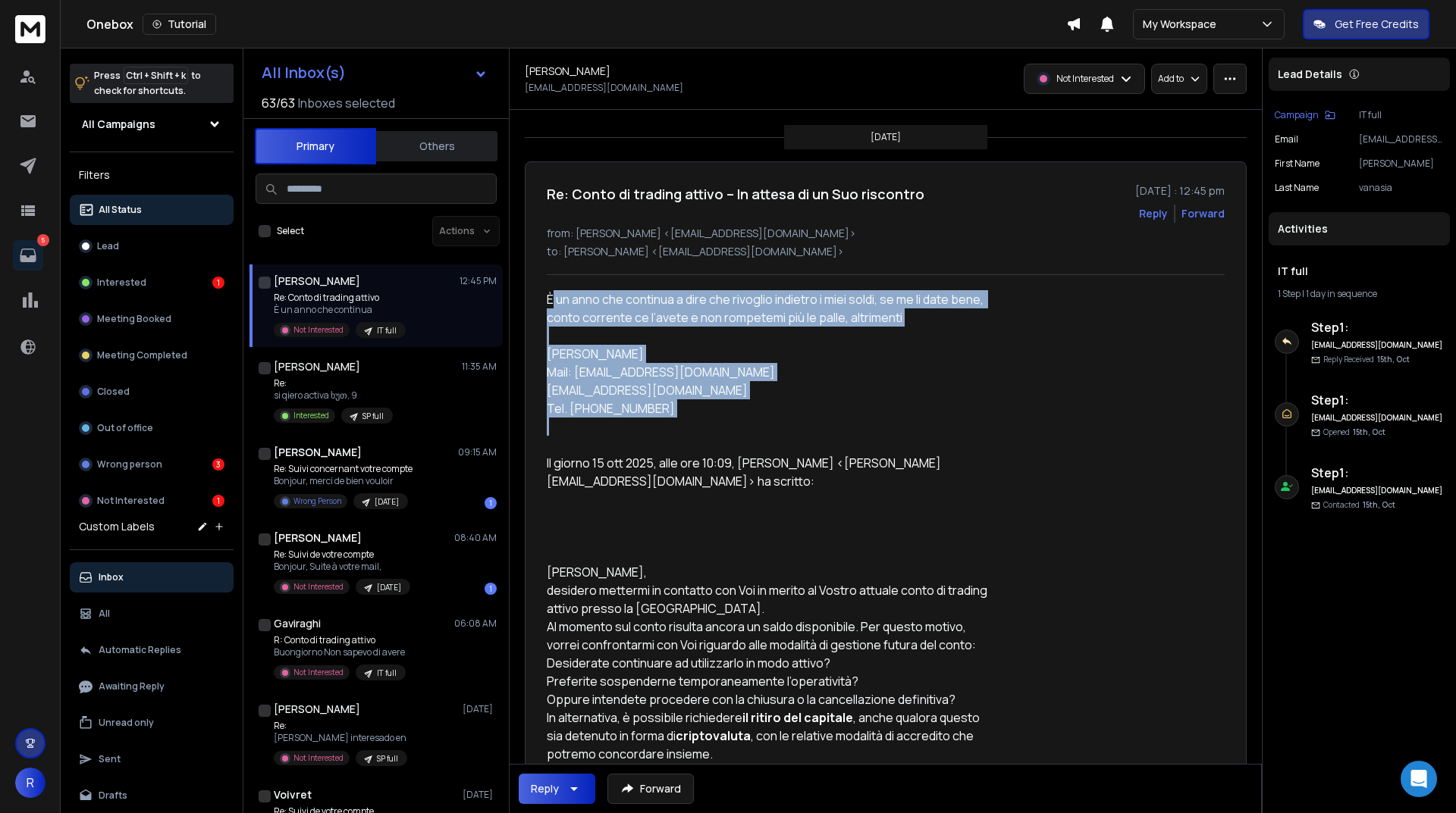
drag, startPoint x: 557, startPoint y: 294, endPoint x: 637, endPoint y: 419, distance: 148.4
click at [637, 419] on div "È un anno che continua a dire che rivoglio indietro i miei soldi, se me li date…" at bounding box center [774, 687] width 455 height 795
click at [719, 419] on div at bounding box center [768, 427] width 443 height 18
drag, startPoint x: 549, startPoint y: 295, endPoint x: 653, endPoint y: 420, distance: 162.6
click at [653, 420] on div "È un anno che continua a dire che rivoglio indietro i miei soldi, se me li date…" at bounding box center [774, 687] width 455 height 795
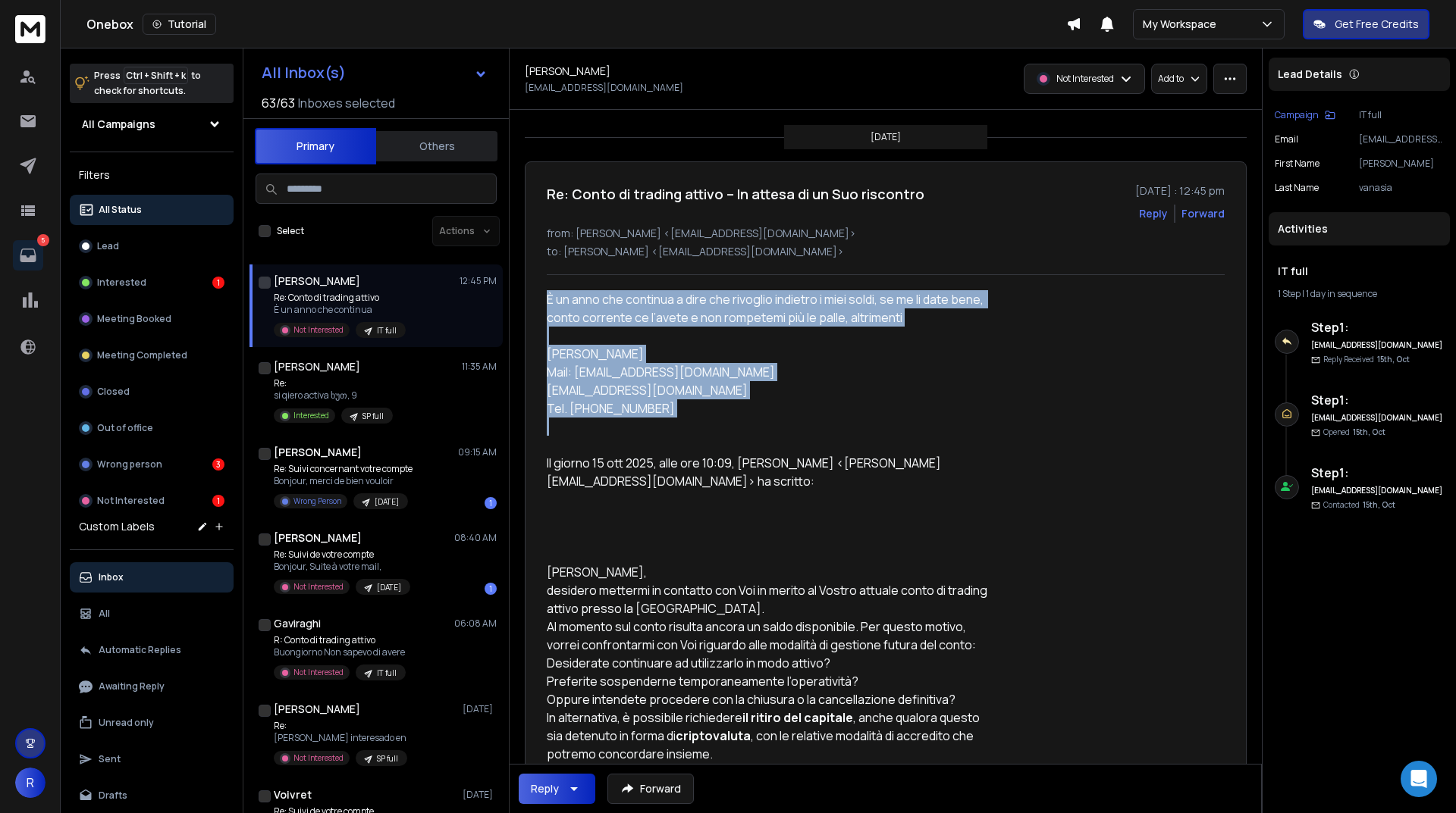
copy div "È un anno che continua a dire che rivoglio indietro i miei soldi, se me li date…"
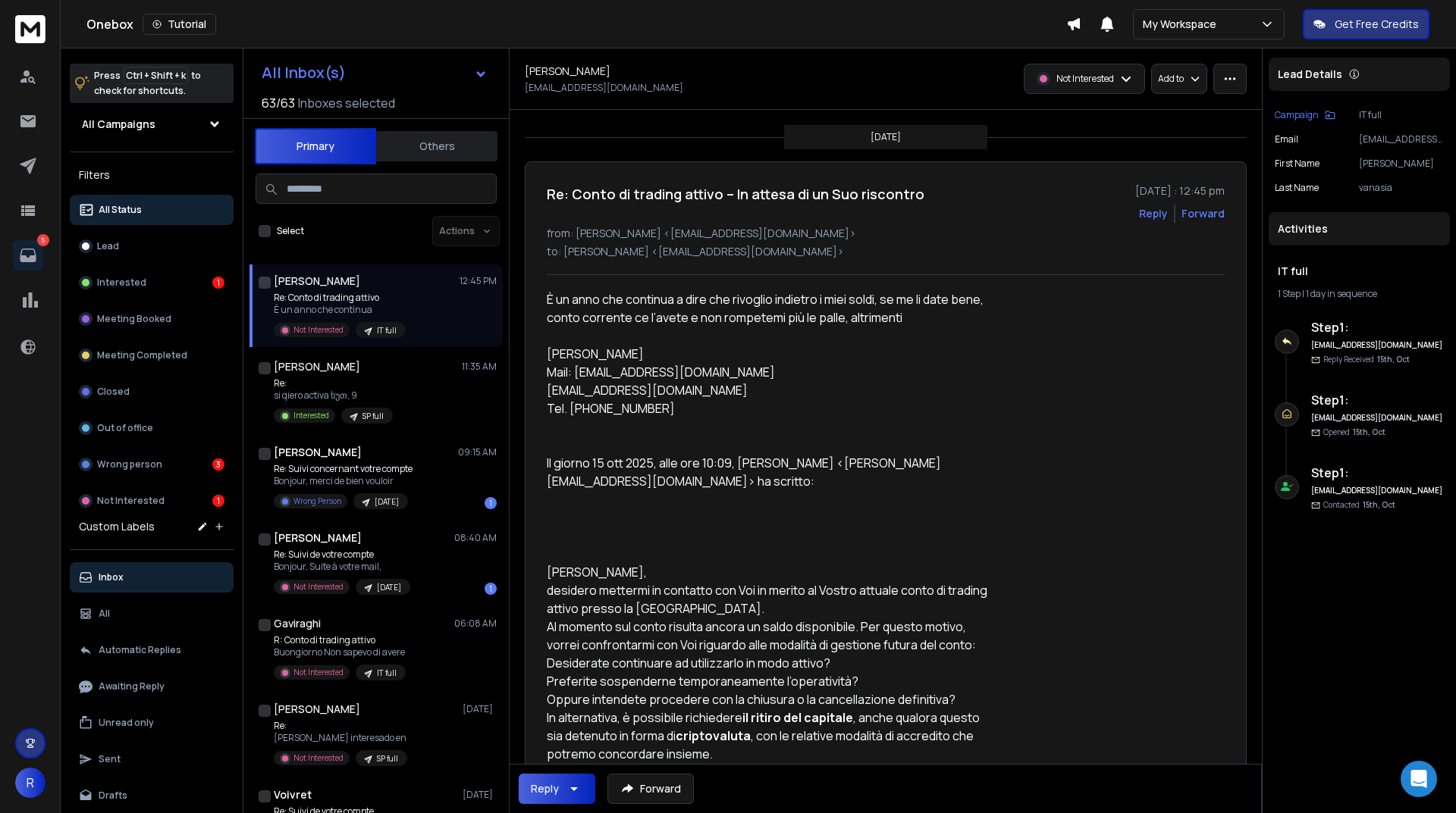
drag, startPoint x: 627, startPoint y: 200, endPoint x: 638, endPoint y: 233, distance: 34.8
click at [627, 200] on h1 "Re: Conto di trading attivo – In attesa di un Suo riscontro" at bounding box center [736, 193] width 378 height 21
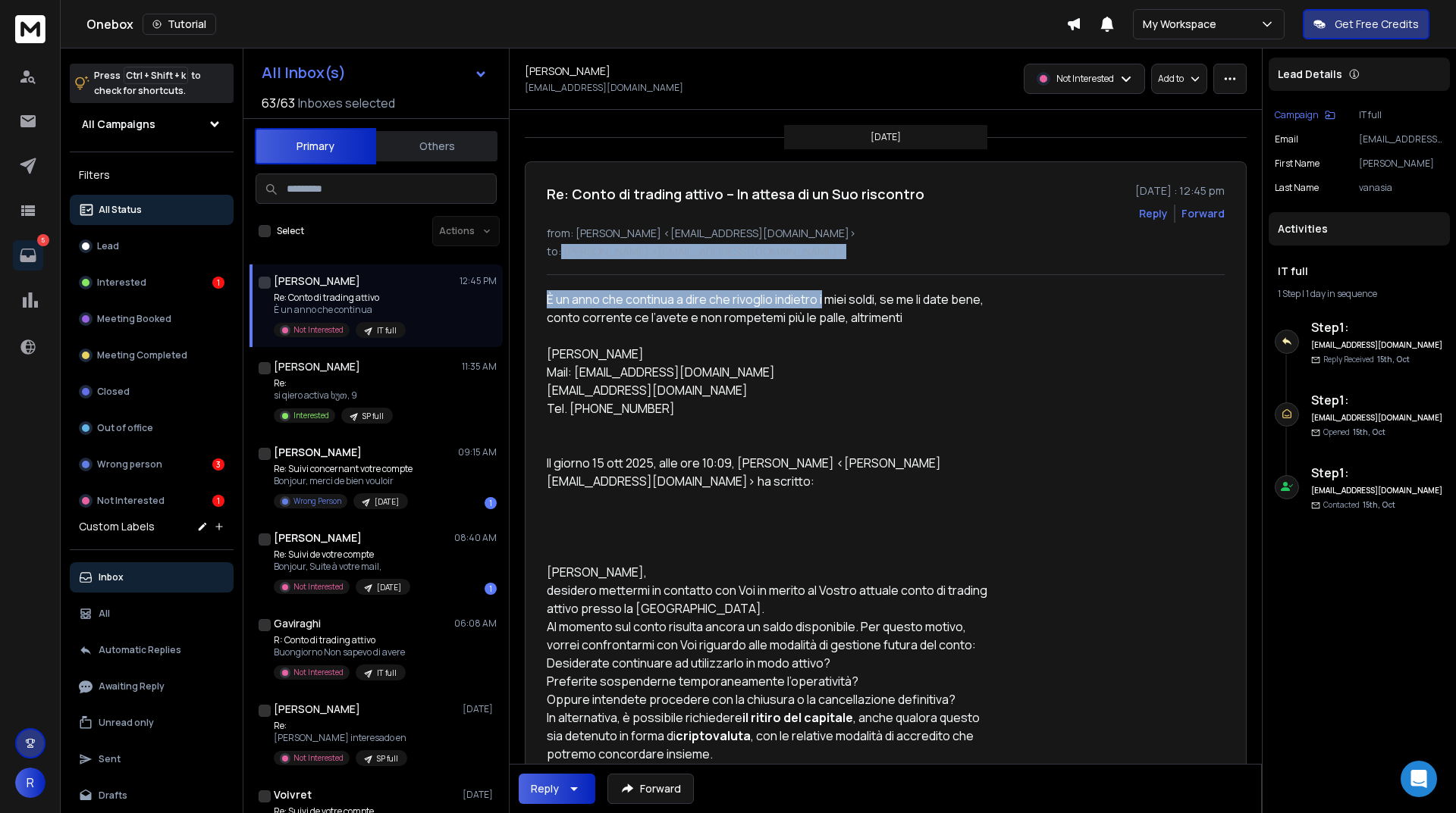
drag, startPoint x: 560, startPoint y: 249, endPoint x: 827, endPoint y: 290, distance: 270.1
click at [827, 290] on div "Re: Conto di trading attivo – In attesa di un Suo riscontro 15 October 2025 : 1…" at bounding box center [885, 634] width 678 height 901
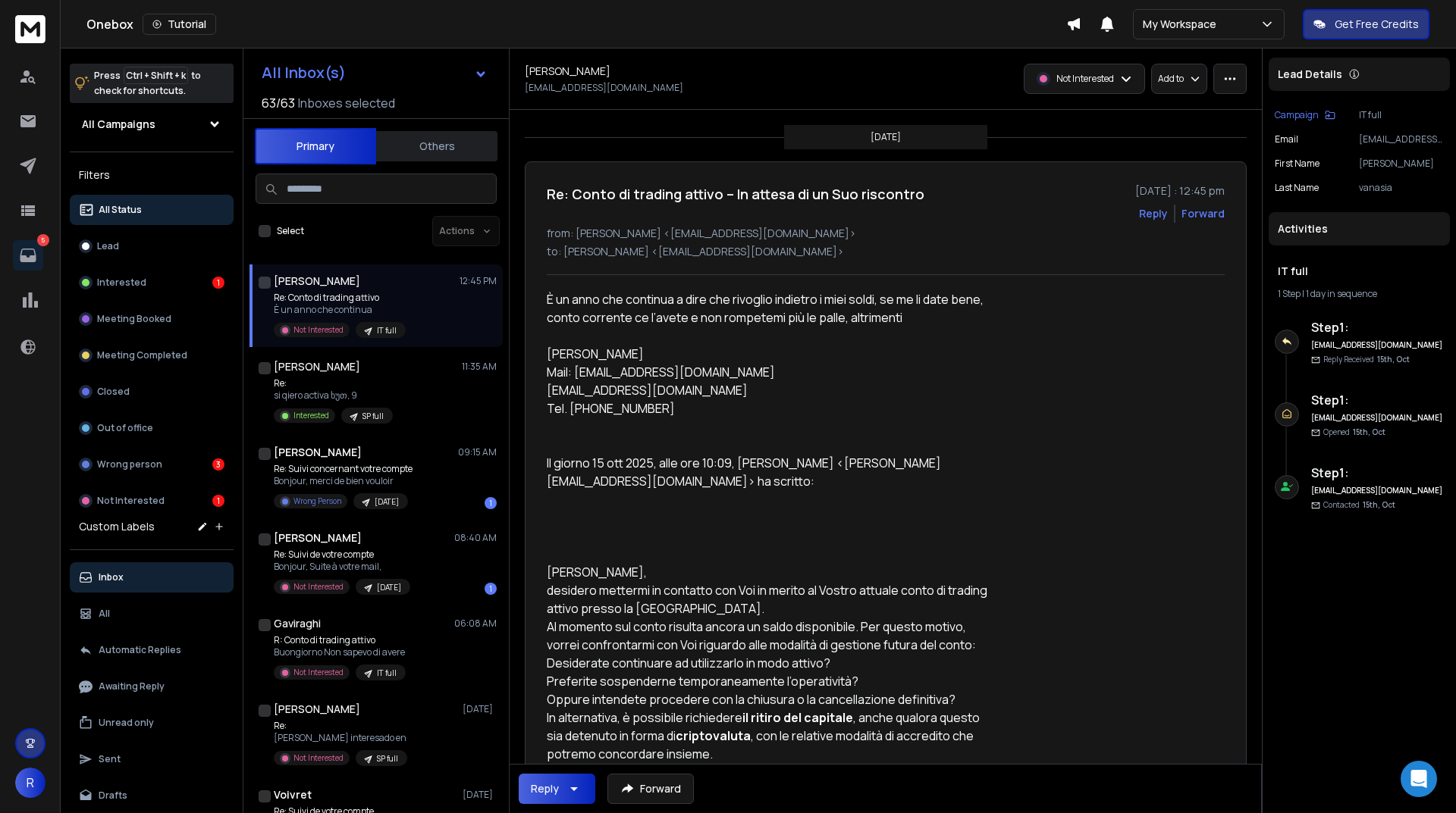
click at [825, 268] on div "Re: Conto di trading attivo – In attesa di un Suo riscontro 15 October 2025 : 1…" at bounding box center [885, 634] width 678 height 901
drag, startPoint x: 563, startPoint y: 255, endPoint x: 784, endPoint y: 251, distance: 221.0
click at [784, 251] on p "to: Giulia Ricci <gulia.r@webblockchain.info>" at bounding box center [885, 252] width 678 height 15
copy p "Giulia Ricci <gulia.r@webblockchain.info>"
click at [643, 384] on div "vansi@pec.it" at bounding box center [768, 390] width 443 height 18
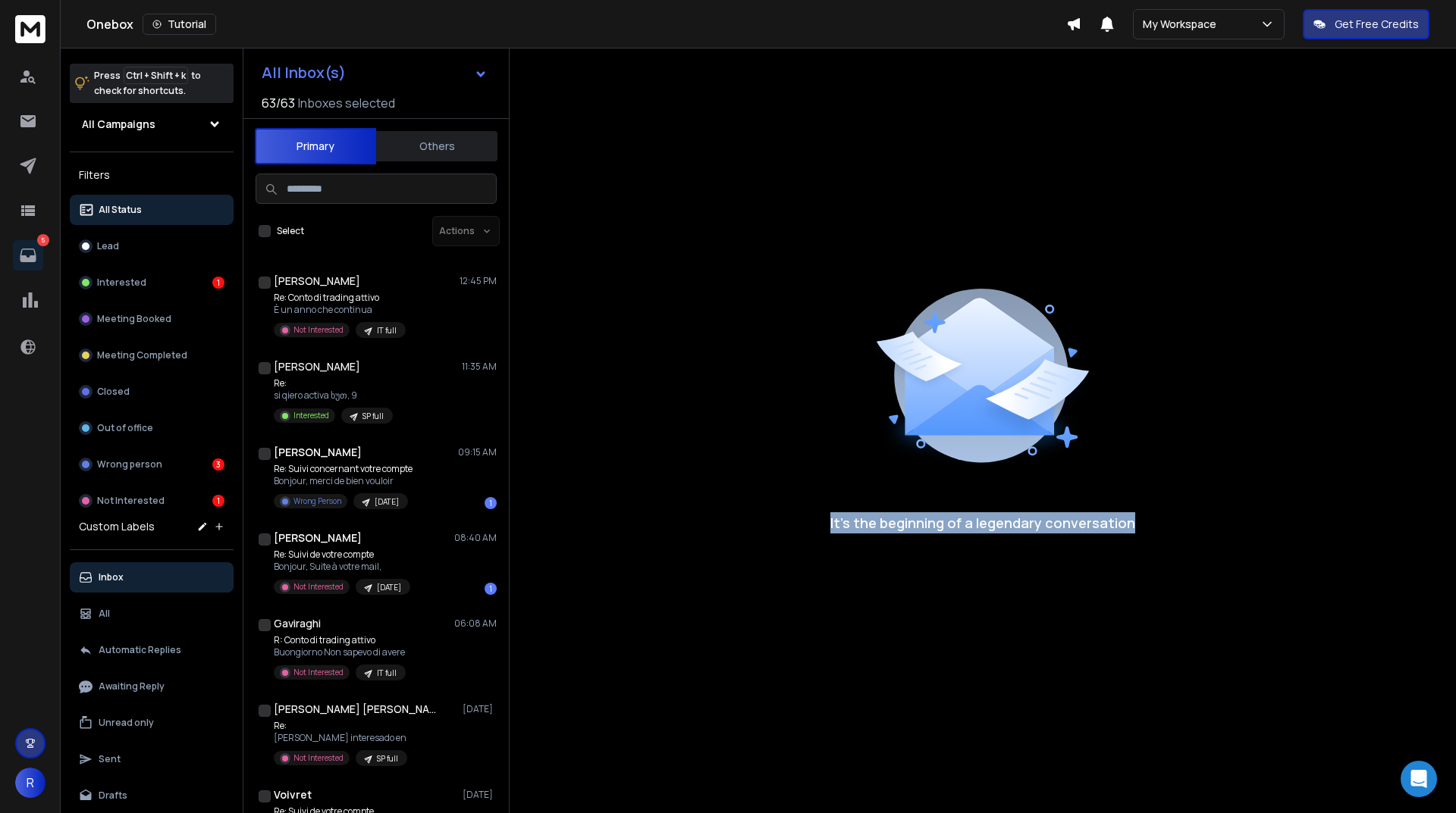
drag, startPoint x: 921, startPoint y: 556, endPoint x: 1303, endPoint y: 610, distance: 385.8
click at [1303, 610] on div "It’s the beginning of a legendary conversation" at bounding box center [983, 394] width 947 height 692
drag, startPoint x: 1247, startPoint y: 613, endPoint x: 1197, endPoint y: 599, distance: 51.9
click at [1246, 613] on div "It’s the beginning of a legendary conversation" at bounding box center [983, 394] width 947 height 692
click at [848, 493] on div at bounding box center [984, 375] width 332 height 242
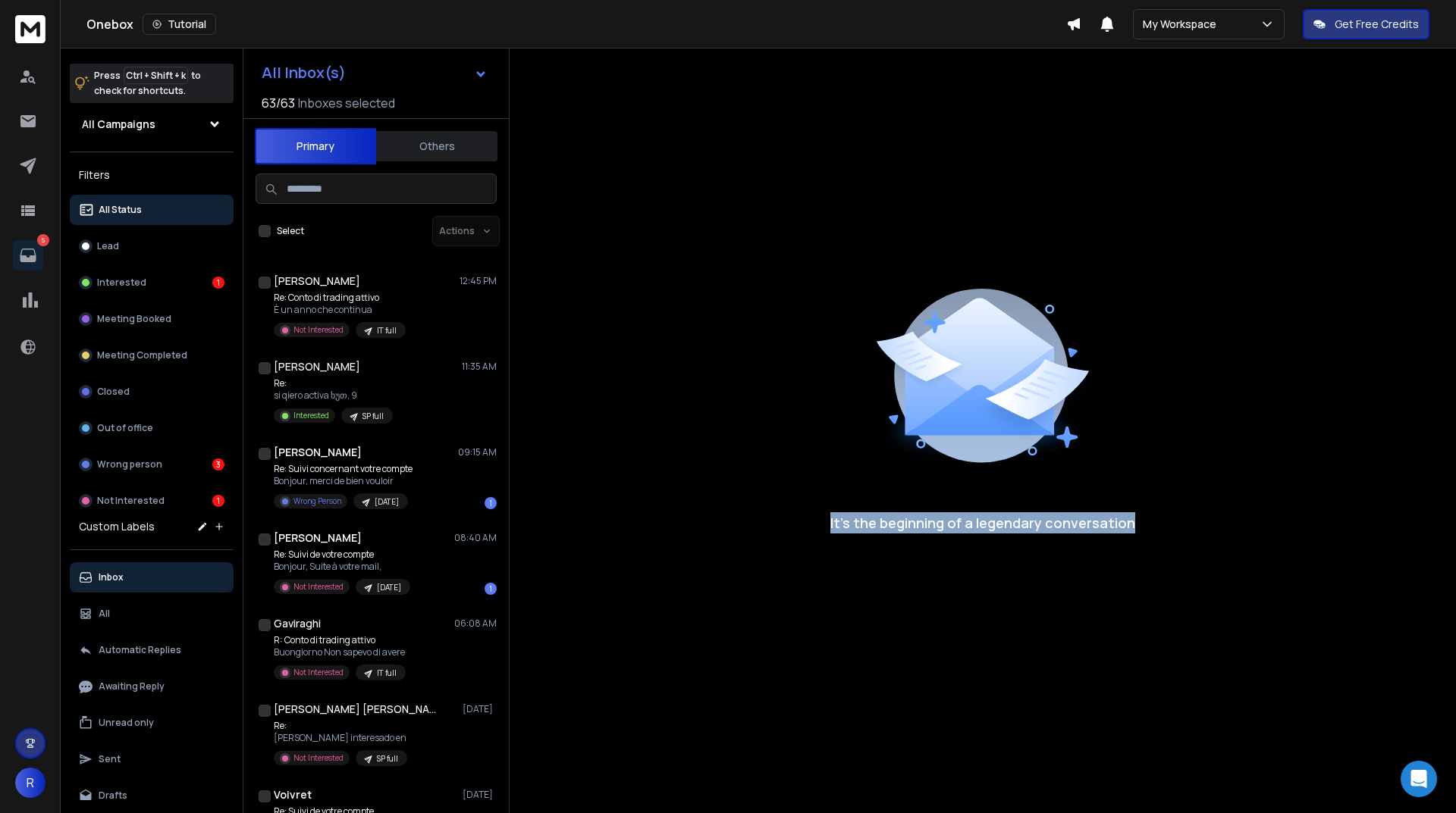
drag, startPoint x: 839, startPoint y: 507, endPoint x: 1155, endPoint y: 566, distance: 321.5
click at [1155, 566] on div "It’s the beginning of a legendary conversation" at bounding box center [983, 394] width 947 height 692
drag, startPoint x: 767, startPoint y: 507, endPoint x: 828, endPoint y: 520, distance: 62.4
click at [828, 520] on div "It’s the beginning of a legendary conversation" at bounding box center [983, 394] width 947 height 692
drag, startPoint x: 839, startPoint y: 521, endPoint x: 1163, endPoint y: 580, distance: 329.3
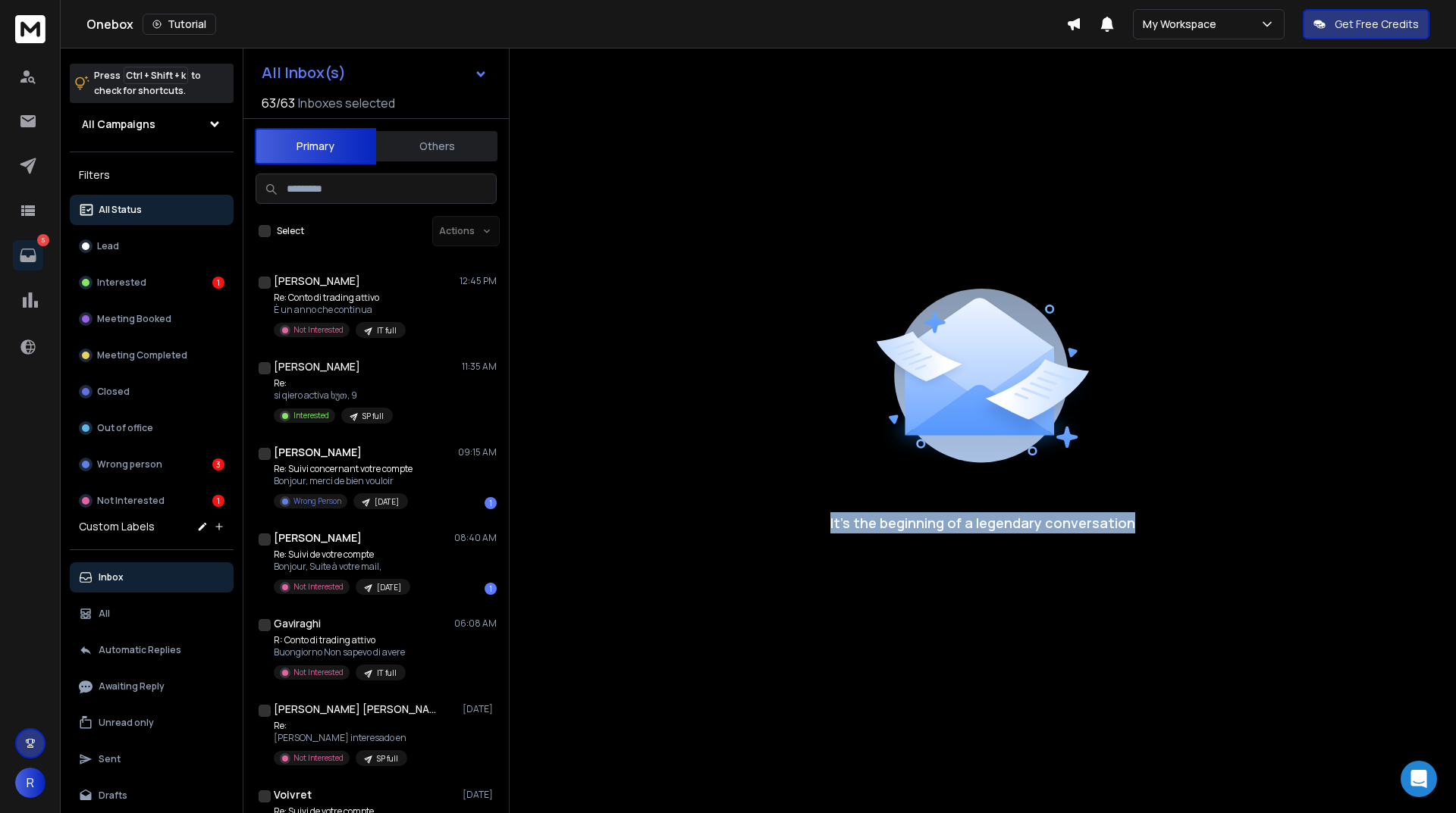
click at [1163, 580] on div "It’s the beginning of a legendary conversation" at bounding box center [983, 394] width 947 height 692
click at [1168, 580] on div "It’s the beginning of a legendary conversation" at bounding box center [983, 394] width 947 height 692
drag, startPoint x: 1185, startPoint y: 532, endPoint x: 1165, endPoint y: 523, distance: 21.9
click at [1165, 523] on div "It’s the beginning of a legendary conversation" at bounding box center [983, 394] width 947 height 692
drag, startPoint x: 1165, startPoint y: 523, endPoint x: 850, endPoint y: 530, distance: 315.1
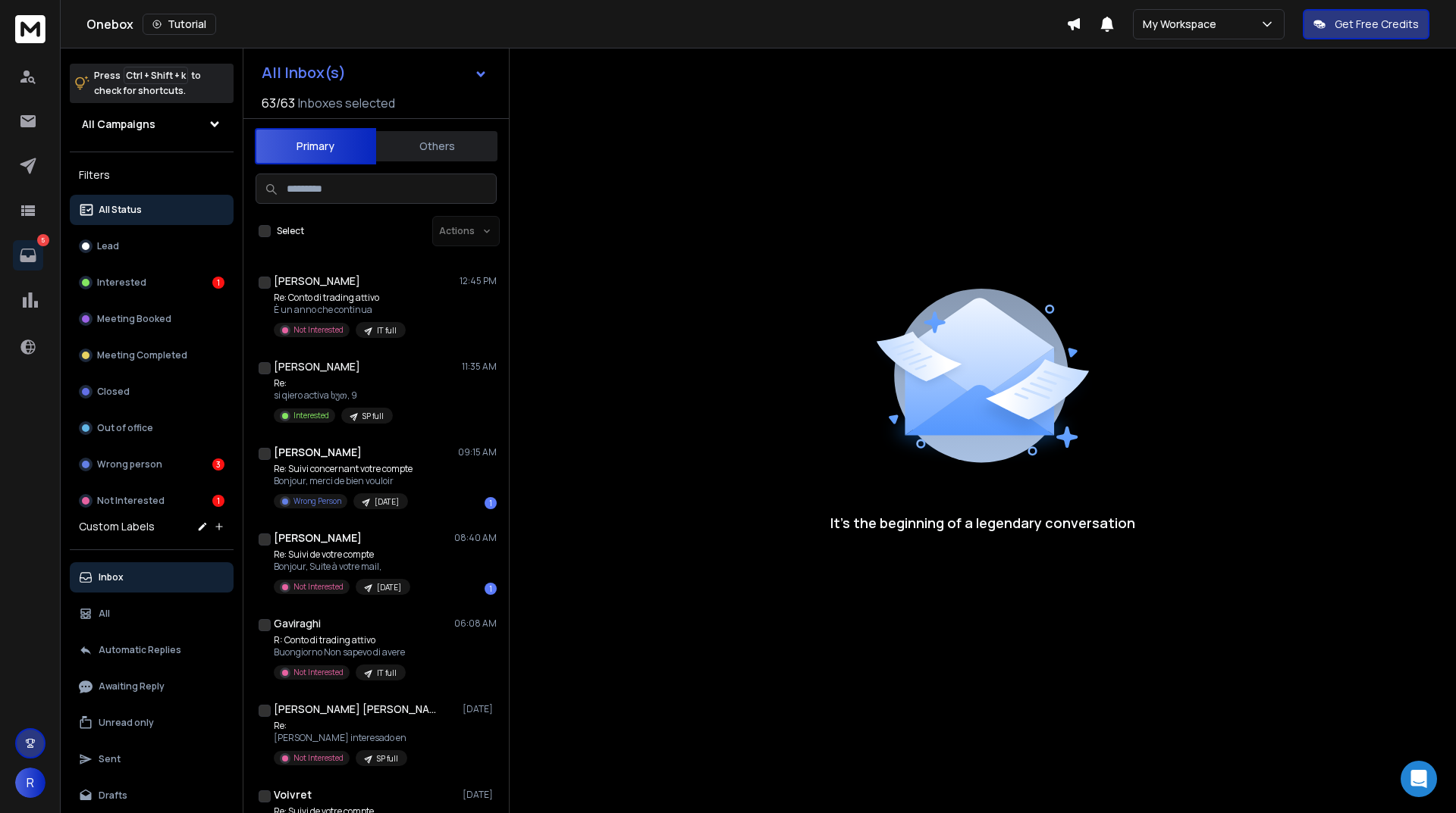
click at [1165, 523] on div "It’s the beginning of a legendary conversation" at bounding box center [983, 394] width 947 height 692
drag, startPoint x: 833, startPoint y: 512, endPoint x: 1137, endPoint y: 523, distance: 304.2
click at [1137, 523] on div "It’s the beginning of a legendary conversation" at bounding box center [983, 394] width 947 height 692
drag, startPoint x: 1137, startPoint y: 523, endPoint x: 1110, endPoint y: 528, distance: 27.5
click at [1137, 524] on div "It’s the beginning of a legendary conversation" at bounding box center [983, 394] width 947 height 692
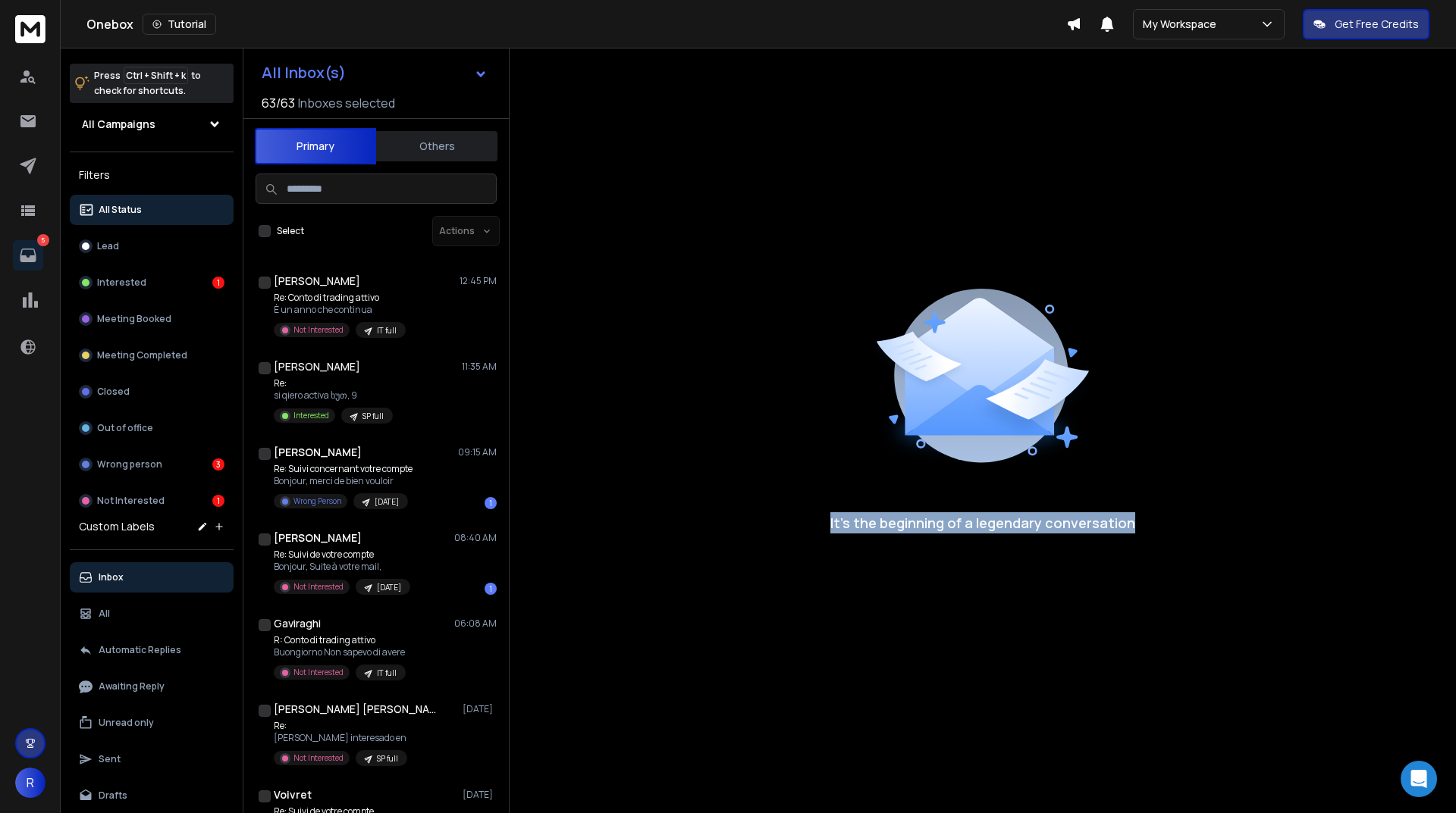
click at [833, 532] on p "It’s the beginning of a legendary conversation" at bounding box center [983, 522] width 305 height 21
drag, startPoint x: 870, startPoint y: 522, endPoint x: 1119, endPoint y: 525, distance: 249.0
click at [1119, 525] on p "It’s the beginning of a legendary conversation" at bounding box center [983, 522] width 305 height 21
click at [792, 516] on div "It’s the beginning of a legendary conversation" at bounding box center [983, 394] width 947 height 692
drag, startPoint x: 840, startPoint y: 517, endPoint x: 1024, endPoint y: 527, distance: 184.3
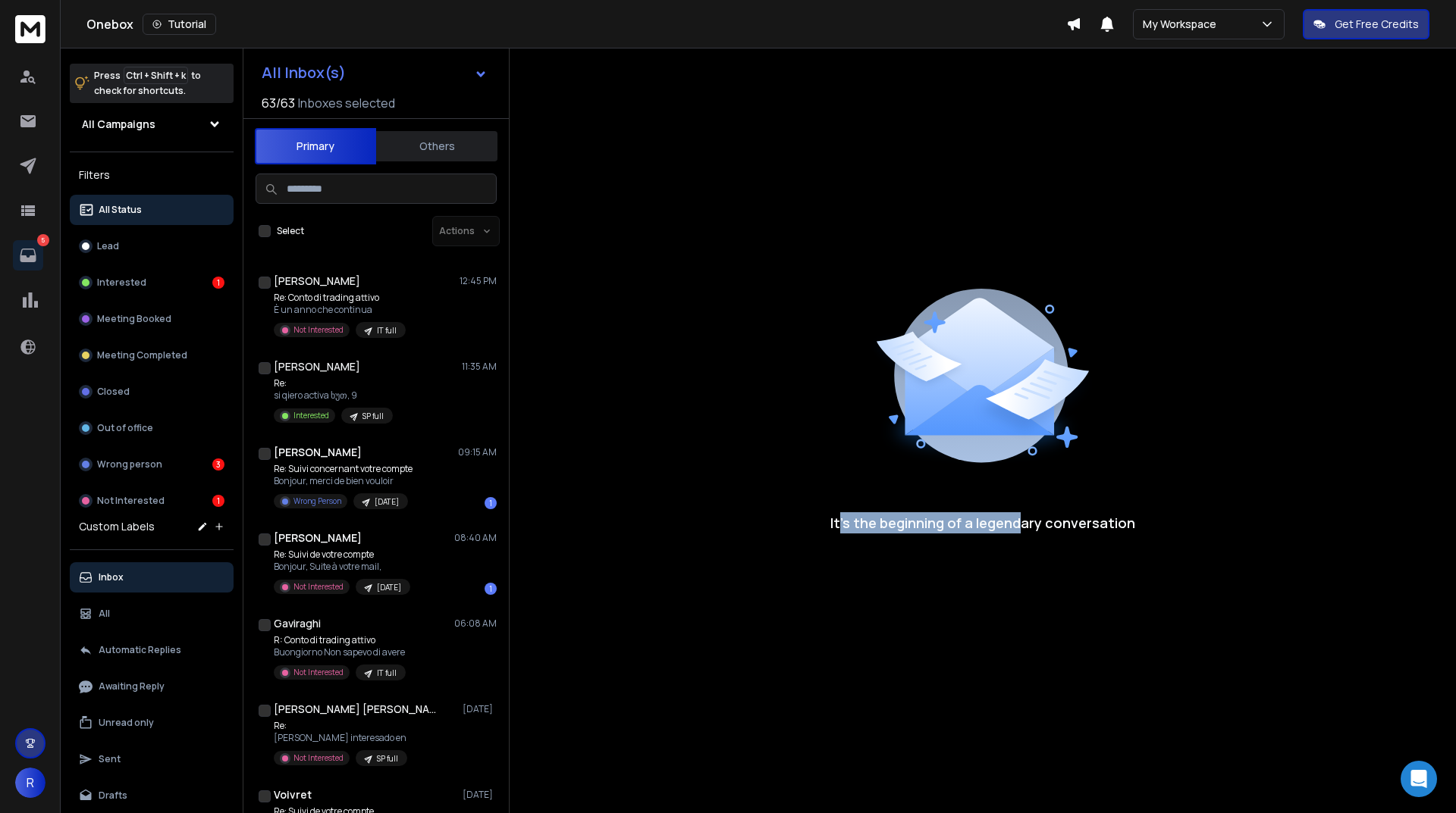
click at [1024, 527] on p "It’s the beginning of a legendary conversation" at bounding box center [983, 522] width 305 height 21
click at [1051, 524] on p "It’s the beginning of a legendary conversation" at bounding box center [983, 522] width 305 height 21
drag, startPoint x: 825, startPoint y: 527, endPoint x: 1129, endPoint y: 531, distance: 304.0
click at [1129, 531] on div "It’s the beginning of a legendary conversation" at bounding box center [983, 394] width 947 height 692
click at [760, 558] on div "It’s the beginning of a legendary conversation" at bounding box center [983, 394] width 947 height 692
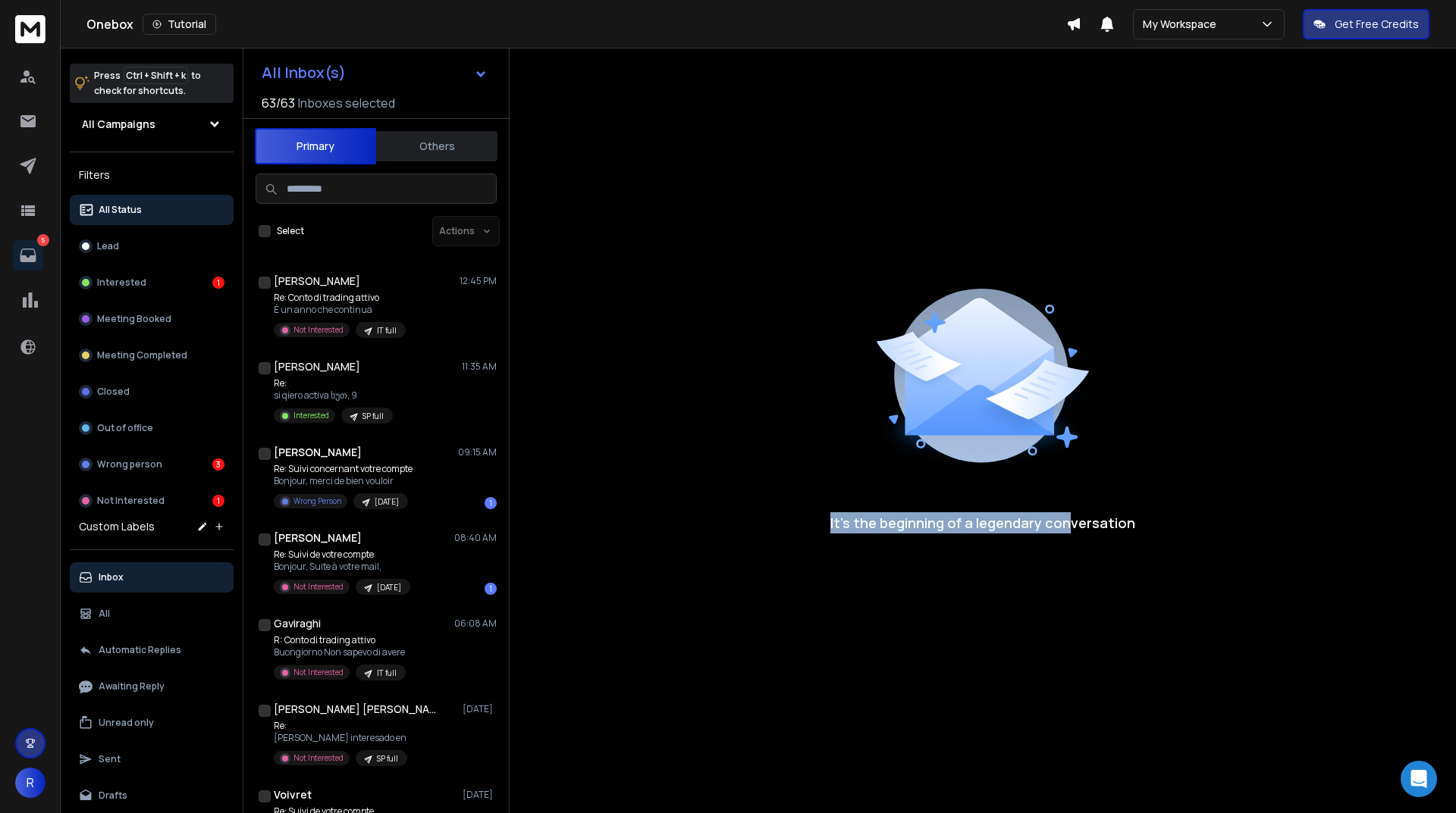
drag, startPoint x: 780, startPoint y: 541, endPoint x: 1069, endPoint y: 556, distance: 289.4
click at [1069, 556] on div "It’s the beginning of a legendary conversation" at bounding box center [983, 394] width 947 height 692
click at [990, 559] on div "It’s the beginning of a legendary conversation" at bounding box center [983, 394] width 947 height 692
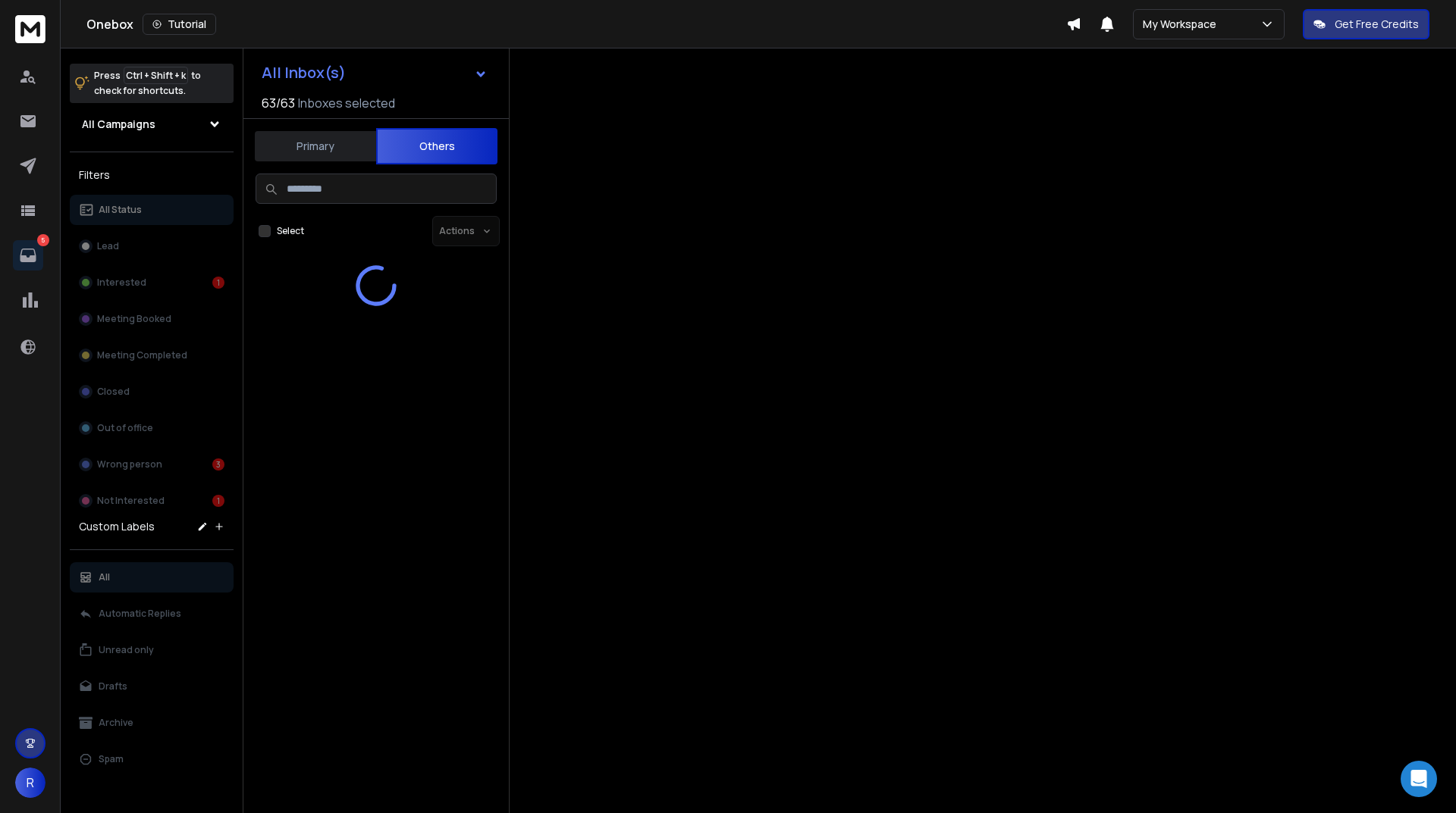
click at [433, 162] on button "Others" at bounding box center [436, 146] width 121 height 36
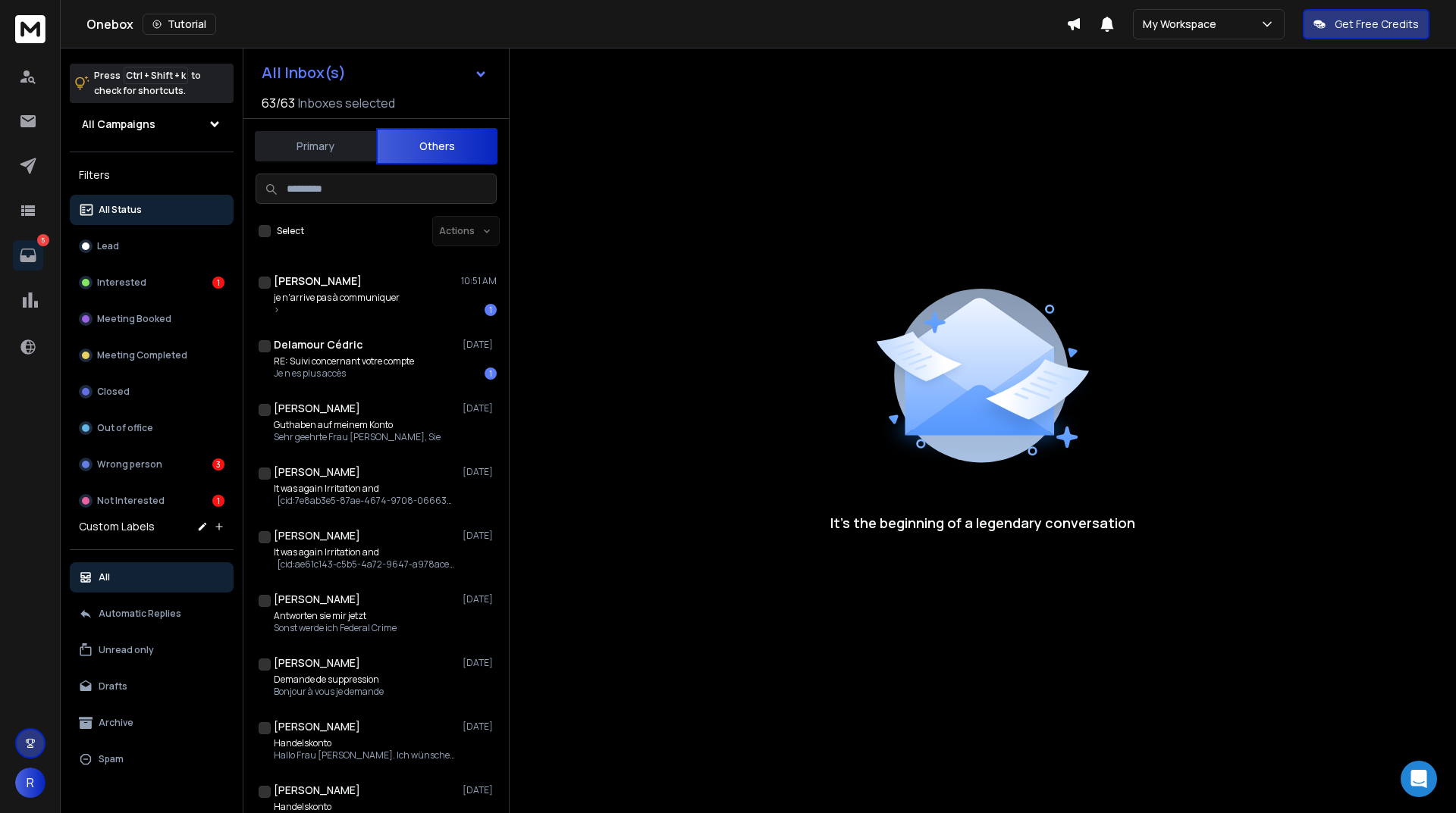
click at [356, 146] on button "Primary" at bounding box center [315, 147] width 121 height 33
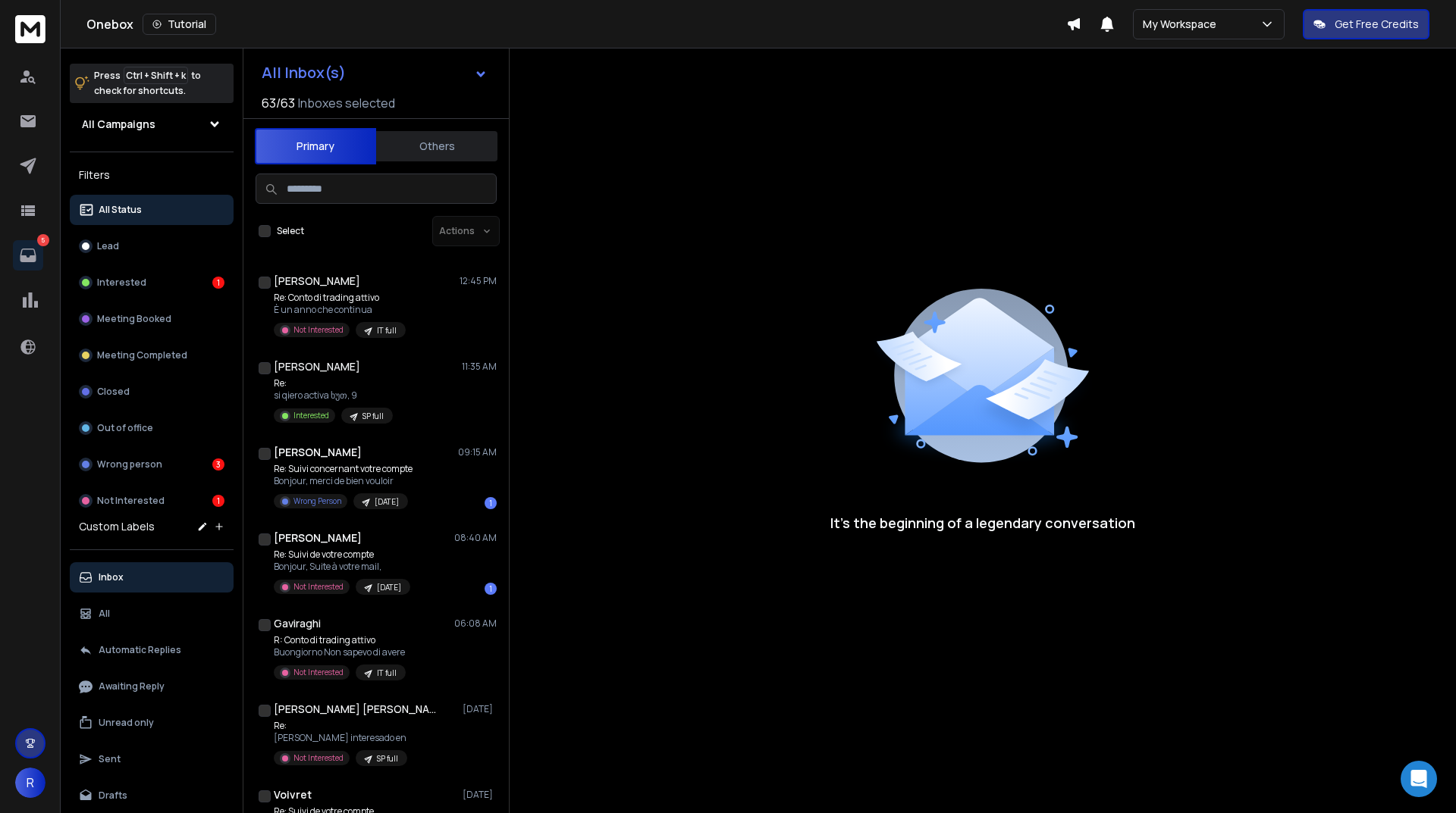
click at [423, 140] on button "Others" at bounding box center [436, 147] width 121 height 33
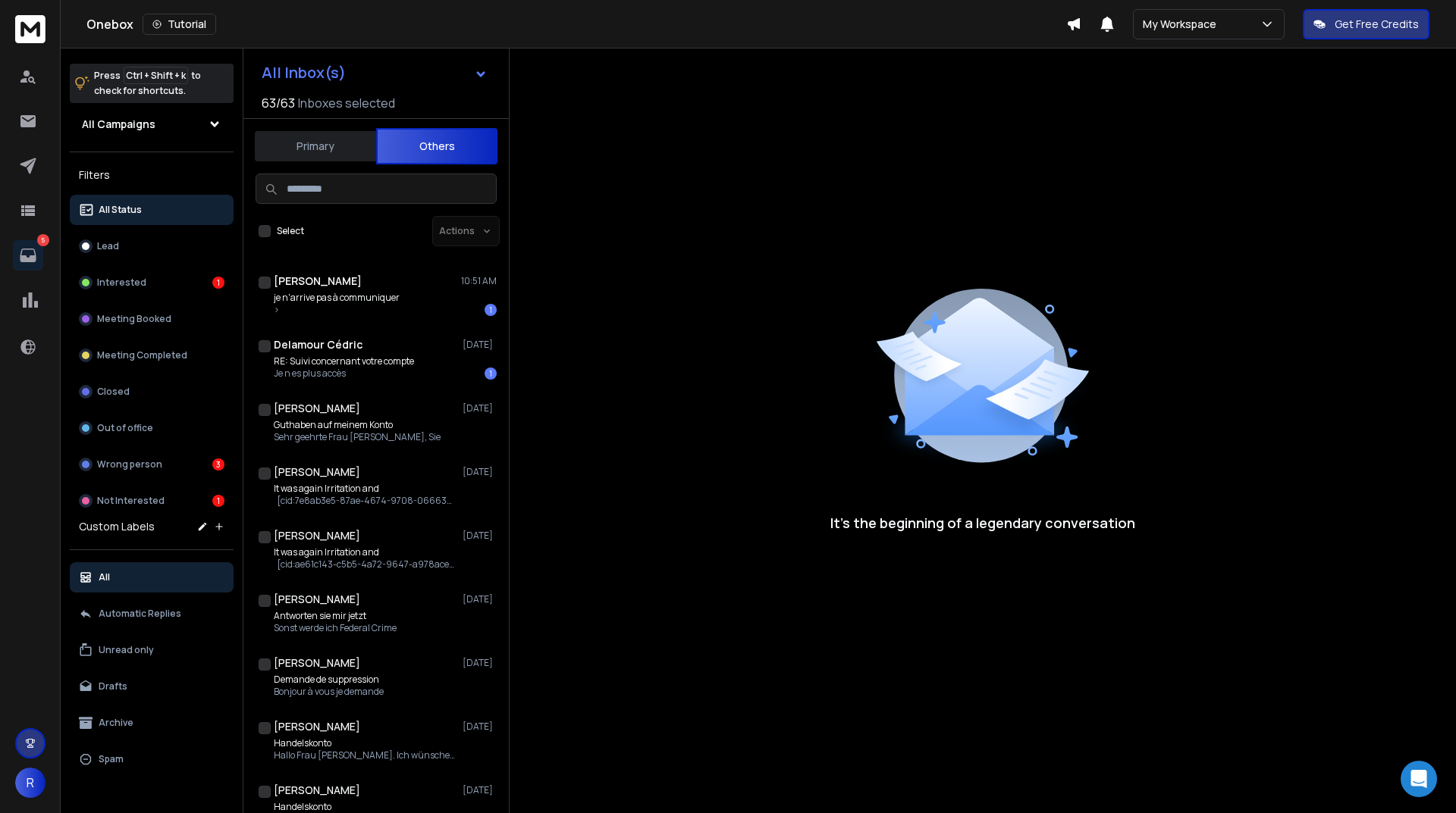
click at [343, 136] on button "Primary" at bounding box center [315, 147] width 121 height 33
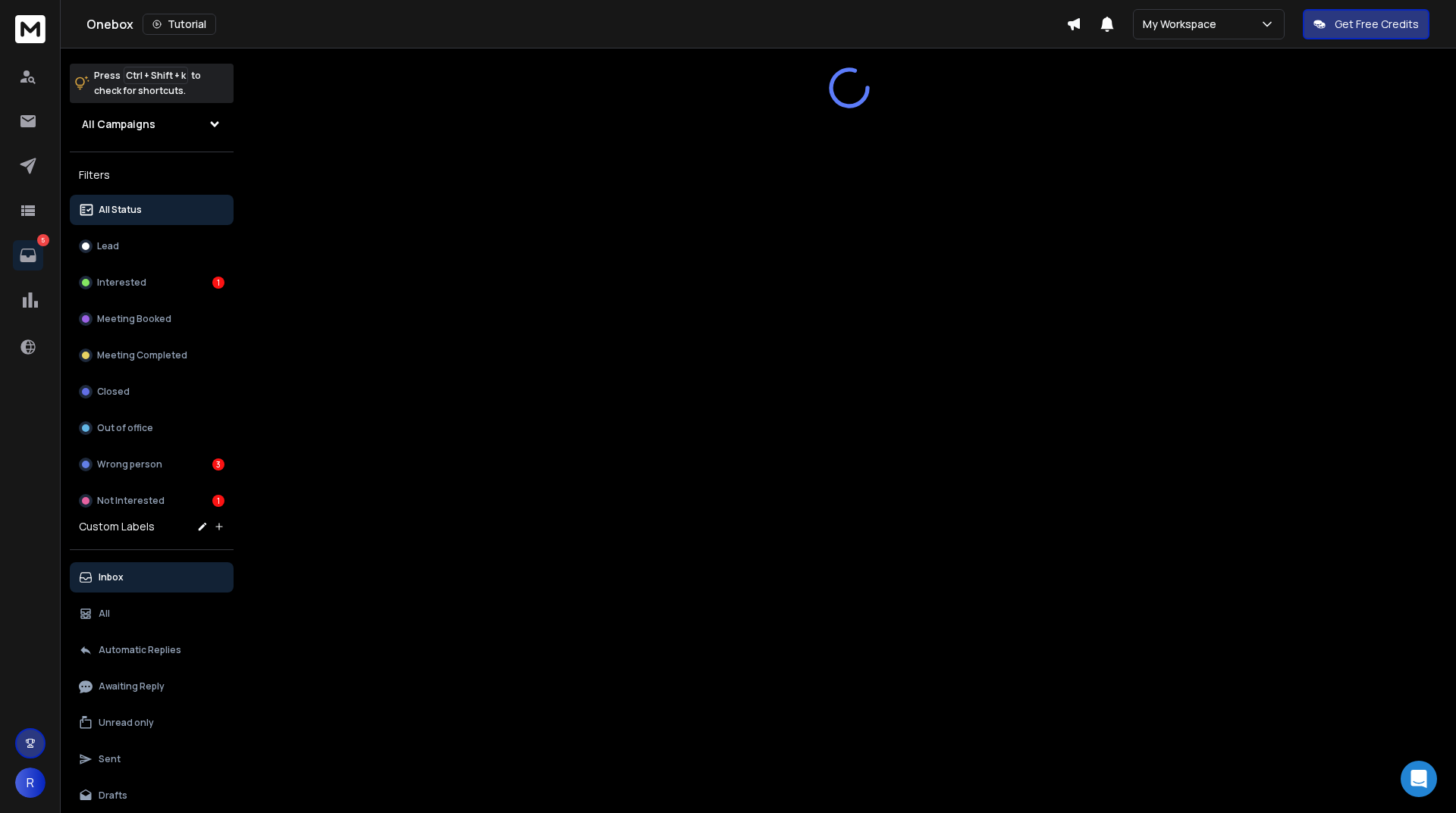
click at [565, 85] on div at bounding box center [849, 88] width 1213 height 43
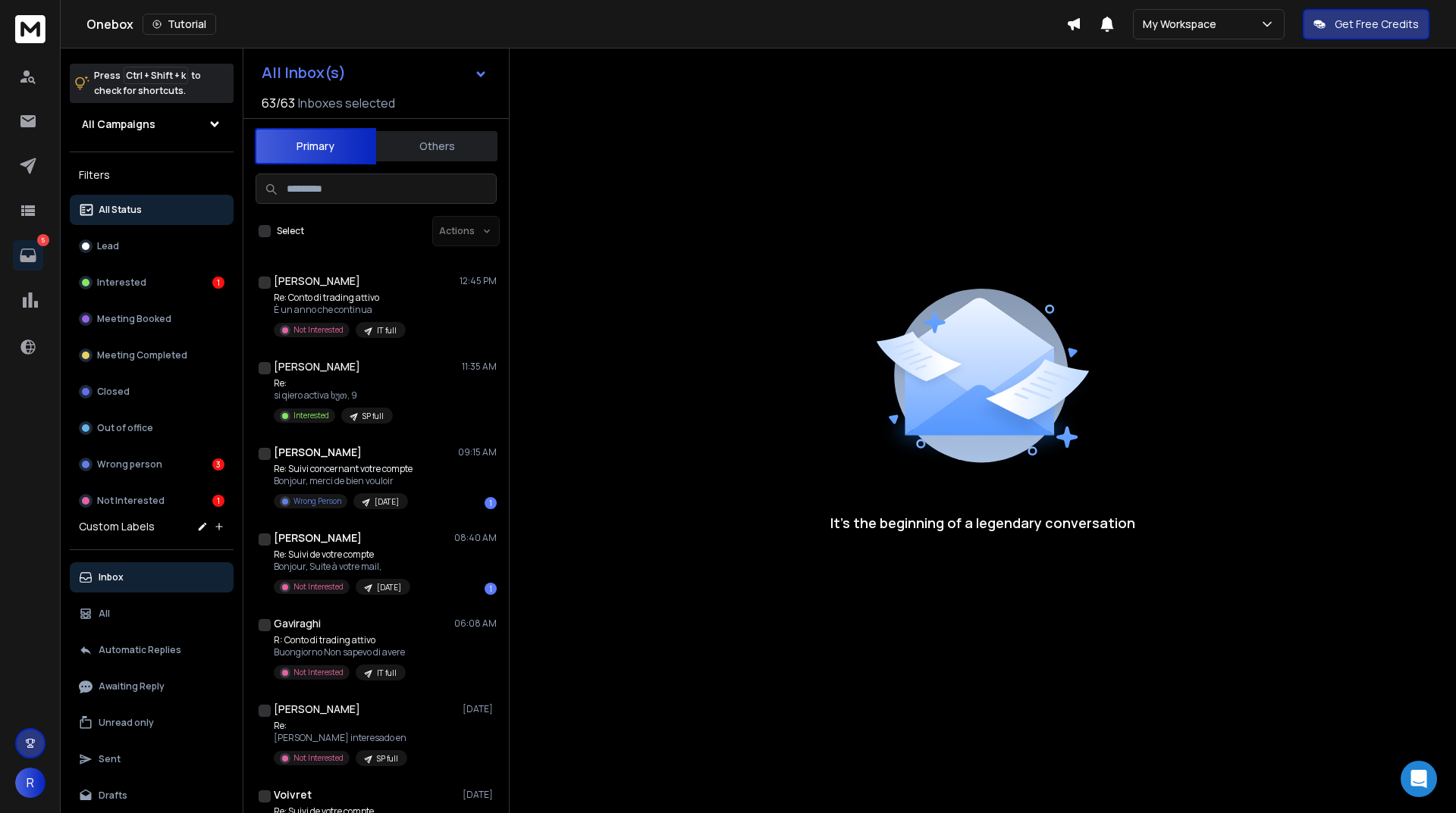
click at [460, 139] on button "Others" at bounding box center [436, 147] width 121 height 33
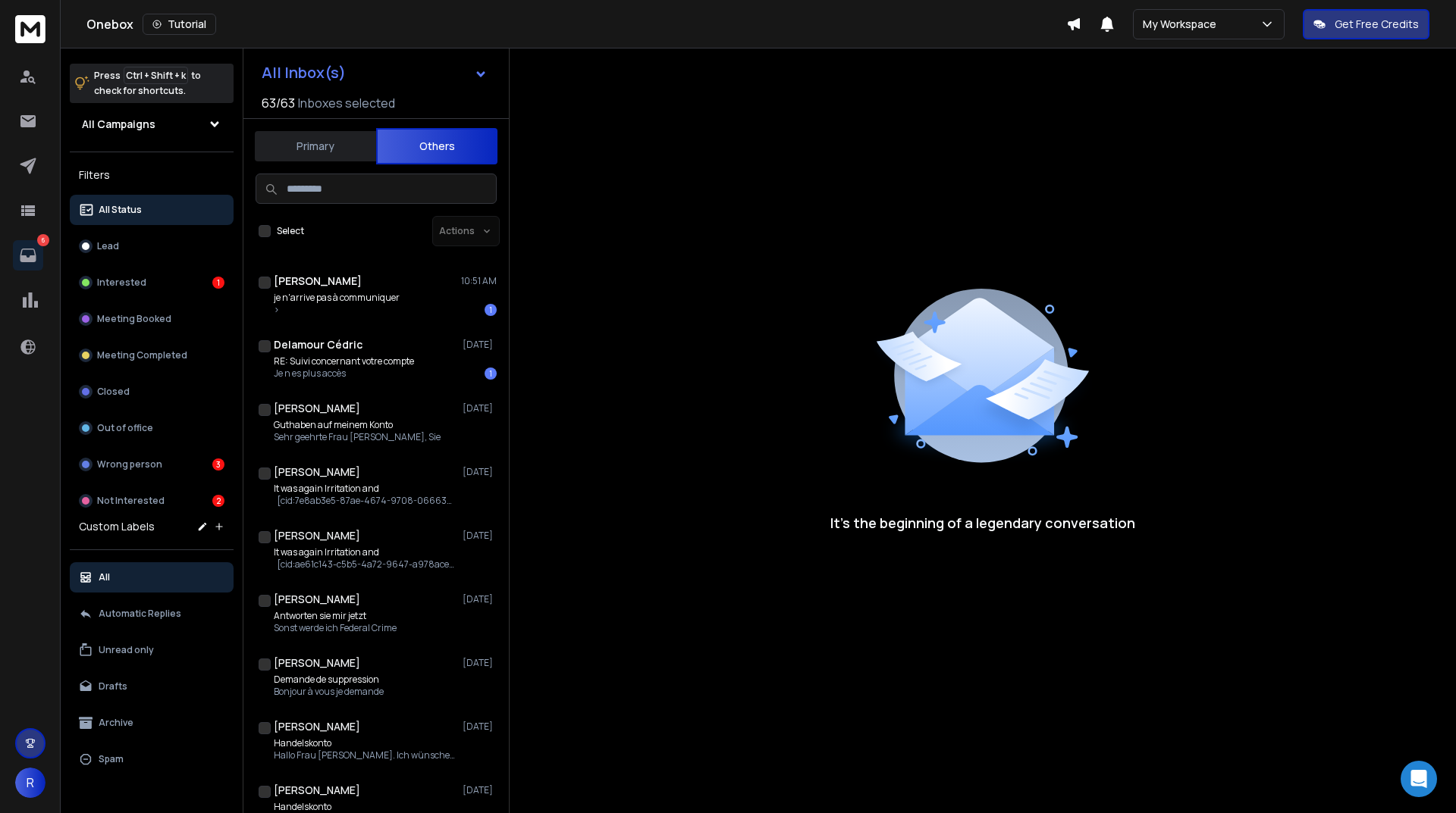
click at [314, 139] on button "Primary" at bounding box center [315, 147] width 121 height 33
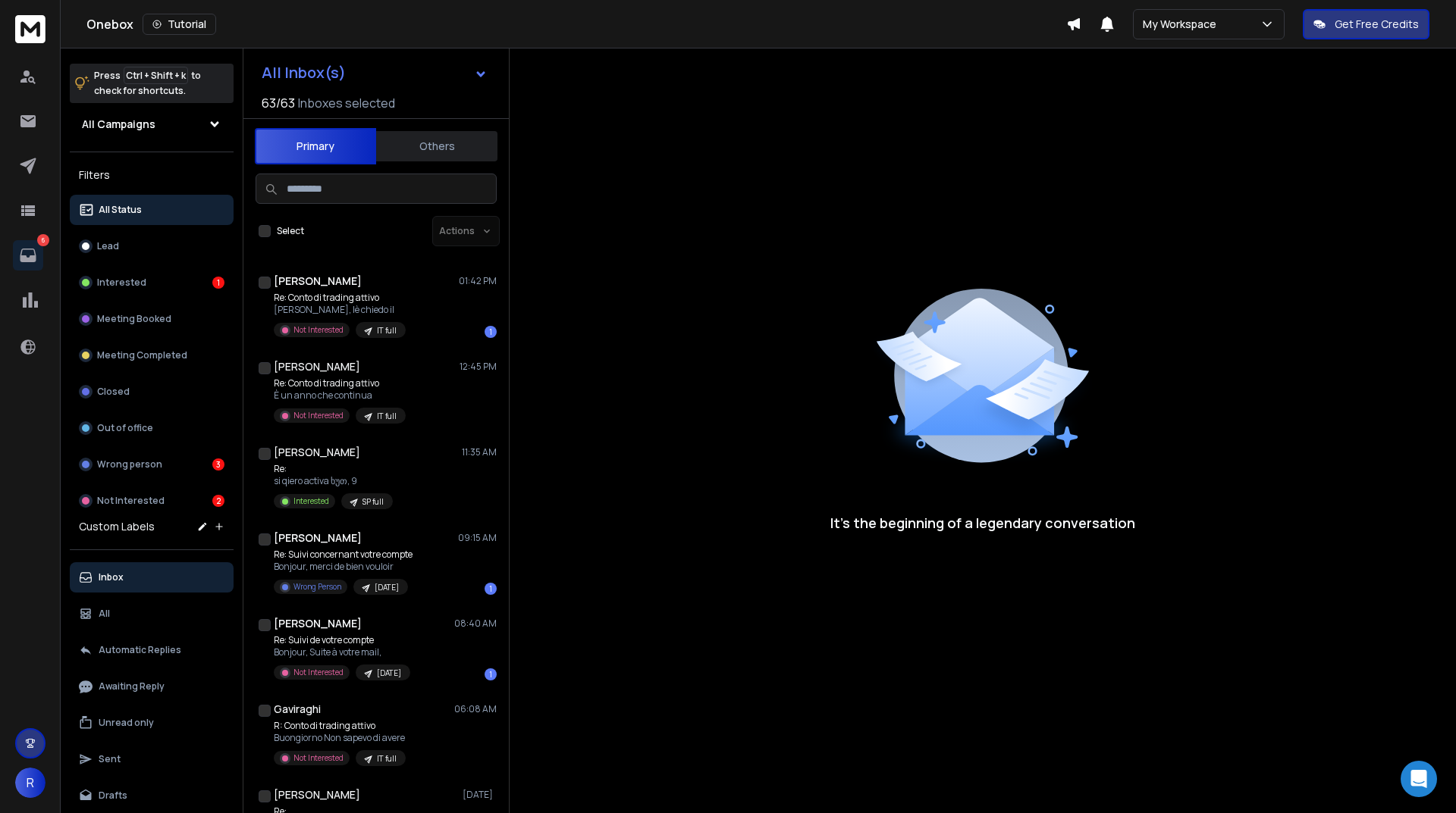
click at [323, 140] on button "Primary" at bounding box center [315, 146] width 121 height 36
click at [323, 141] on button "Primary" at bounding box center [315, 146] width 121 height 36
click at [343, 180] on div "Primary Others Select Actions [PERSON_NAME] 01:42 PM Re: Conto di trading attiv…" at bounding box center [376, 497] width 266 height 733
click at [348, 180] on input at bounding box center [376, 188] width 241 height 30
click at [689, 296] on div "It’s the beginning of a legendary conversation" at bounding box center [983, 394] width 947 height 692
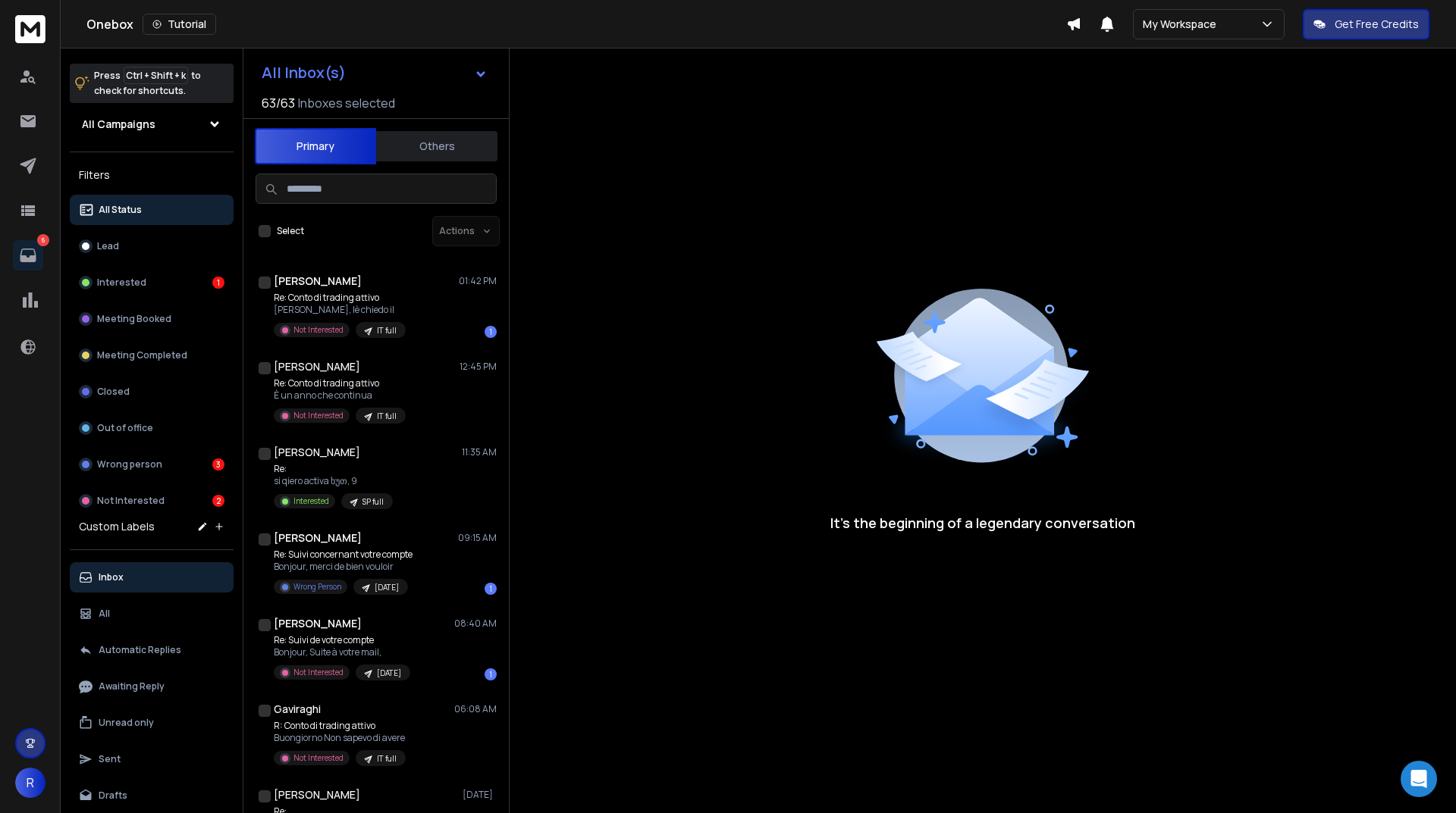
click at [880, 798] on div "It’s the beginning of a legendary conversation" at bounding box center [983, 455] width 947 height 813
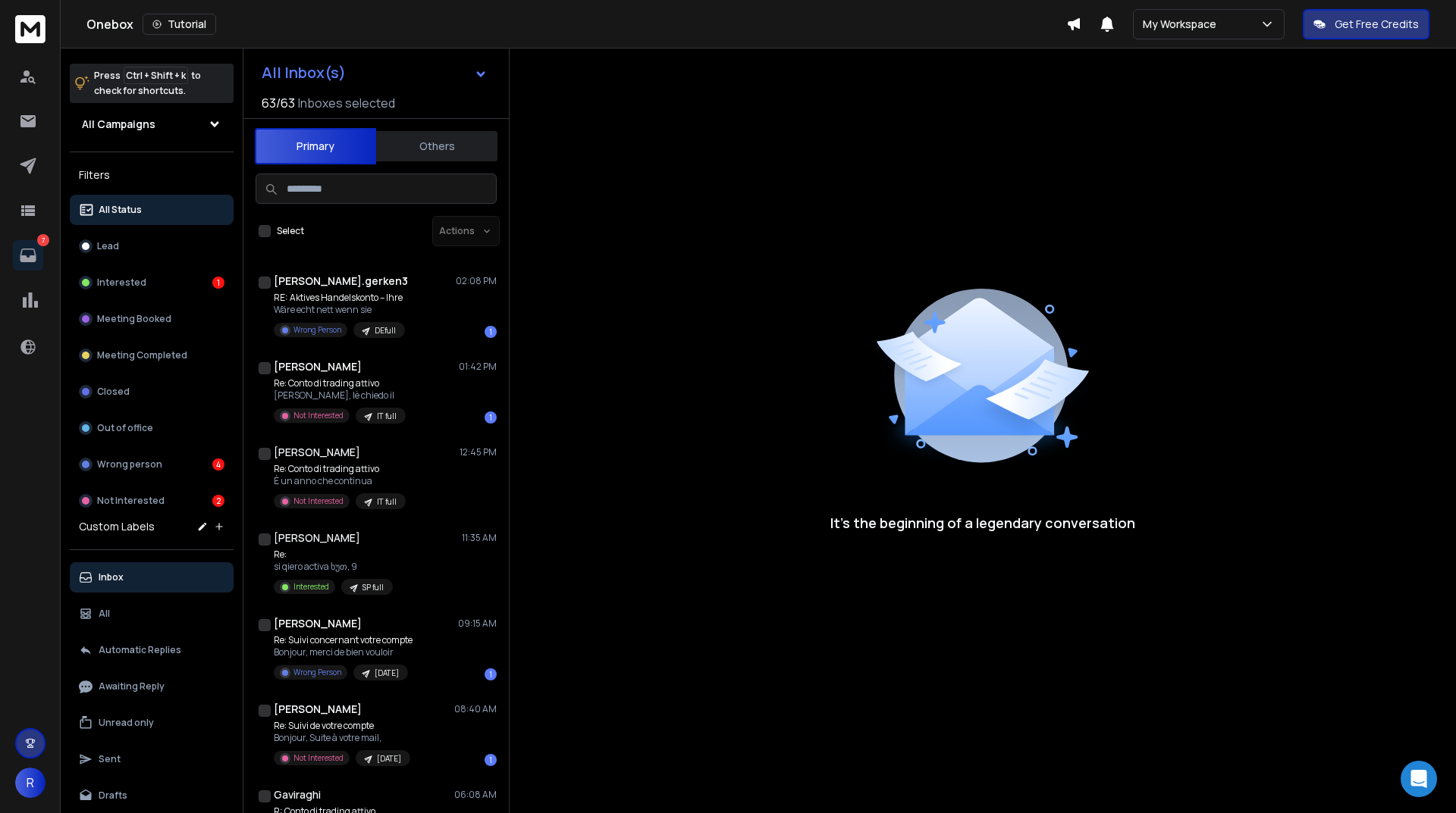
click at [477, 154] on button "Others" at bounding box center [436, 147] width 121 height 33
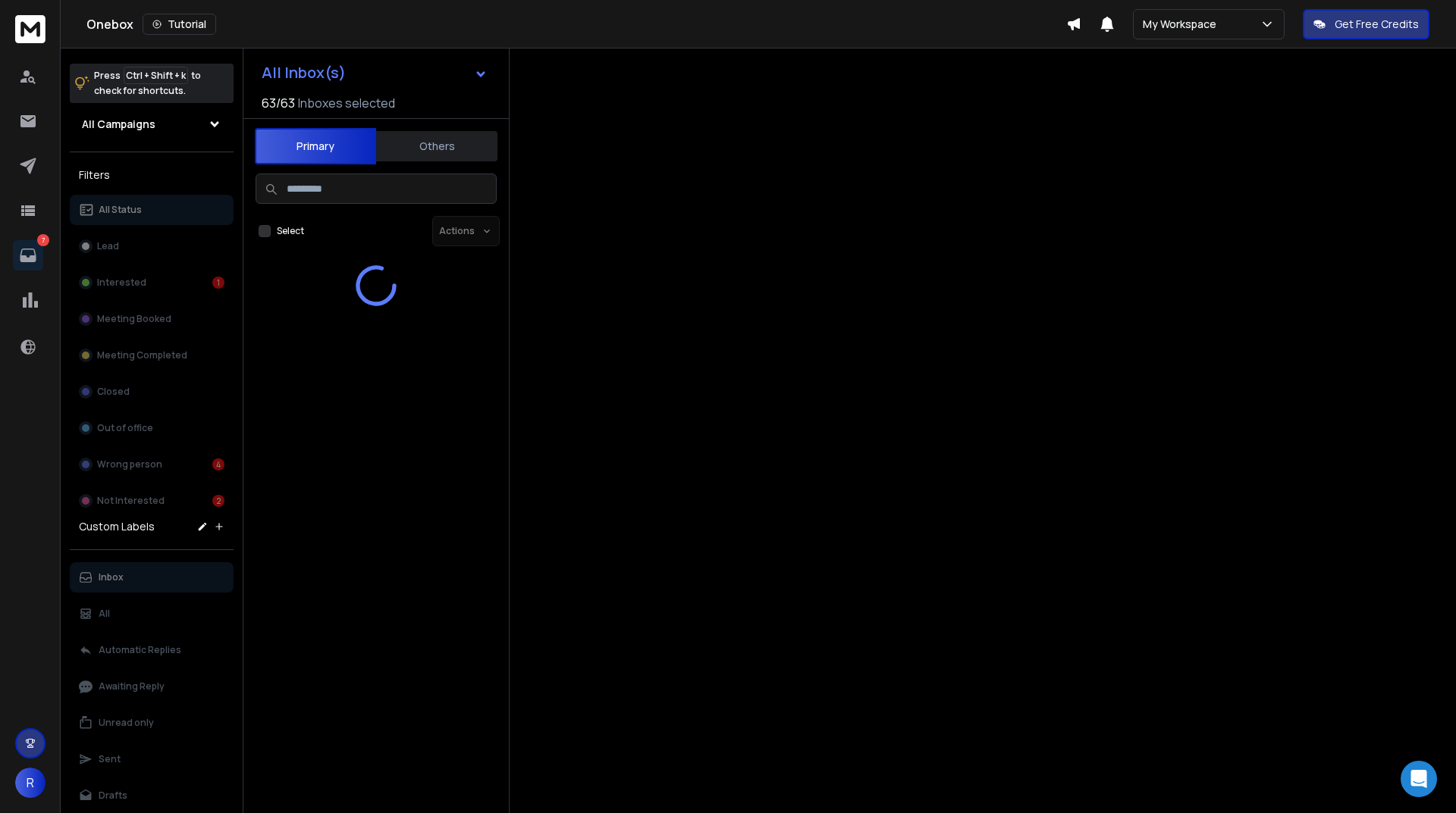
click at [310, 159] on button "Primary" at bounding box center [315, 146] width 121 height 36
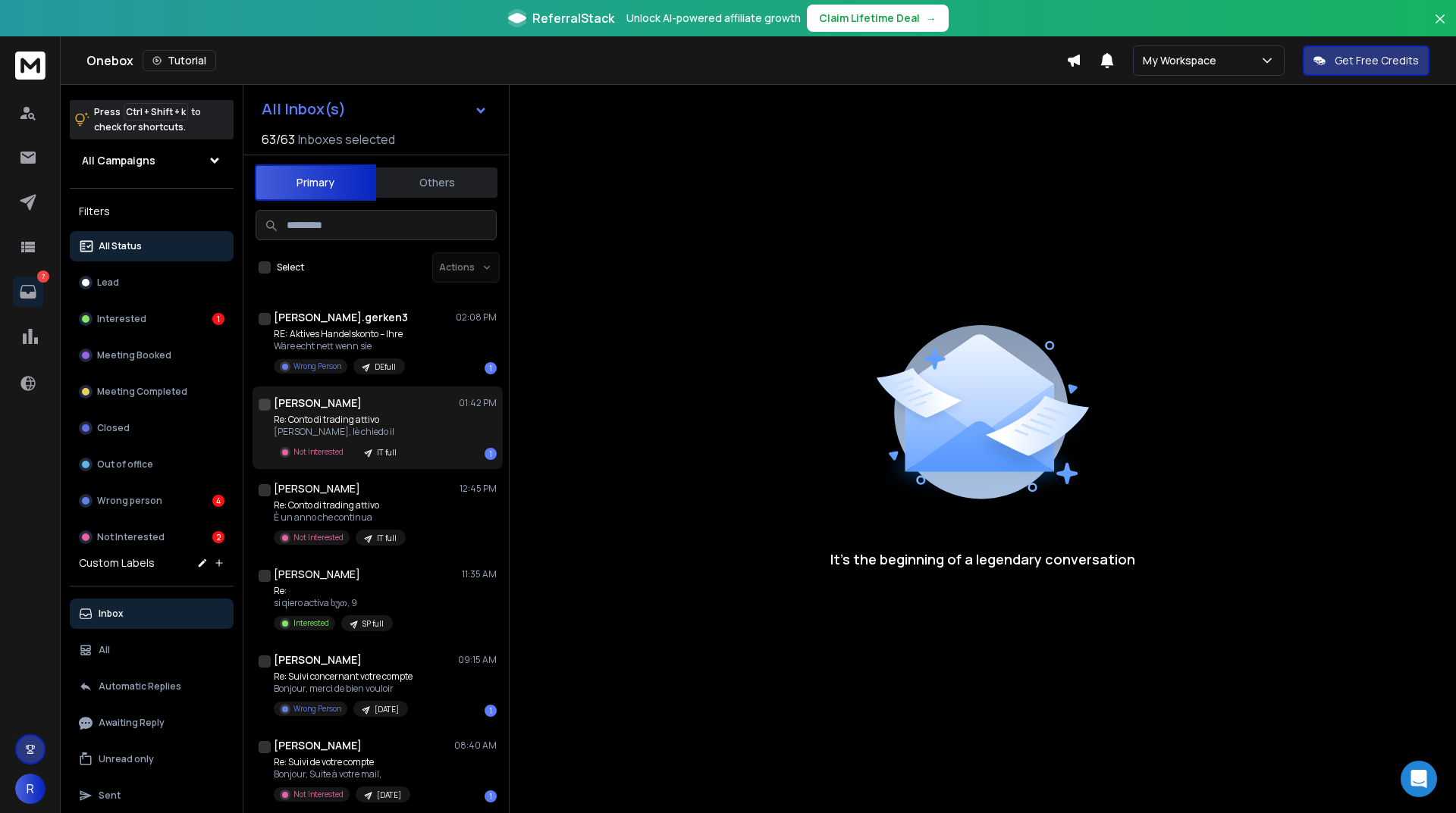
click at [408, 436] on div "Re: Conto di trading attivo [PERSON_NAME], lè chiedo il Not Interested IT full 1" at bounding box center [385, 436] width 223 height 46
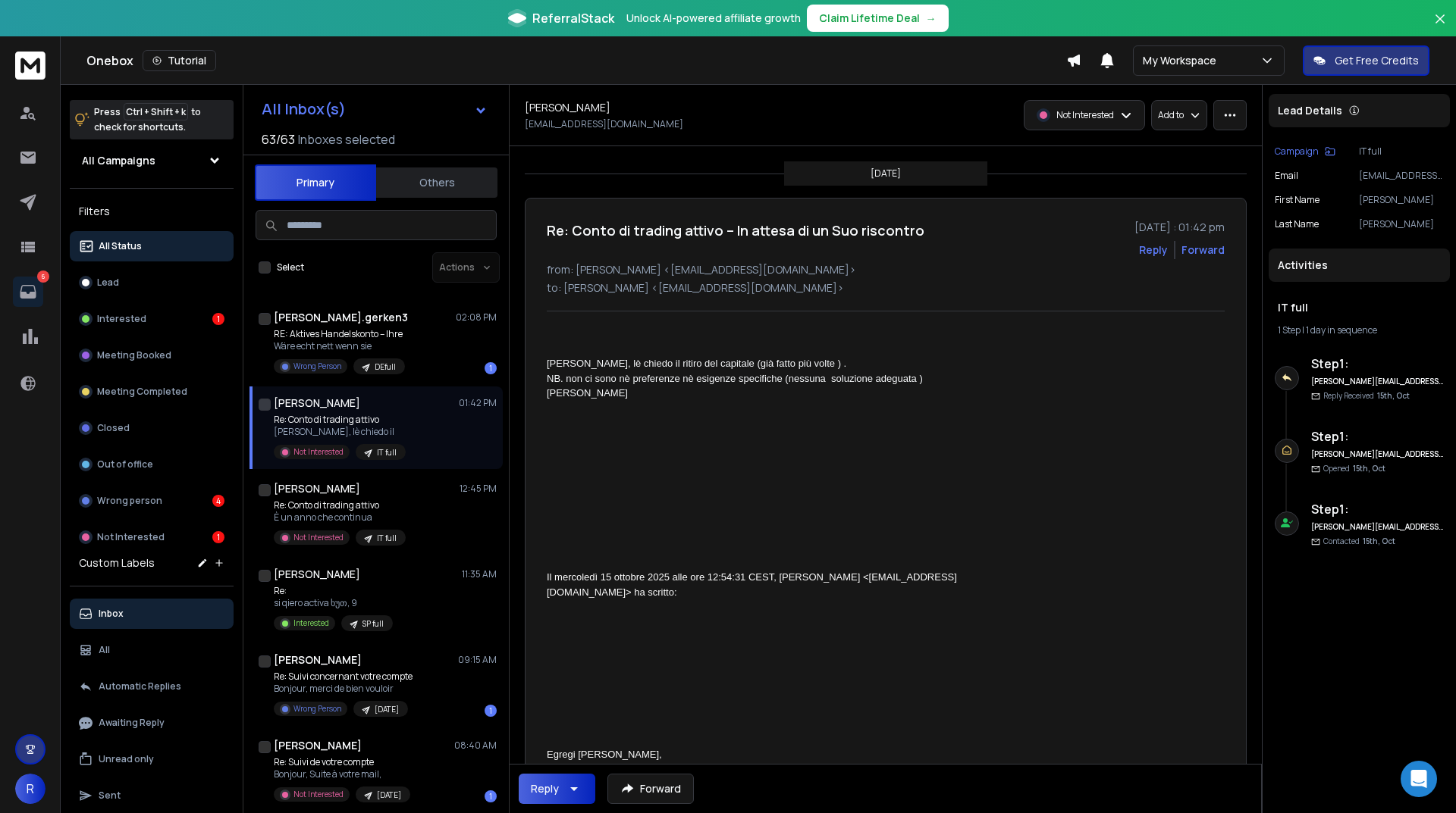
drag, startPoint x: 543, startPoint y: 363, endPoint x: 632, endPoint y: 399, distance: 96.0
click at [632, 399] on div "Re: Conto di trading attivo – In attesa di un Suo riscontro [DATE] : 01:42 pm R…" at bounding box center [885, 742] width 722 height 1089
copy div "[PERSON_NAME], lè chiedo il ritiro del capitale (già fatto più volte ) . NB. no…"
drag, startPoint x: 648, startPoint y: 268, endPoint x: 733, endPoint y: 270, distance: 85.0
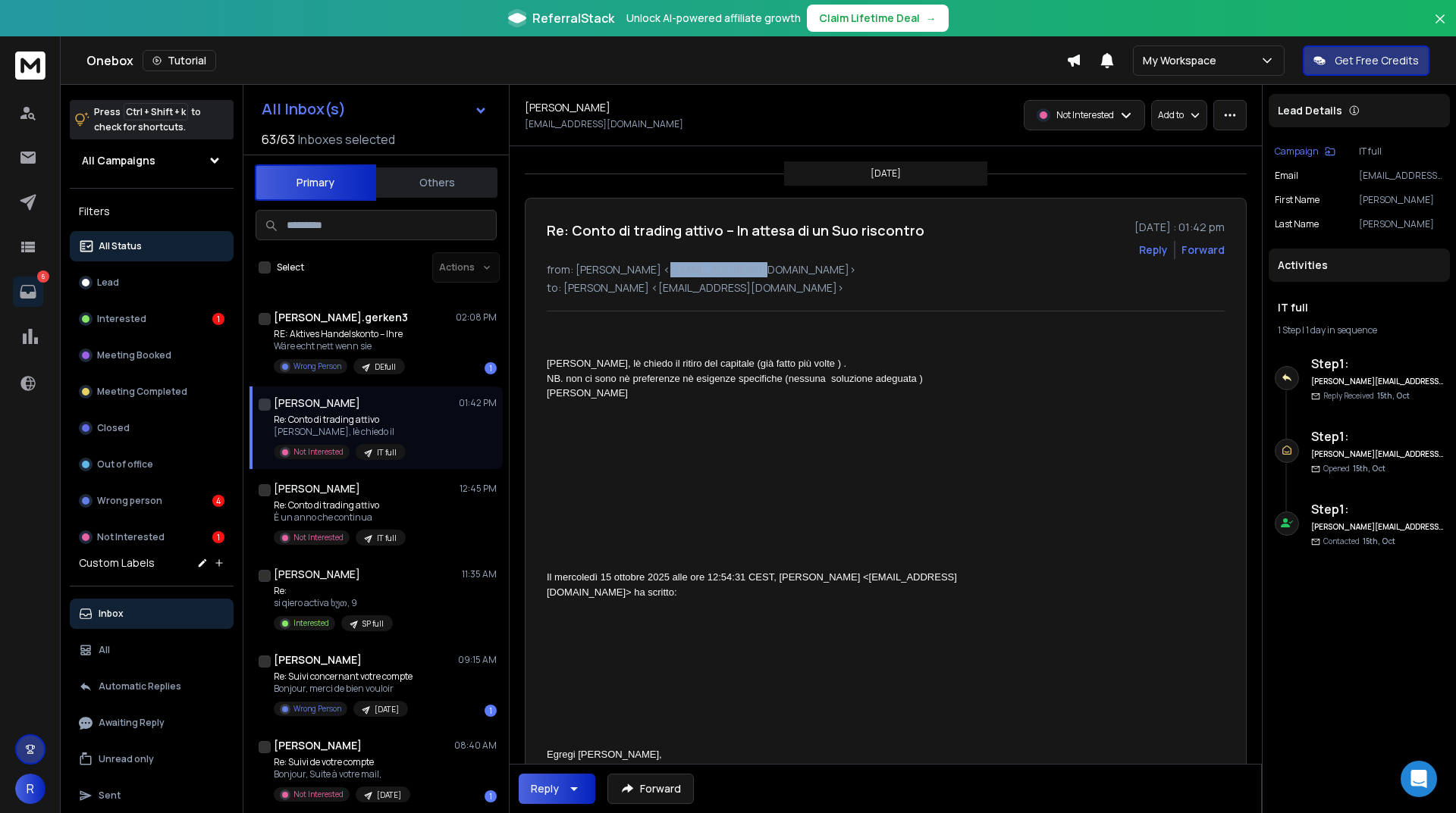
click at [733, 270] on p "from: Pietro Chiaro <chiarop@yahoo.it>" at bounding box center [885, 270] width 678 height 15
copy p "chiarop@yahoo.it"
drag, startPoint x: 633, startPoint y: 285, endPoint x: 813, endPoint y: 290, distance: 180.1
click at [813, 290] on p "to: Nicole Smith <nicolesmith@supporttradecrypto.org>" at bounding box center [885, 288] width 678 height 15
copy p "nicolesmith@supporttradecrypto.org"
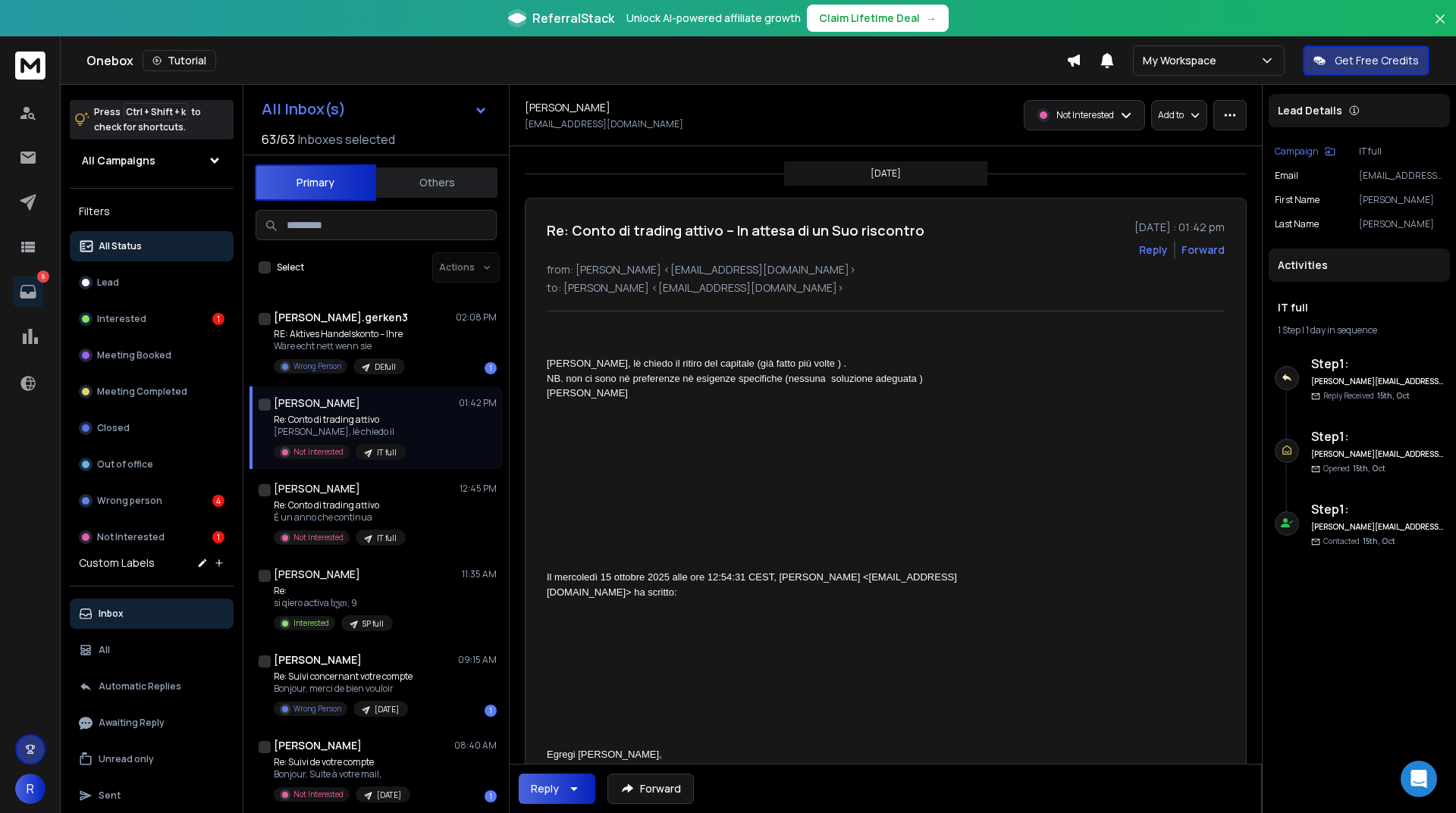
click at [611, 331] on div "Signora Smith, lè chiedo il ritiro del capitale (già fatto più volte ) . NB. no…" at bounding box center [768, 408] width 443 height 163
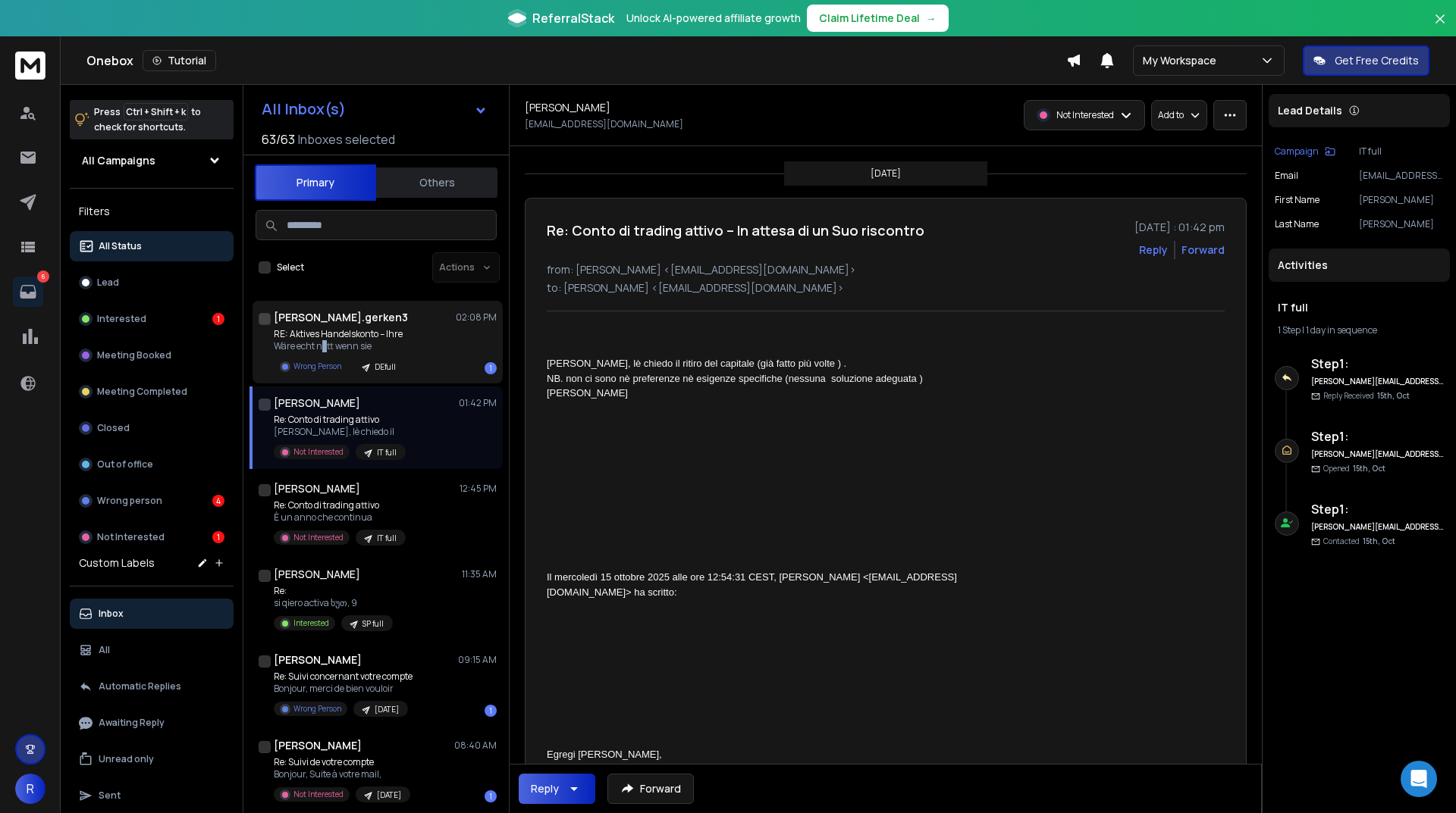
drag, startPoint x: 326, startPoint y: 352, endPoint x: 348, endPoint y: 340, distance: 25.1
click at [342, 344] on p "Wäre echt nett wenn sie" at bounding box center [339, 346] width 132 height 12
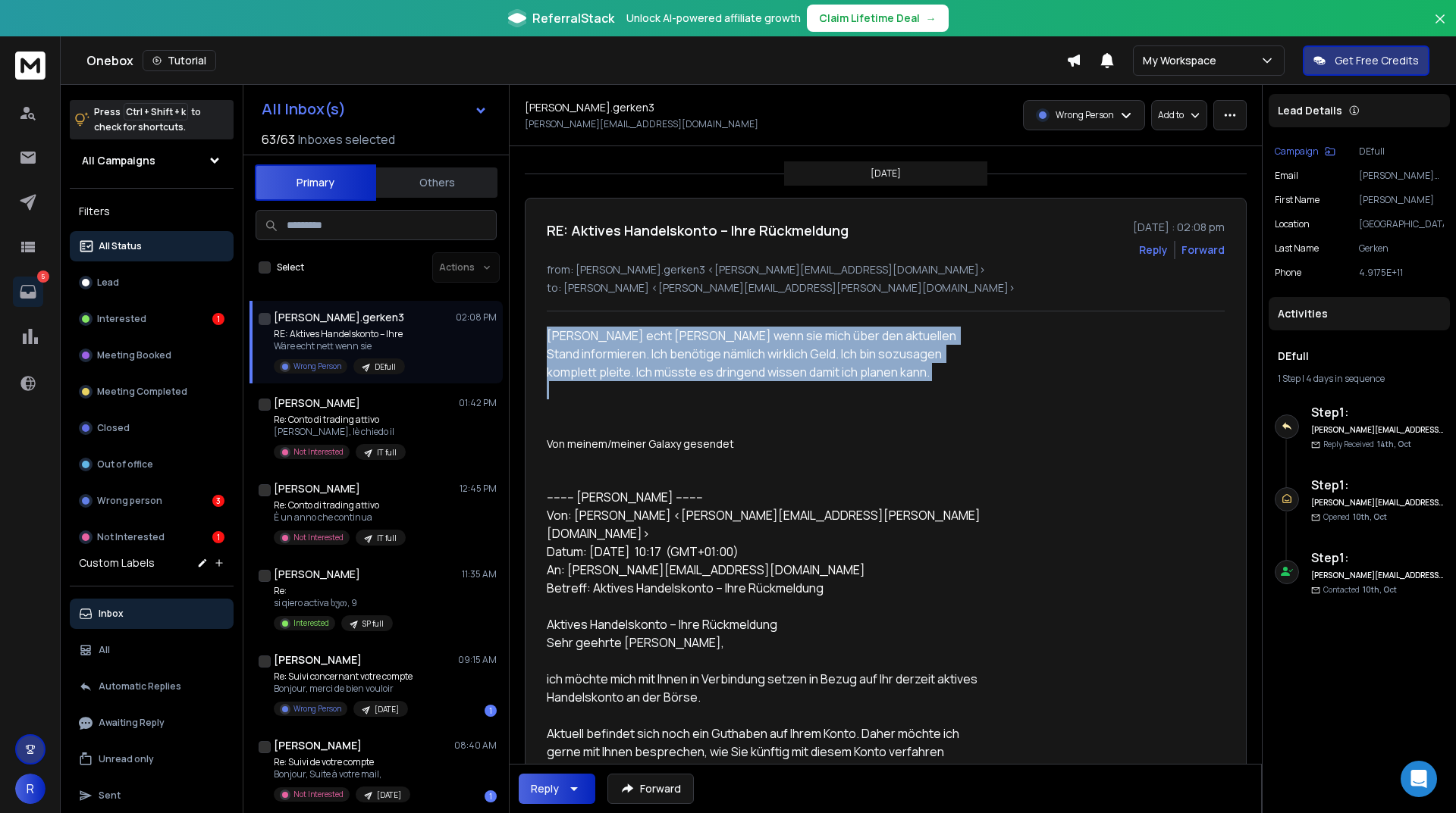
drag, startPoint x: 556, startPoint y: 335, endPoint x: 852, endPoint y: 394, distance: 301.8
click at [852, 394] on div "RE: Aktives Handelskonto – Ihre Rückmeldung 15 October 2025 : 02:08 pm Reply Fo…" at bounding box center [885, 751] width 722 height 1107
copy div "Wäre echt nett wenn sie mich über den aktuellen Stand informieren. Ich benötige…"
click at [726, 292] on p "to: Jessica Mayer <jessica.mayer@web-blockchain.com>" at bounding box center [885, 288] width 678 height 15
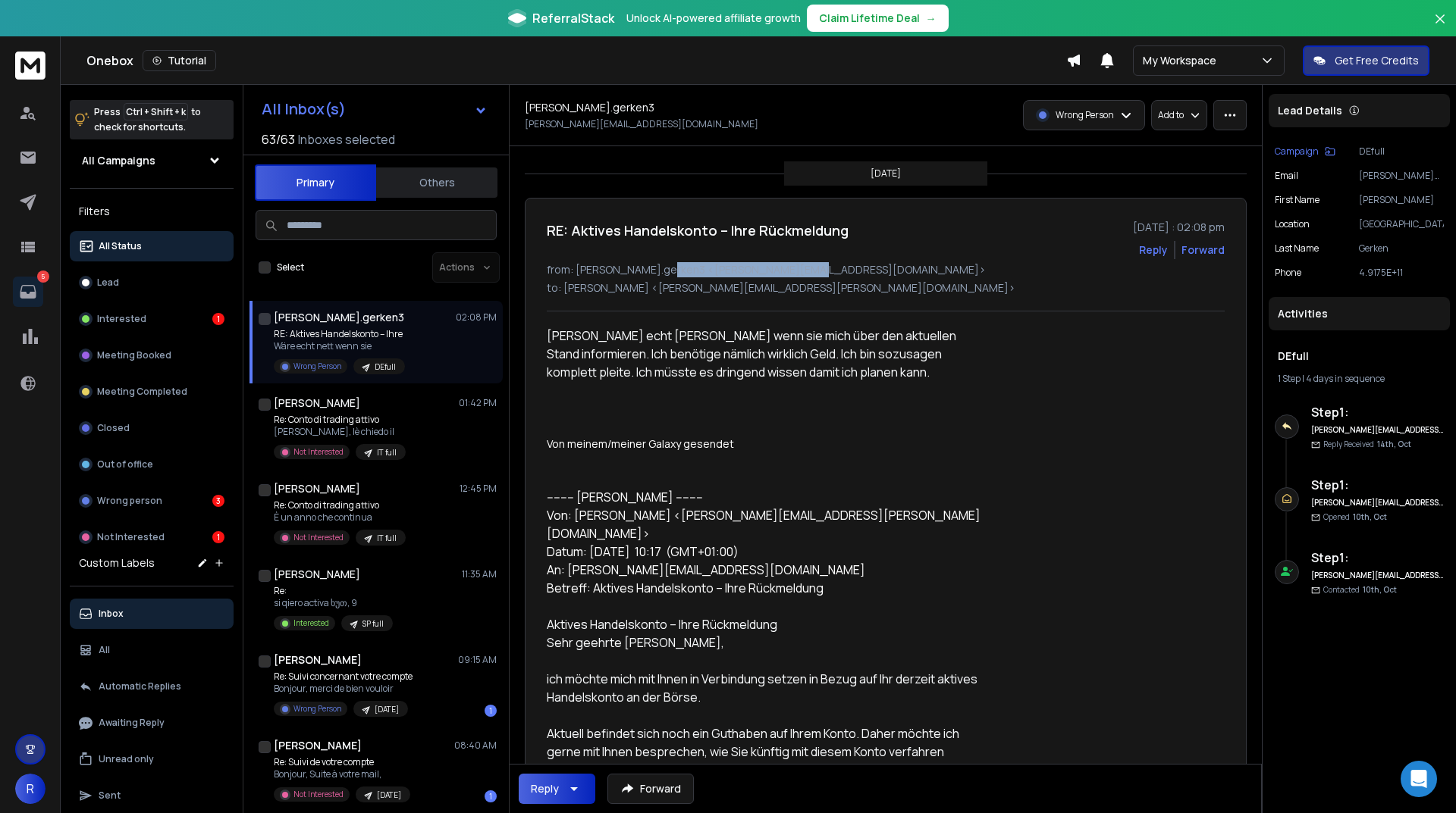
drag, startPoint x: 658, startPoint y: 264, endPoint x: 801, endPoint y: 271, distance: 143.2
click at [802, 271] on p "from: helmut.gerken3 <helmut.gerken3@ewetel.net>" at bounding box center [885, 270] width 678 height 15
copy p "helmut.gerken3@ewetel.net"
click at [765, 724] on div "Aktuell befindet sich noch ein Guthaben auf Ihrem Konto. Daher möchte ich gerne…" at bounding box center [768, 751] width 443 height 54
drag, startPoint x: 574, startPoint y: 264, endPoint x: 672, endPoint y: 267, distance: 98.0
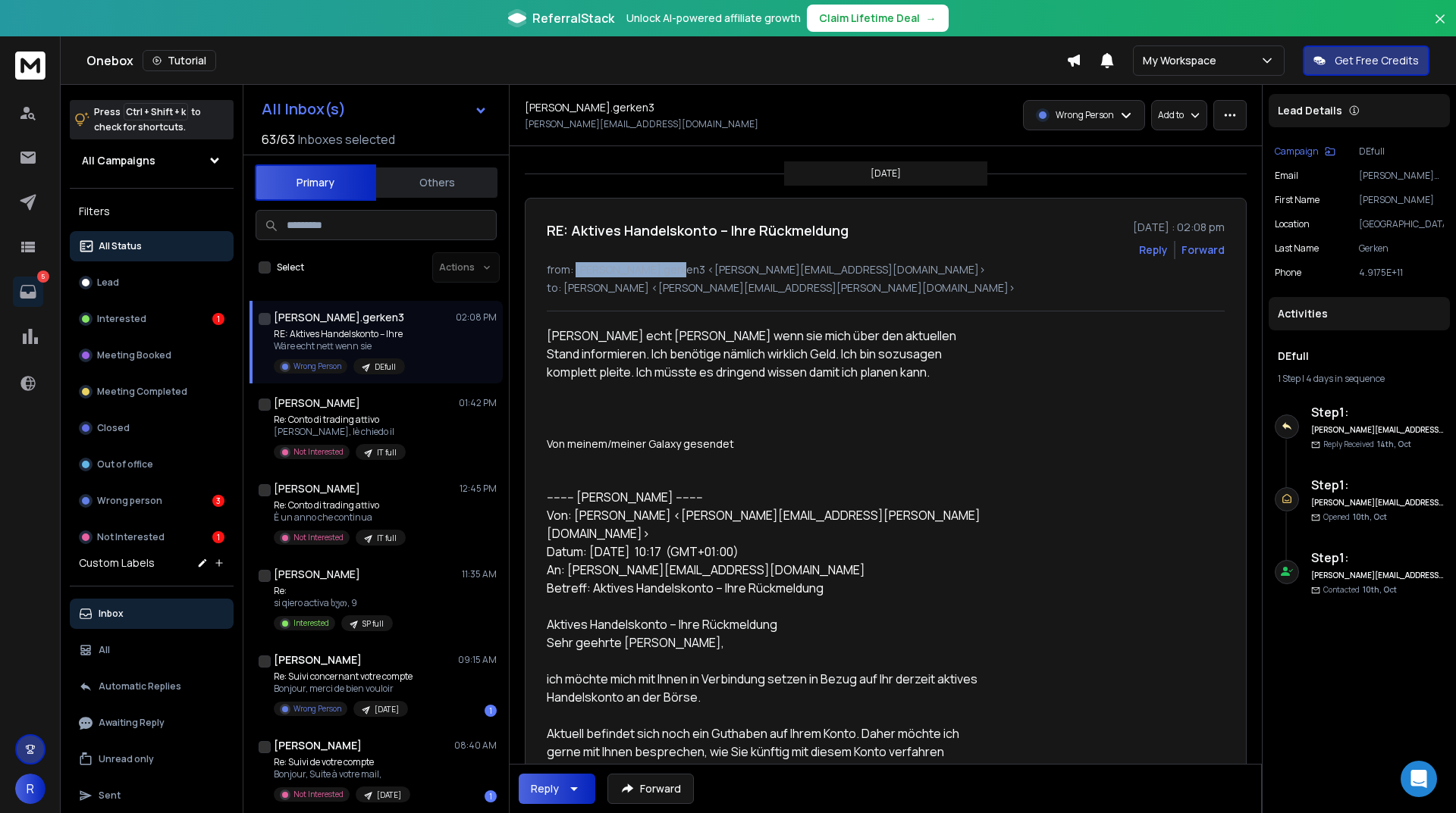
click at [672, 267] on p "from: helmut.gerken3 <helmut.gerken3@ewetel.net>" at bounding box center [885, 270] width 678 height 15
click at [664, 273] on p "from: helmut.gerken3 <helmut.gerken3@ewetel.net>" at bounding box center [885, 270] width 678 height 15
click at [691, 279] on div "RE: Aktives Handelskonto – Ihre Rückmeldung 15 October 2025 : 02:08 pm Reply Fo…" at bounding box center [885, 258] width 678 height 76
click at [637, 316] on div "RE: Aktives Handelskonto – Ihre Rückmeldung 15 October 2025 : 02:08 pm Reply Fo…" at bounding box center [885, 751] width 678 height 1063
click at [640, 310] on div "RE: Aktives Handelskonto – Ihre Rückmeldung 15 October 2025 : 02:08 pm Reply Fo…" at bounding box center [885, 751] width 678 height 1063
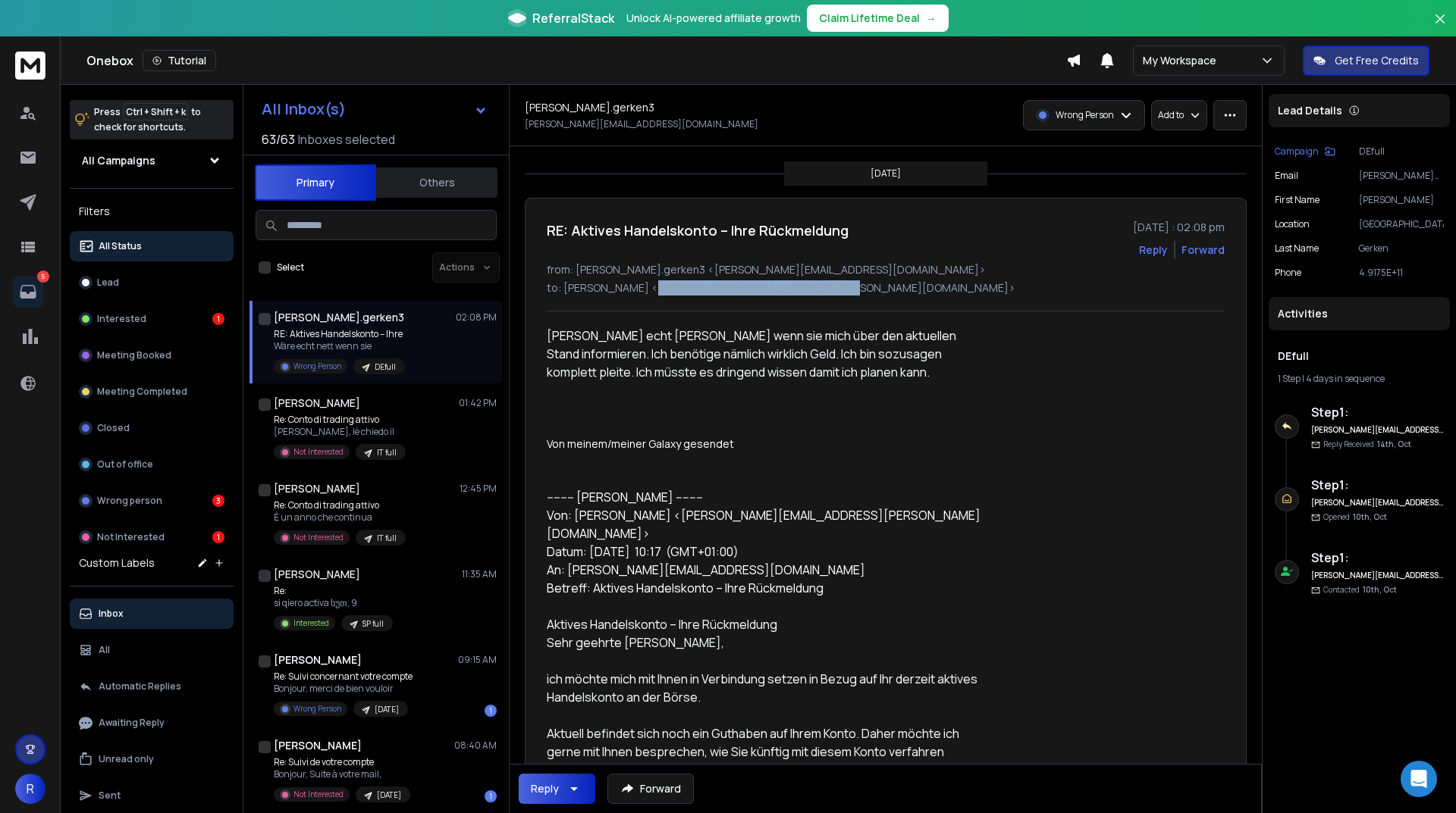
drag, startPoint x: 637, startPoint y: 287, endPoint x: 816, endPoint y: 290, distance: 179.0
click at [816, 290] on p "to: Jessica Mayer <jessica.mayer@web-blockchain.com>" at bounding box center [885, 288] width 678 height 15
copy p "[PERSON_NAME][EMAIL_ADDRESS][PERSON_NAME][DOMAIN_NAME]"
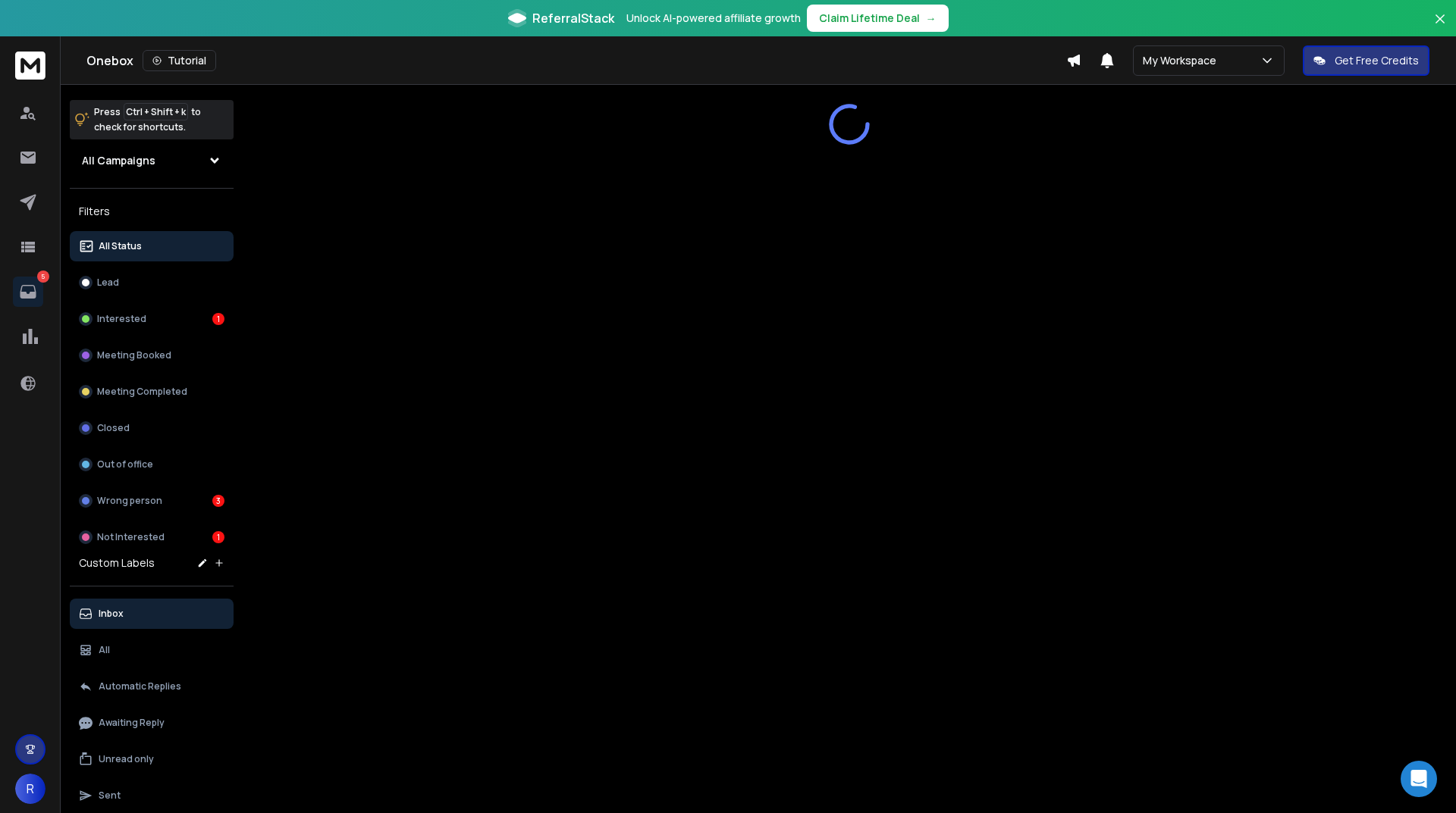
click at [1440, 18] on icon "Close banner" at bounding box center [1440, 18] width 13 height 13
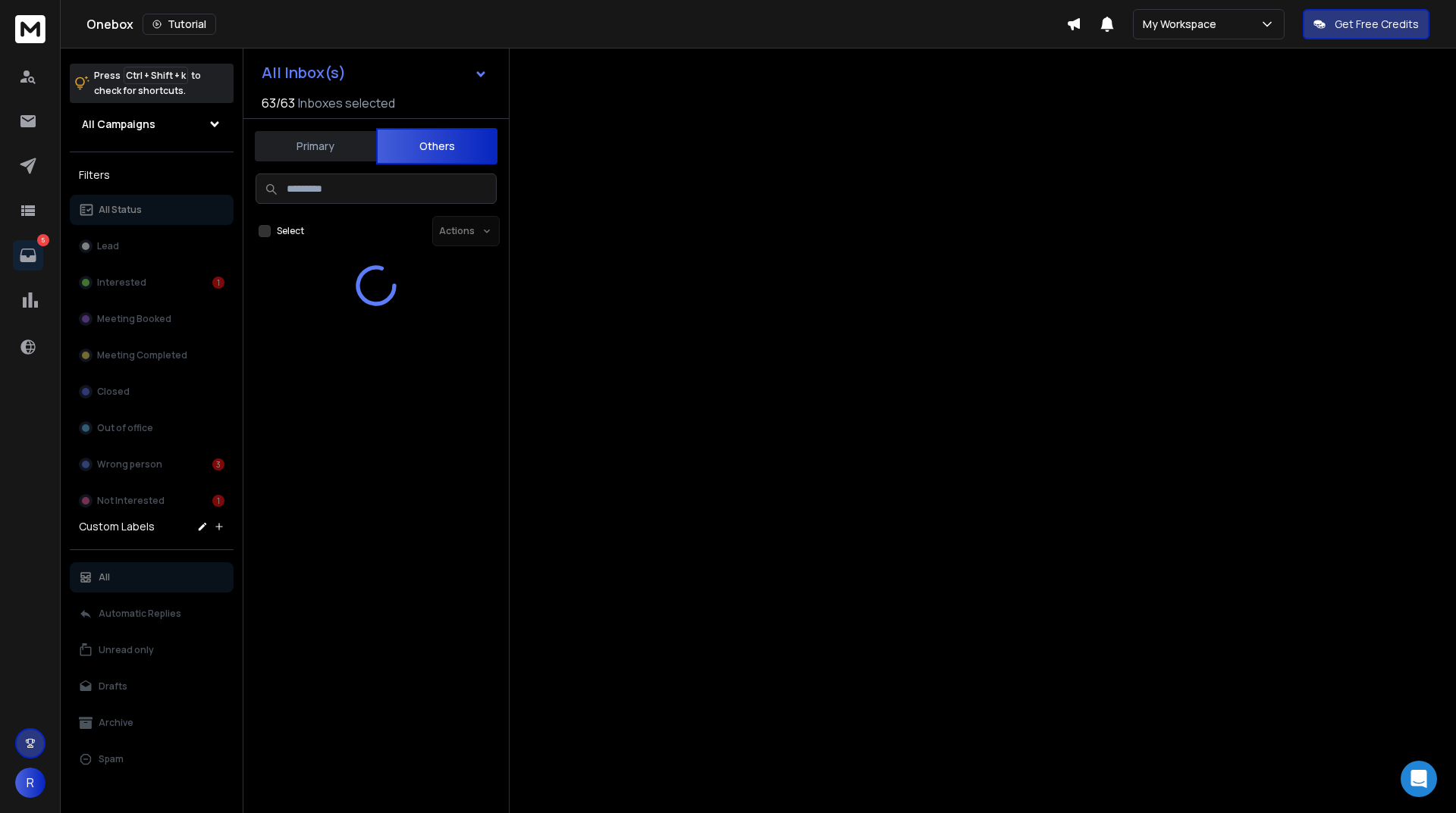
click at [451, 147] on button "Others" at bounding box center [436, 146] width 121 height 36
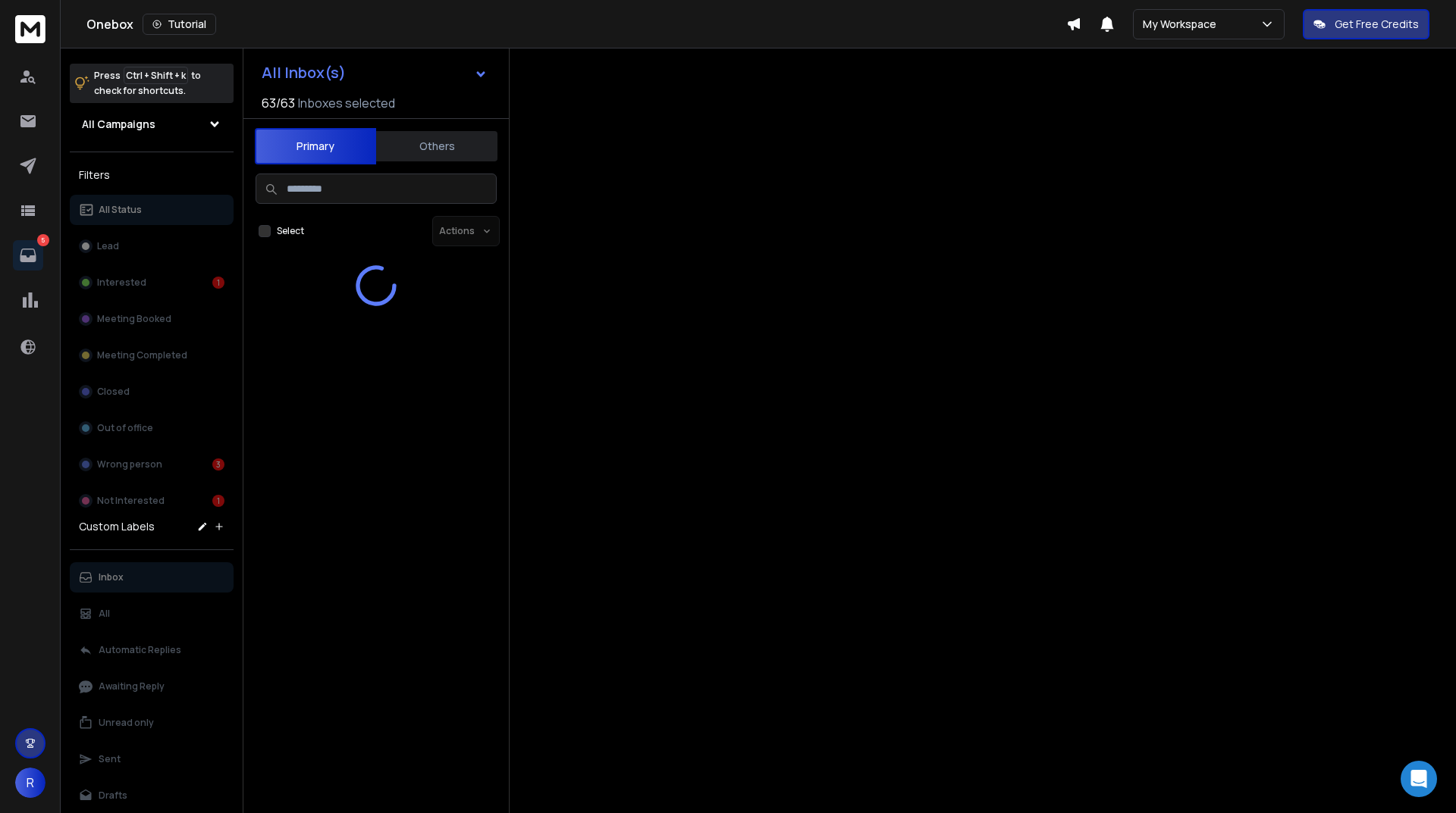
click at [345, 146] on button "Primary" at bounding box center [315, 146] width 121 height 36
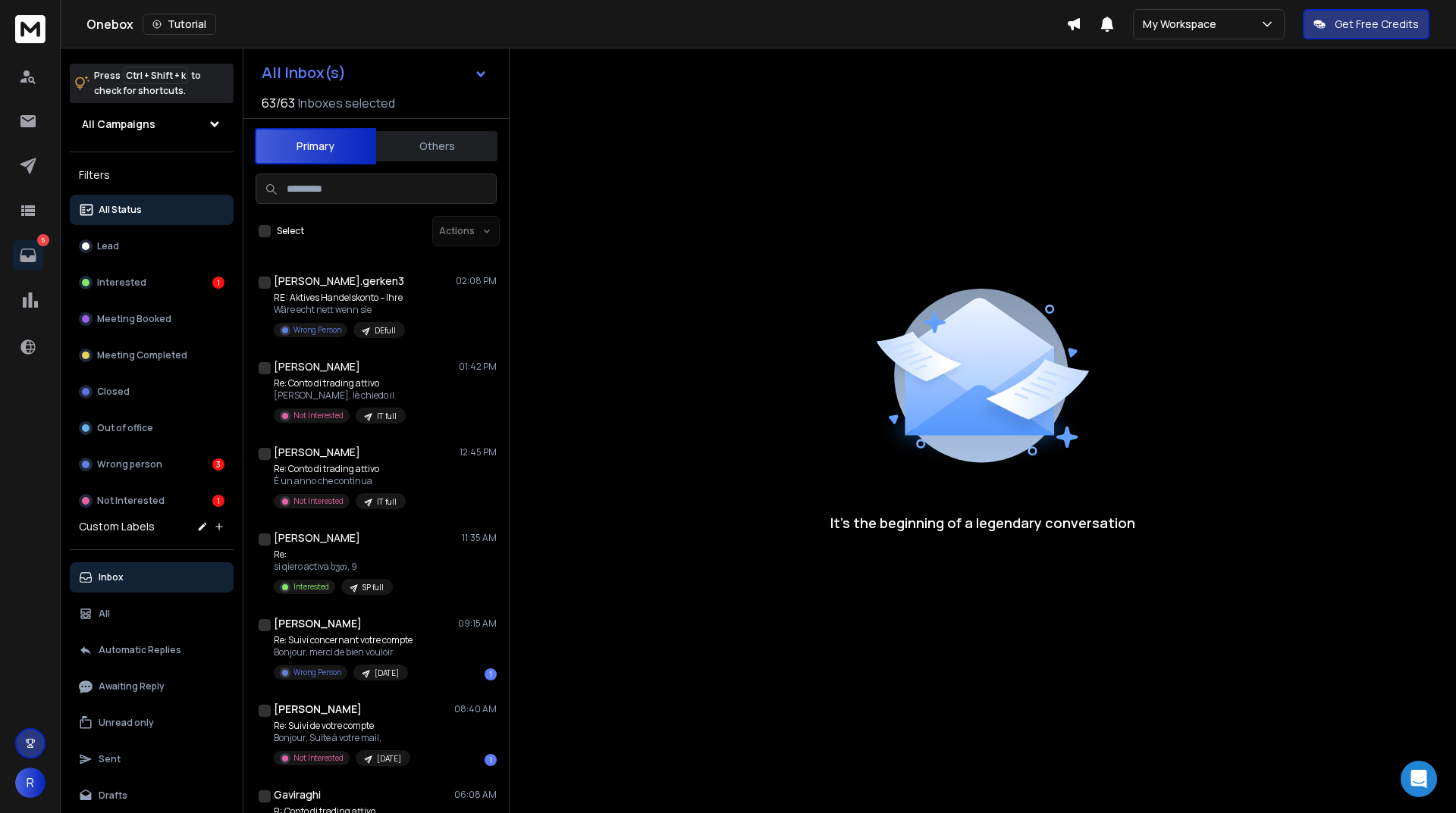
click at [452, 149] on button "Others" at bounding box center [436, 147] width 121 height 33
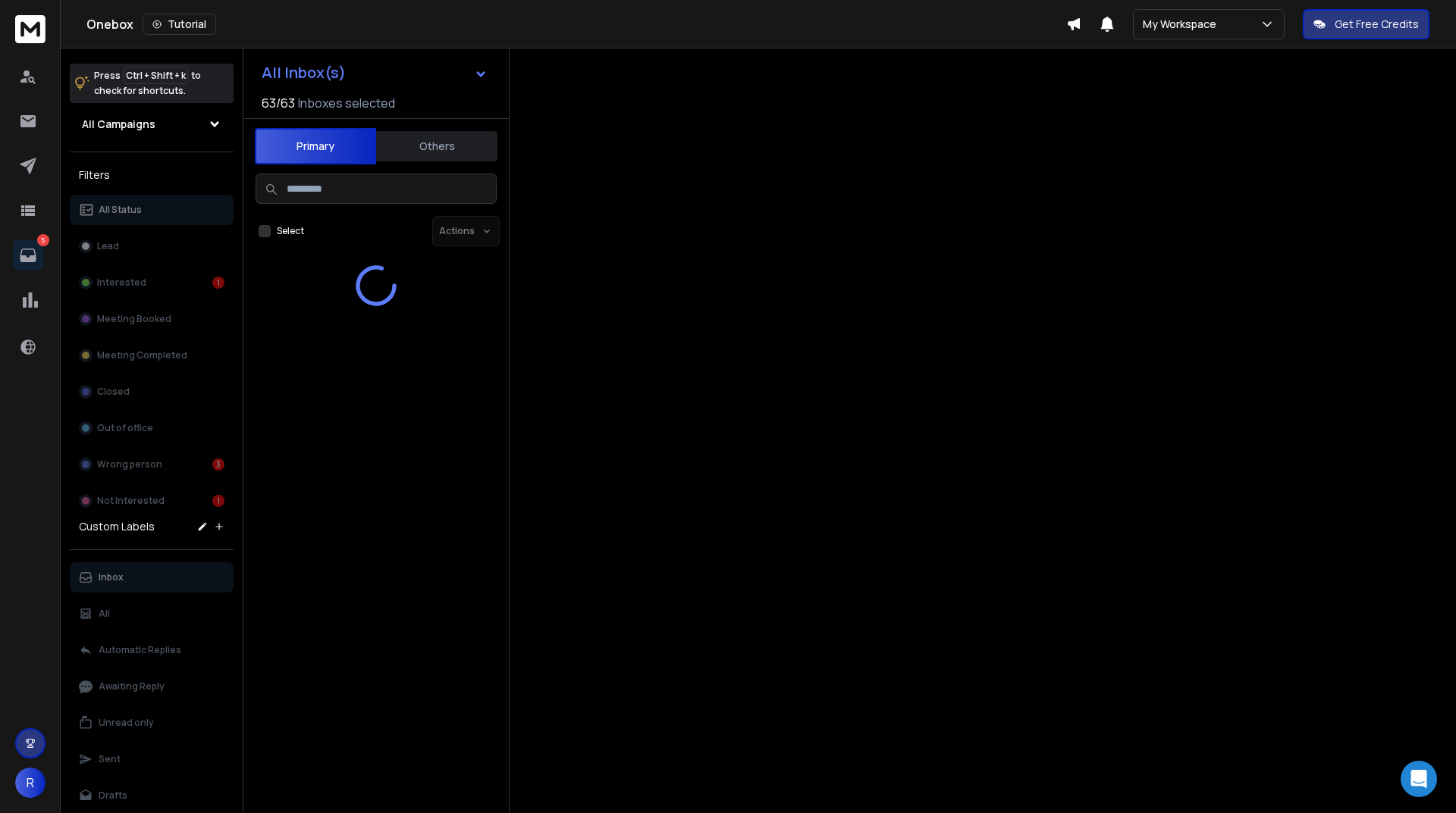
drag, startPoint x: 299, startPoint y: 159, endPoint x: 299, endPoint y: 181, distance: 22.0
click at [299, 162] on button "Primary" at bounding box center [315, 146] width 121 height 36
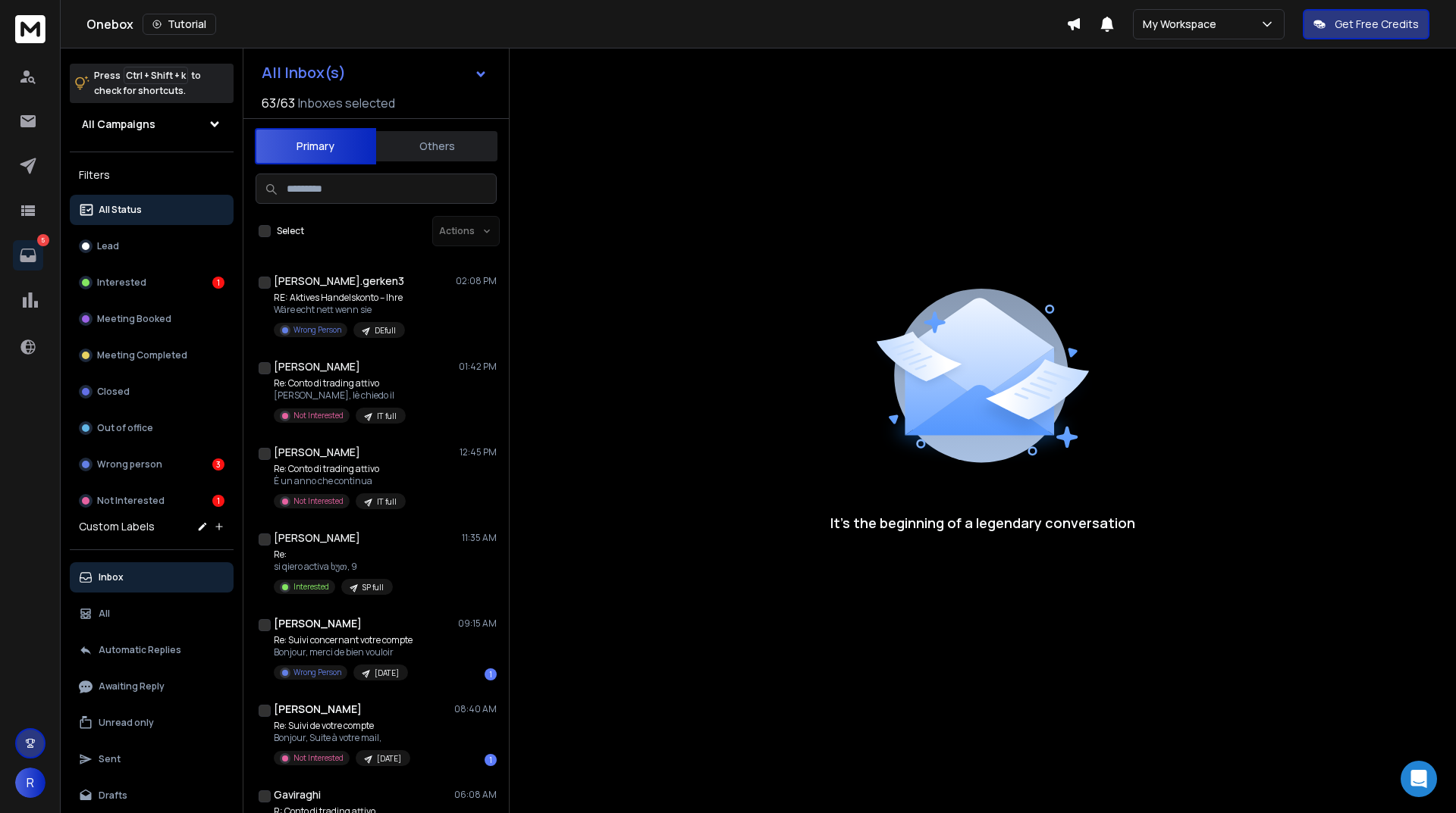
click at [517, 316] on div "It’s the beginning of a legendary conversation" at bounding box center [983, 394] width 947 height 692
drag, startPoint x: 799, startPoint y: 68, endPoint x: 910, endPoint y: 85, distance: 112.3
click at [744, 365] on div "It’s the beginning of a legendary conversation" at bounding box center [983, 394] width 947 height 692
drag, startPoint x: 870, startPoint y: 584, endPoint x: 1262, endPoint y: 570, distance: 392.2
click at [1262, 570] on div "It’s the beginning of a legendary conversation" at bounding box center [983, 394] width 947 height 692
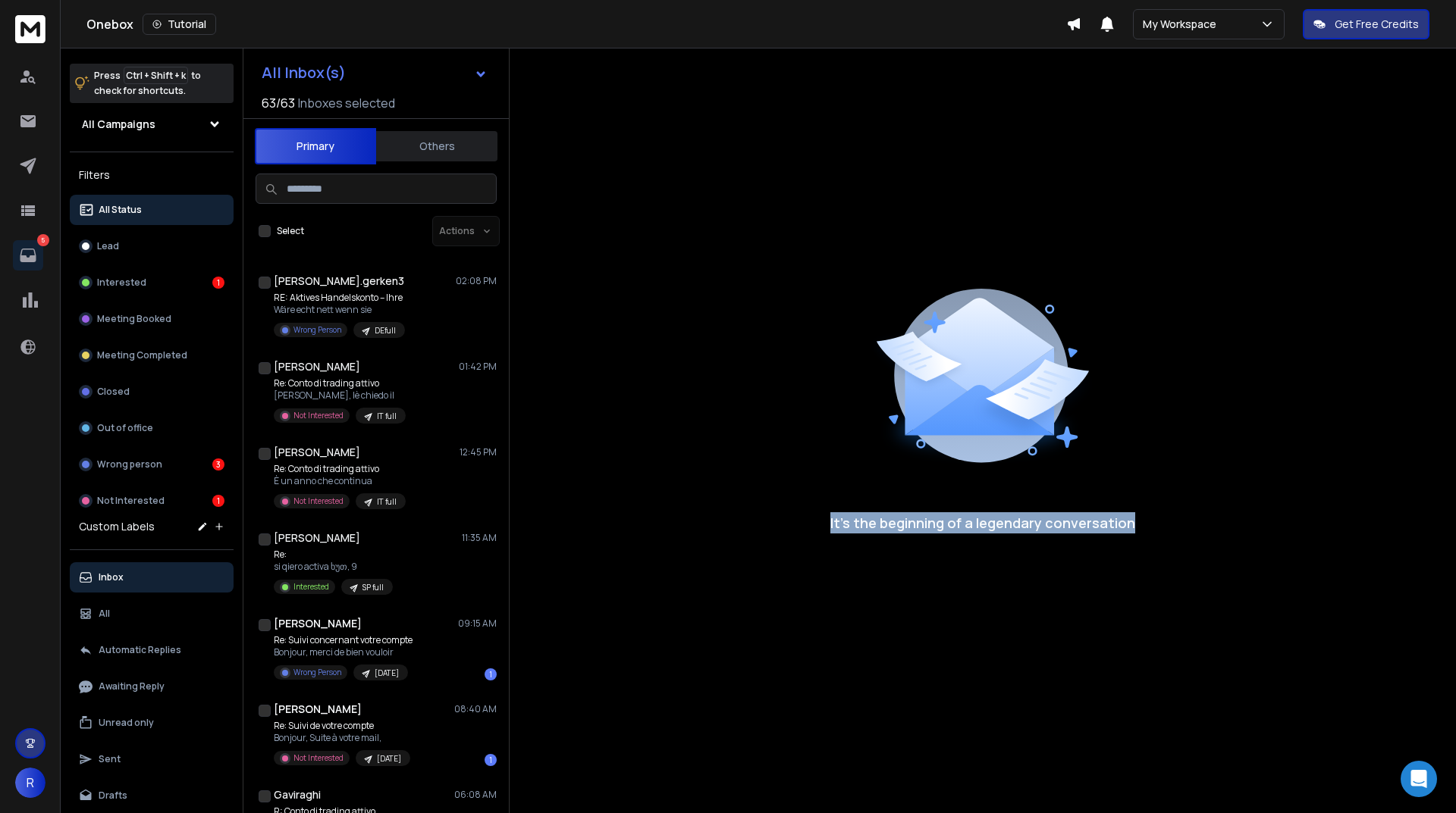
drag, startPoint x: 1262, startPoint y: 570, endPoint x: 1158, endPoint y: 528, distance: 112.2
click at [1158, 528] on div "It’s the beginning of a legendary conversation" at bounding box center [983, 394] width 947 height 692
drag, startPoint x: 1154, startPoint y: 508, endPoint x: 1072, endPoint y: 470, distance: 90.4
click at [1140, 504] on div "It’s the beginning of a legendary conversation" at bounding box center [983, 394] width 947 height 692
drag, startPoint x: 805, startPoint y: 274, endPoint x: 1170, endPoint y: 572, distance: 471.2
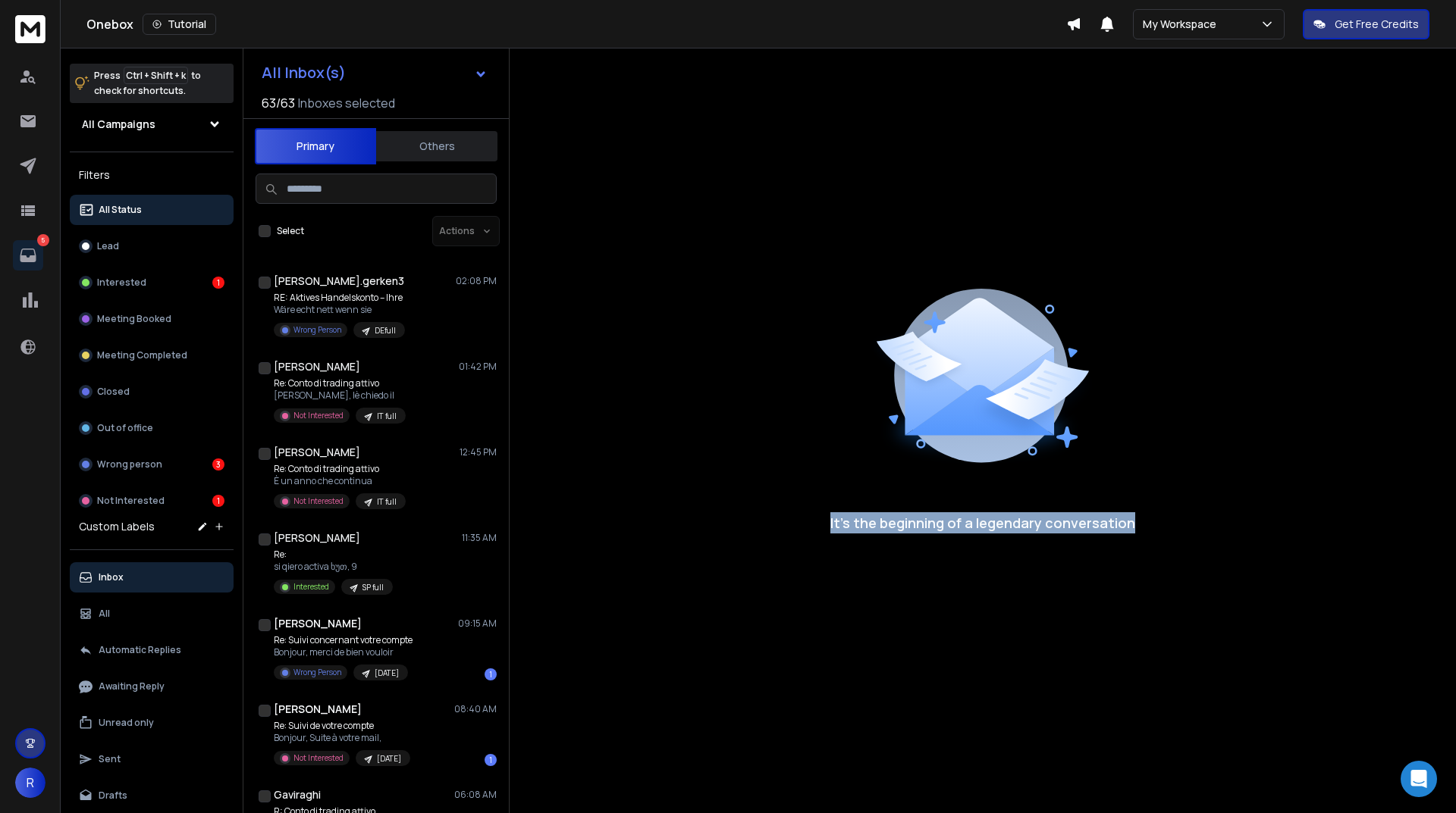
click at [1171, 573] on div "It’s the beginning of a legendary conversation" at bounding box center [983, 394] width 947 height 692
drag, startPoint x: 1169, startPoint y: 569, endPoint x: 874, endPoint y: 492, distance: 304.9
click at [1167, 568] on div "It’s the beginning of a legendary conversation" at bounding box center [983, 394] width 947 height 692
drag, startPoint x: 585, startPoint y: 392, endPoint x: 1037, endPoint y: 656, distance: 523.5
click at [1037, 656] on div "It’s the beginning of a legendary conversation" at bounding box center [983, 394] width 947 height 692
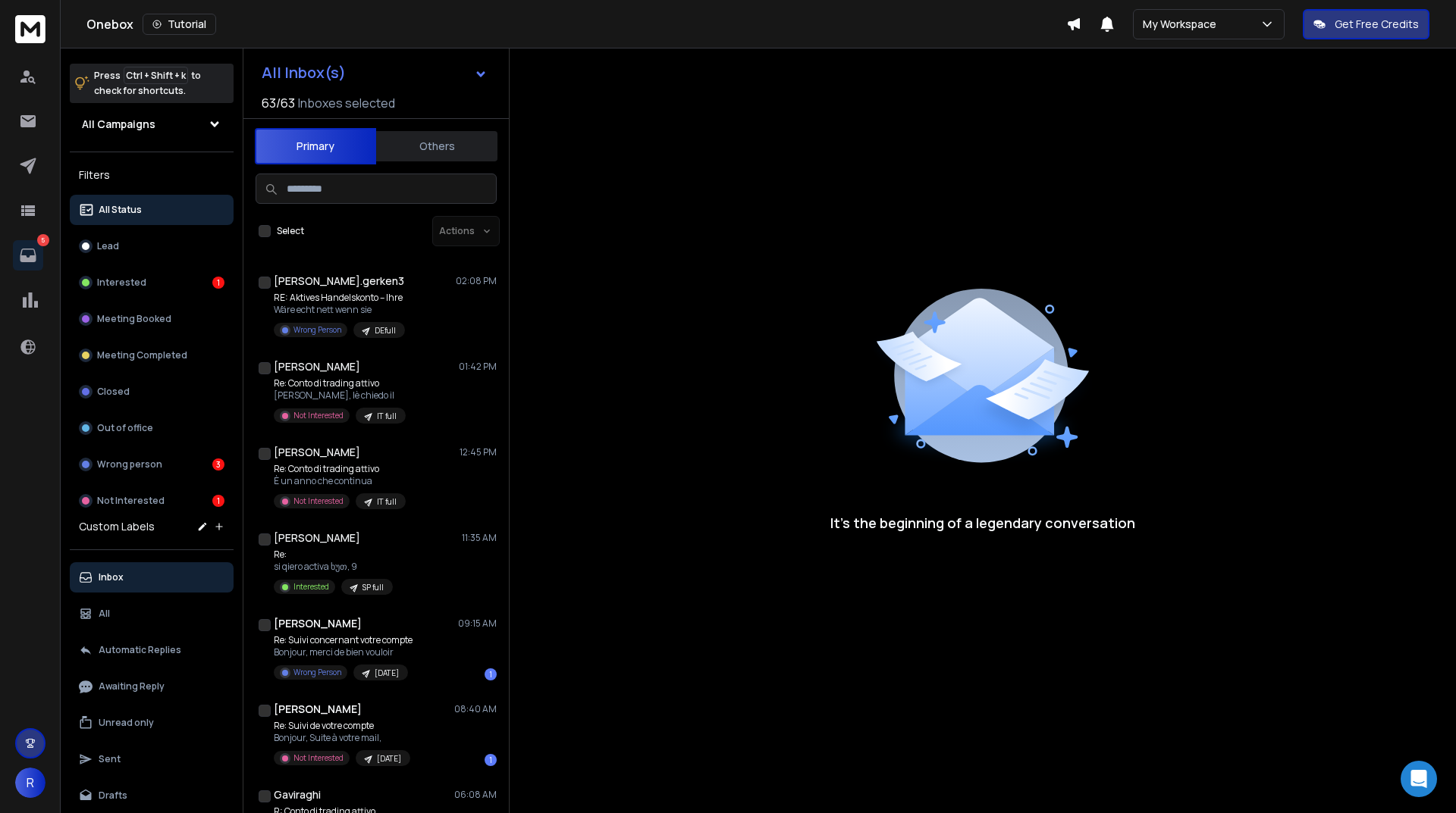
click at [1079, 646] on div "It’s the beginning of a legendary conversation" at bounding box center [983, 394] width 947 height 692
drag, startPoint x: 816, startPoint y: 464, endPoint x: 1417, endPoint y: 615, distance: 619.7
click at [1417, 615] on div "It’s the beginning of a legendary conversation" at bounding box center [983, 394] width 947 height 692
drag, startPoint x: 1325, startPoint y: 599, endPoint x: 829, endPoint y: 501, distance: 505.6
click at [1229, 597] on div "It’s the beginning of a legendary conversation" at bounding box center [983, 394] width 947 height 692
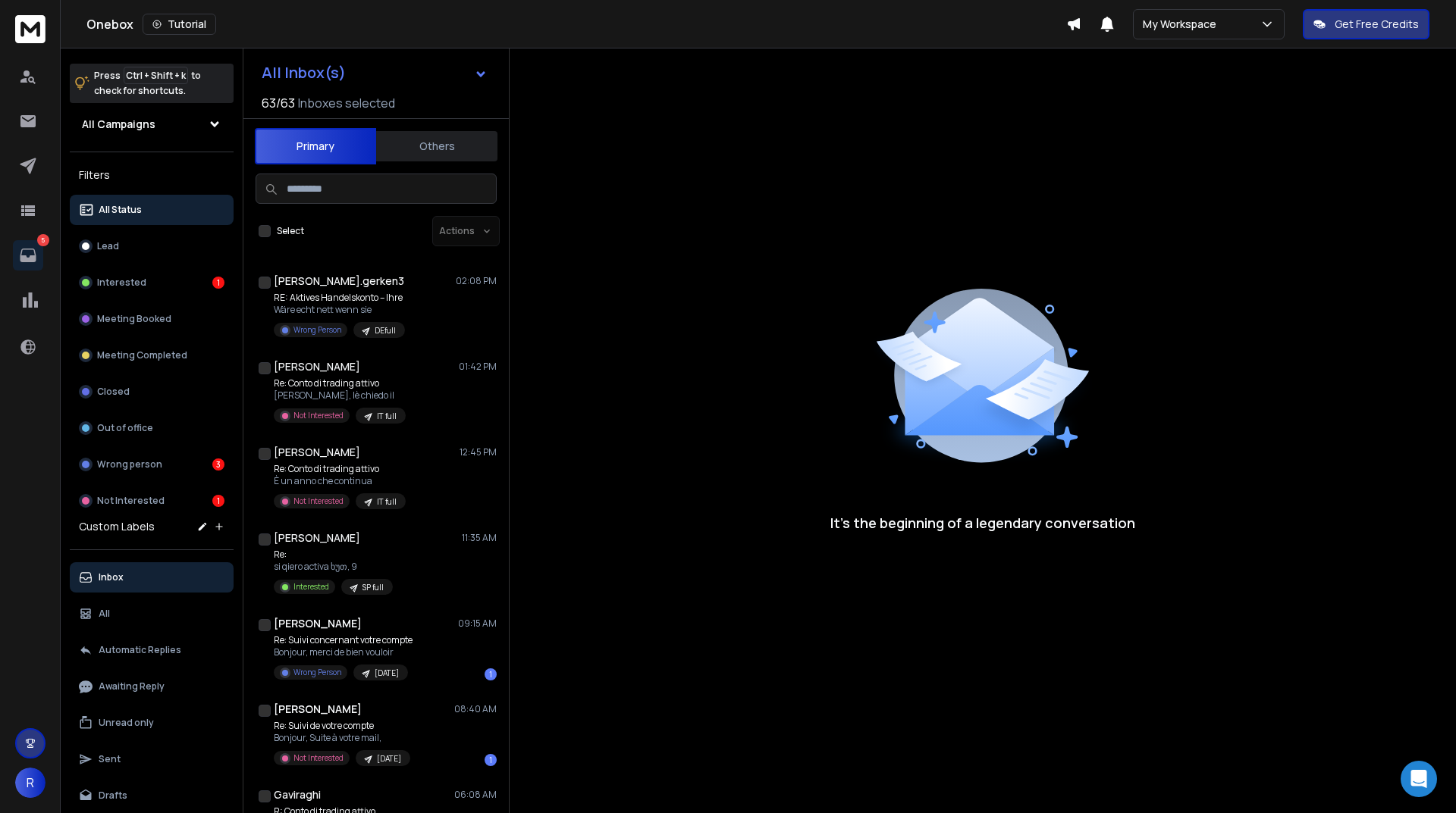
drag, startPoint x: 766, startPoint y: 491, endPoint x: 602, endPoint y: 422, distance: 177.9
click at [602, 424] on div "It’s the beginning of a legendary conversation" at bounding box center [983, 394] width 947 height 692
drag, startPoint x: 1069, startPoint y: 573, endPoint x: 1357, endPoint y: 646, distance: 297.1
click at [1357, 646] on div "It’s the beginning of a legendary conversation" at bounding box center [983, 394] width 947 height 692
drag, startPoint x: 684, startPoint y: 324, endPoint x: 725, endPoint y: 374, distance: 64.7
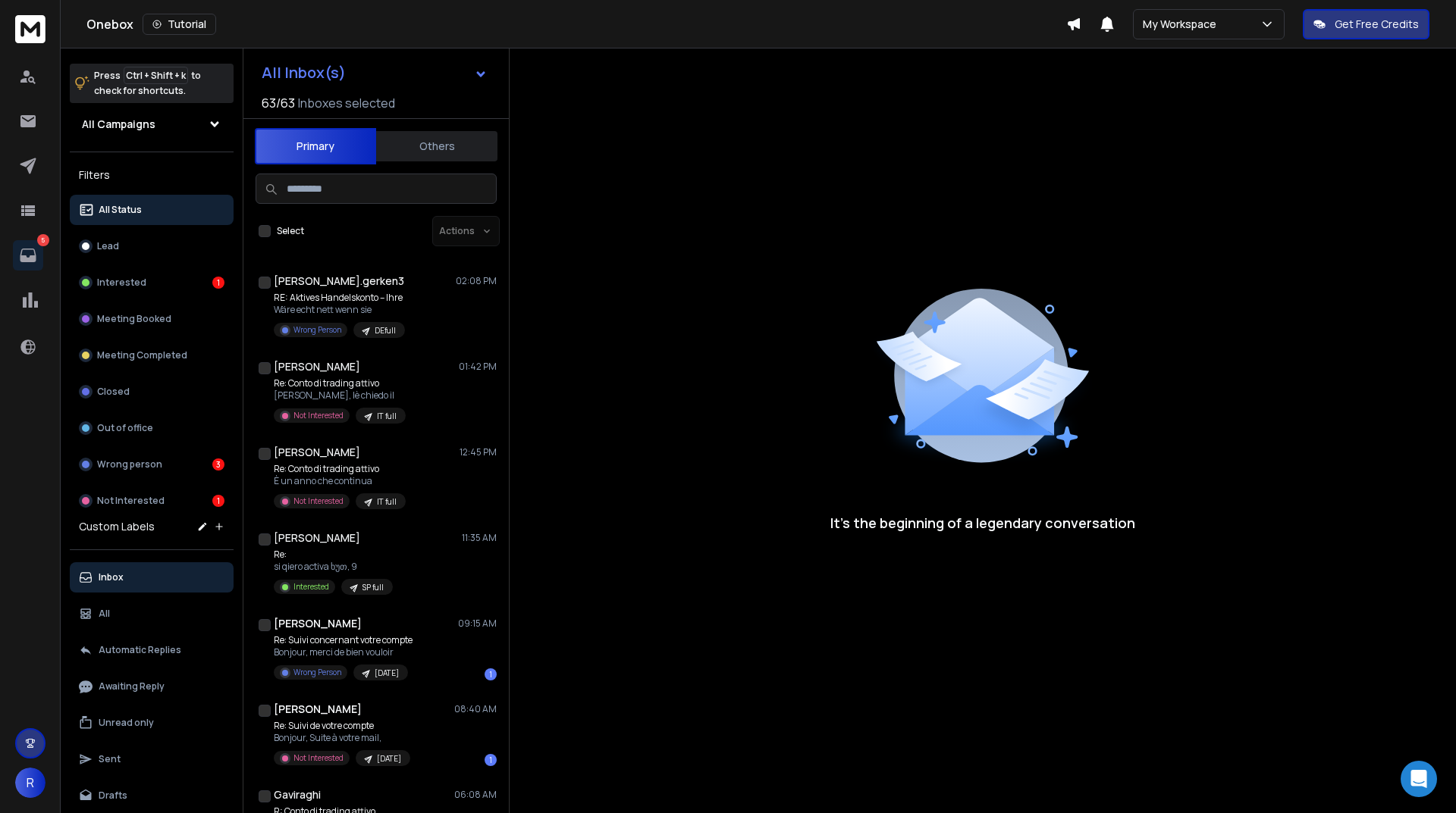
click at [711, 361] on div "It’s the beginning of a legendary conversation" at bounding box center [983, 394] width 947 height 692
drag, startPoint x: 1112, startPoint y: 630, endPoint x: 1192, endPoint y: 635, distance: 80.2
click at [1149, 641] on div "It’s the beginning of a legendary conversation" at bounding box center [983, 394] width 947 height 692
click at [1192, 635] on div "It’s the beginning of a legendary conversation" at bounding box center [983, 394] width 947 height 692
drag, startPoint x: 1192, startPoint y: 635, endPoint x: 891, endPoint y: 510, distance: 325.9
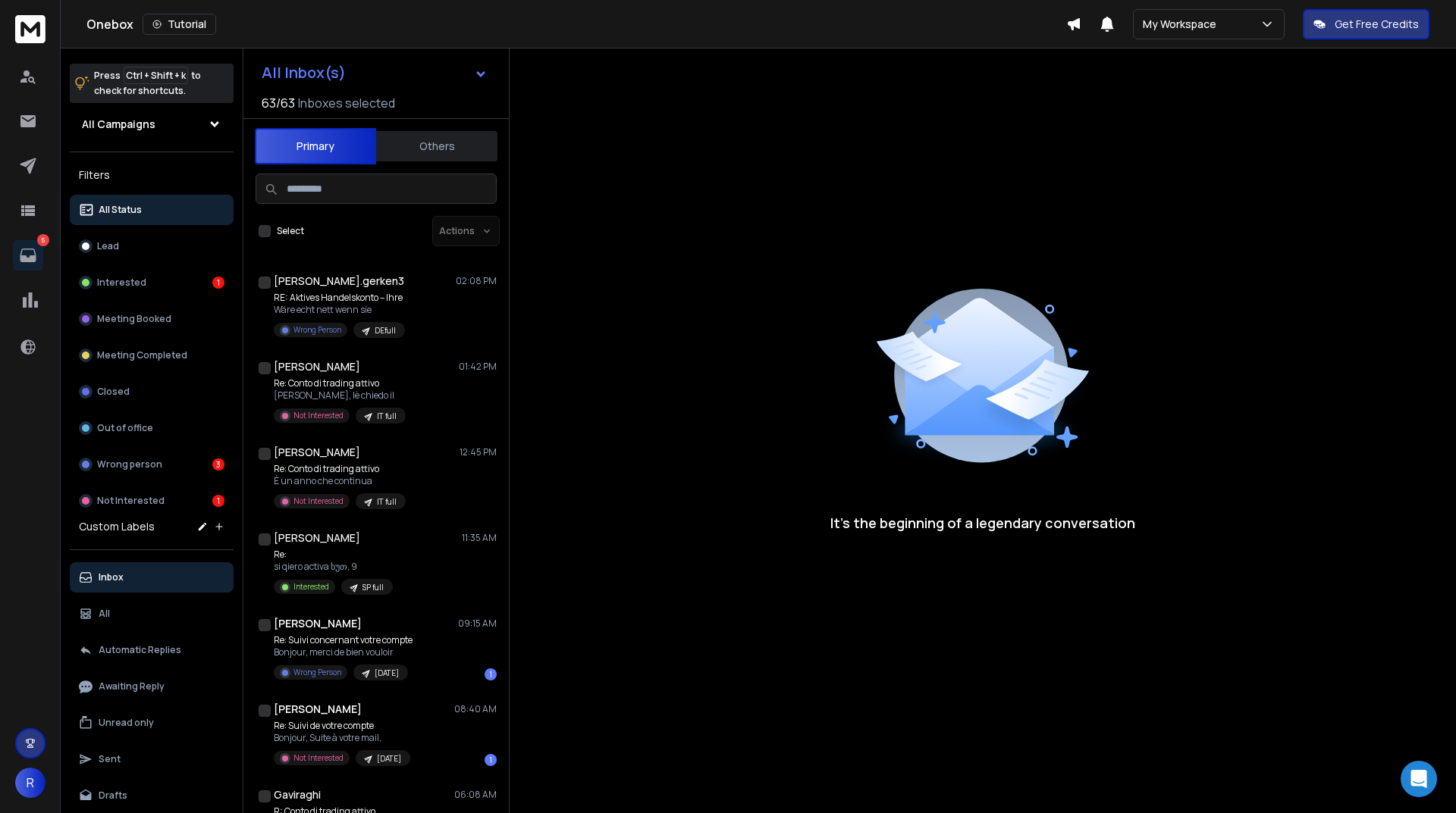
click at [1183, 629] on div "It’s the beginning of a legendary conversation" at bounding box center [983, 394] width 947 height 692
click at [863, 497] on div "It’s the beginning of a legendary conversation" at bounding box center [983, 394] width 947 height 692
drag, startPoint x: 852, startPoint y: 476, endPoint x: 1209, endPoint y: 635, distance: 390.8
click at [1209, 635] on div "It’s the beginning of a legendary conversation" at bounding box center [983, 394] width 947 height 692
drag, startPoint x: 582, startPoint y: 413, endPoint x: 806, endPoint y: 433, distance: 224.9
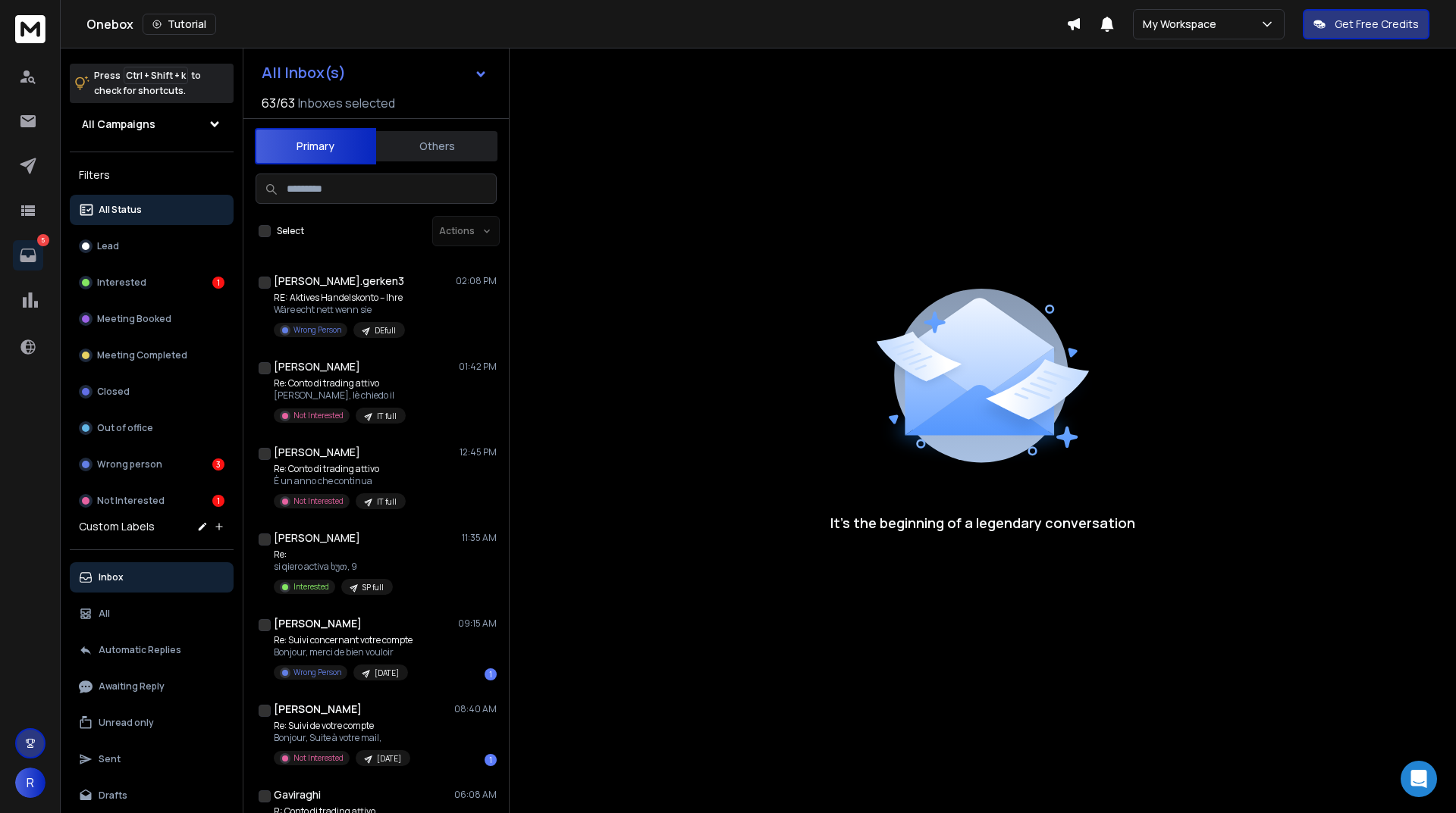
click at [731, 430] on div "It’s the beginning of a legendary conversation" at bounding box center [983, 394] width 947 height 692
click at [837, 435] on div at bounding box center [984, 375] width 332 height 242
click at [440, 147] on button "Others" at bounding box center [436, 147] width 121 height 33
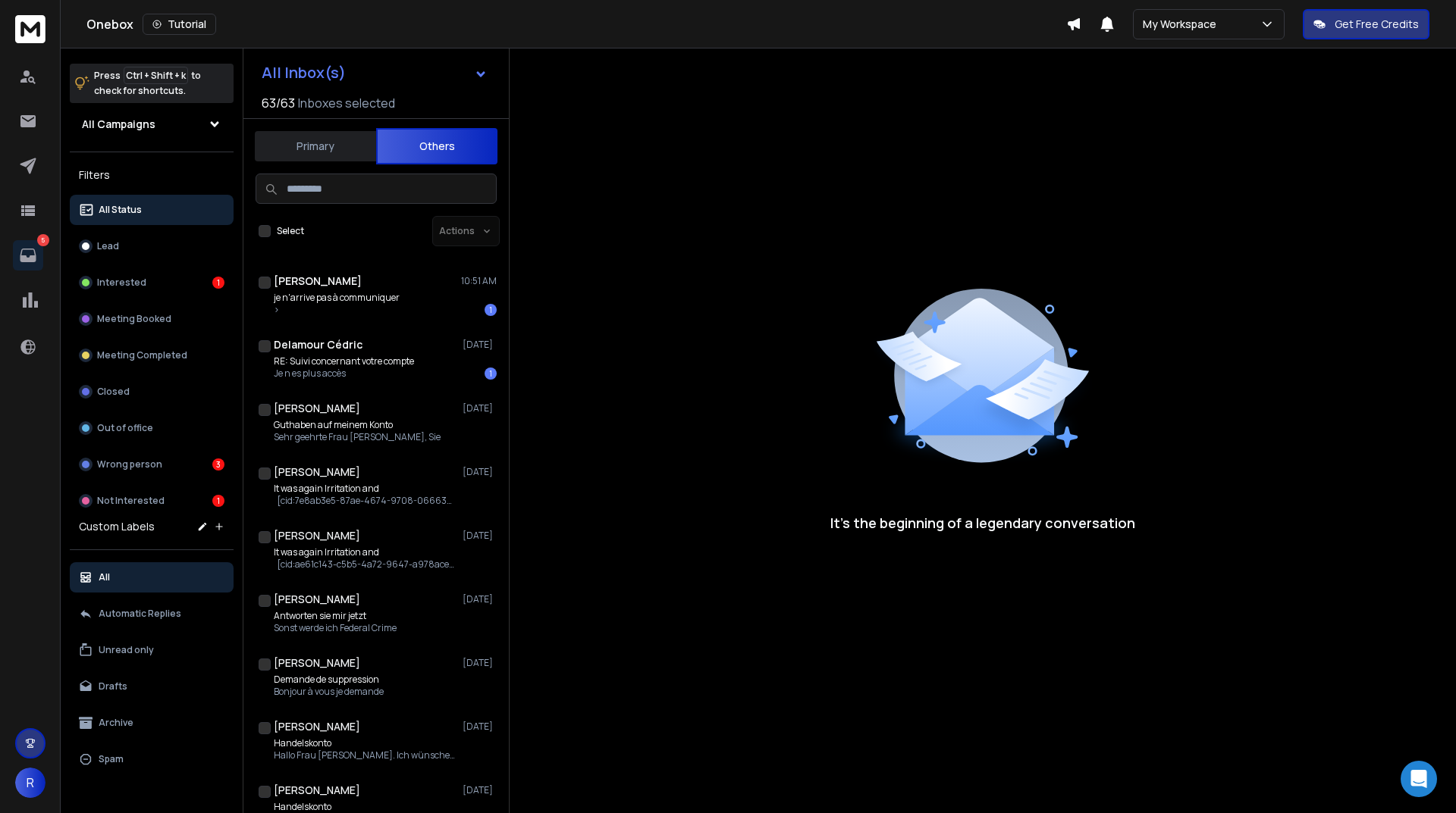
click at [342, 147] on button "Primary" at bounding box center [315, 147] width 121 height 33
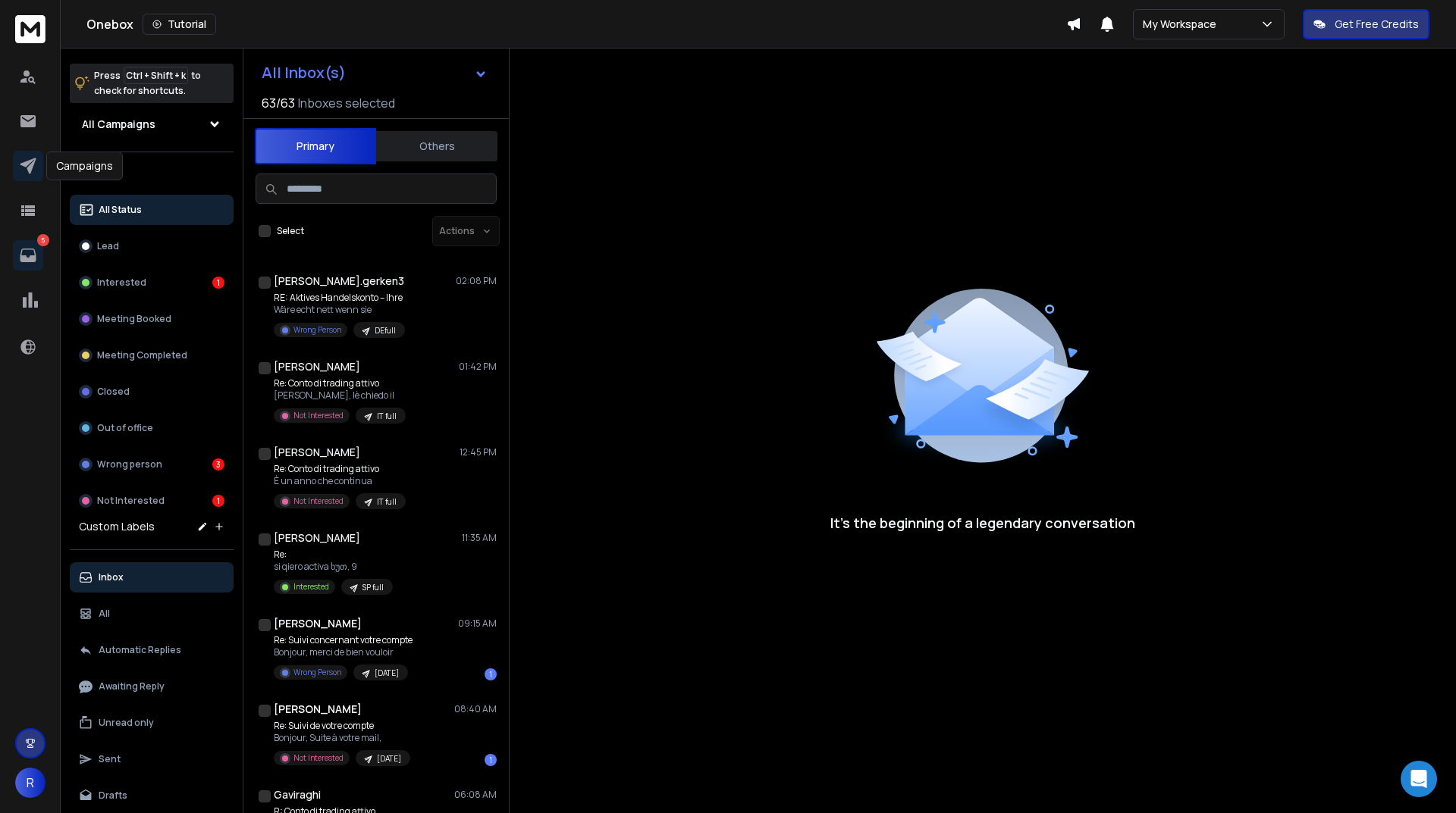
click at [36, 168] on icon at bounding box center [28, 166] width 18 height 18
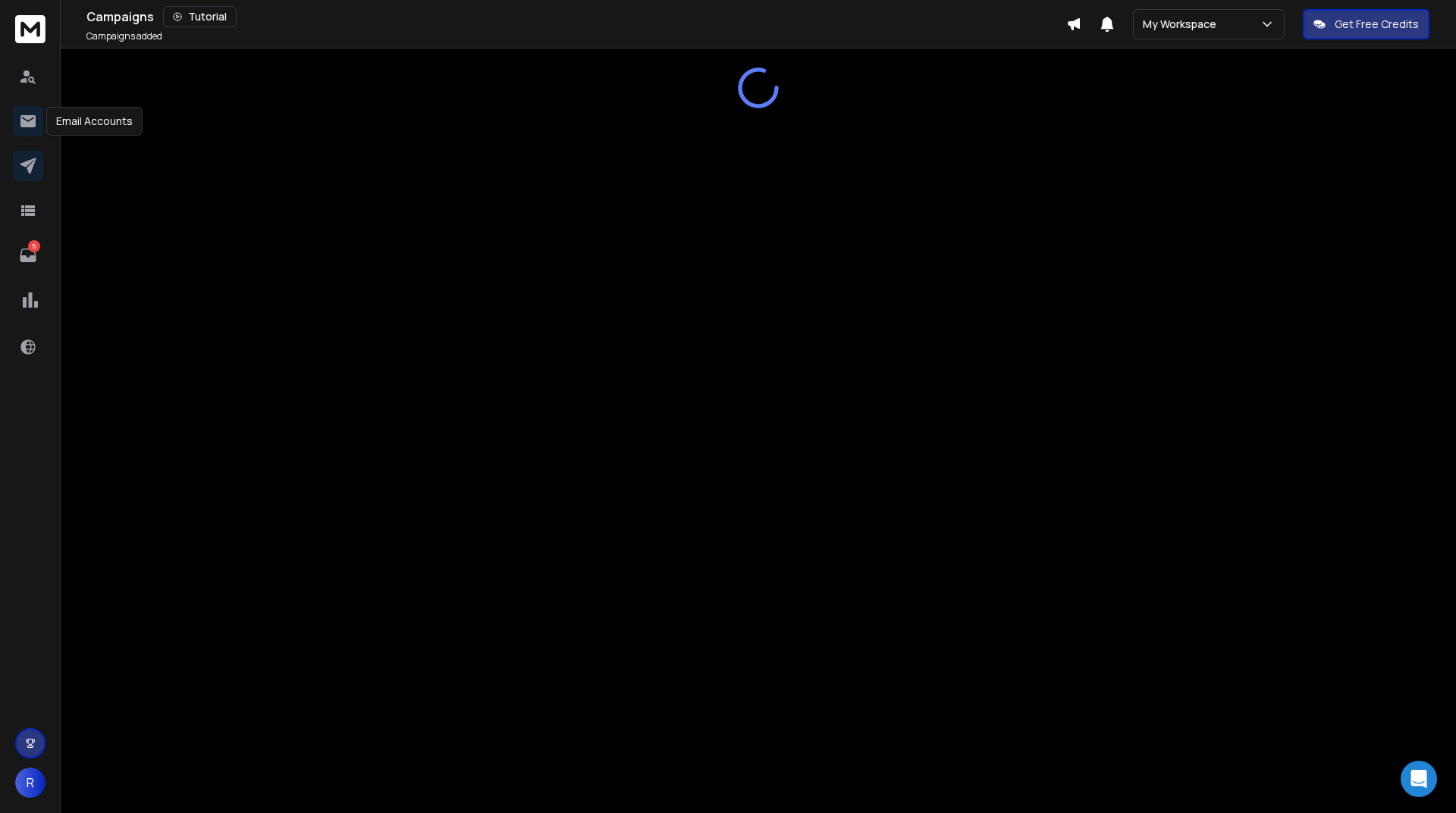
click at [19, 122] on icon at bounding box center [28, 121] width 18 height 18
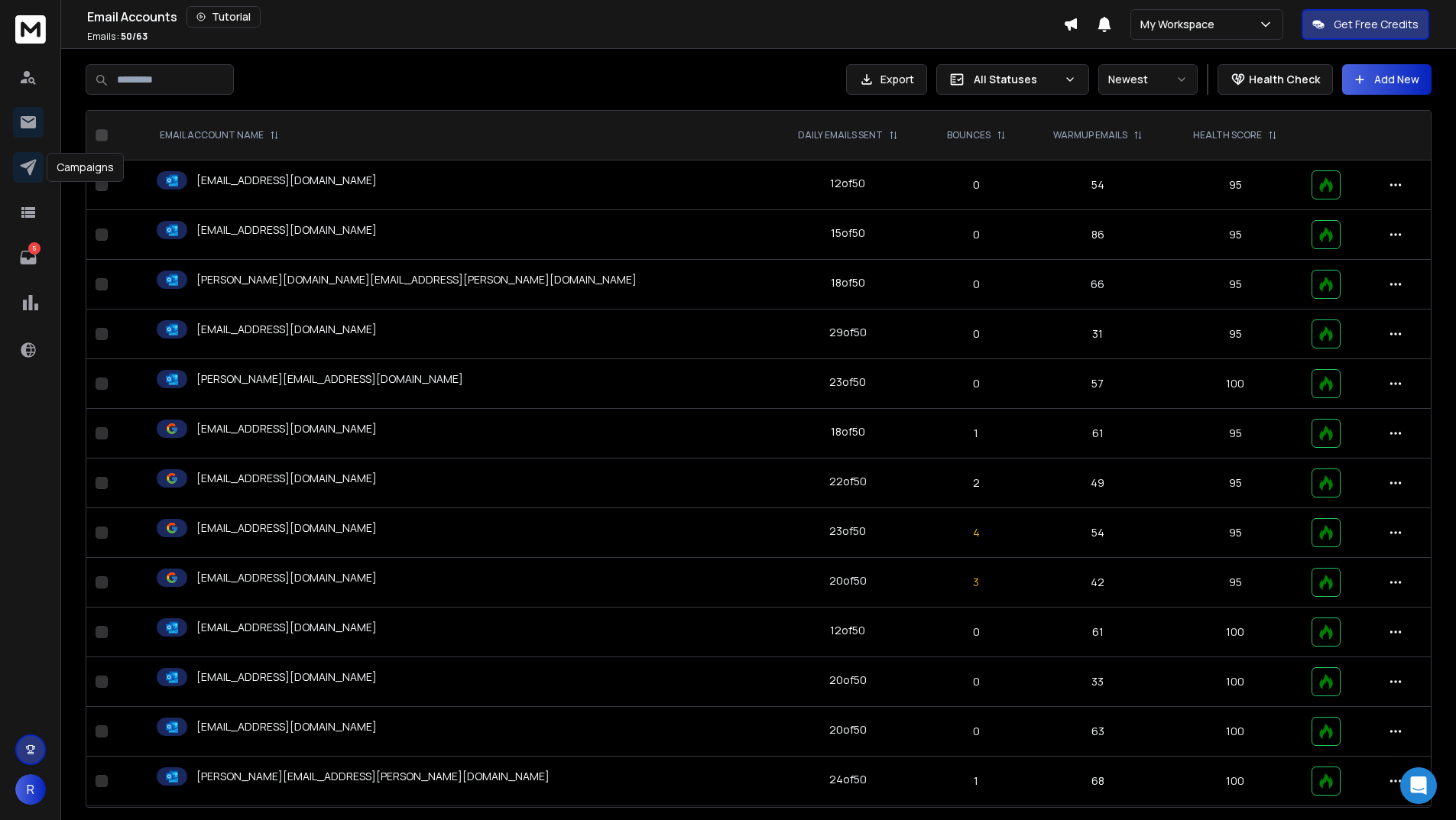
click at [37, 171] on link at bounding box center [28, 167] width 30 height 30
